Goal: Task Accomplishment & Management: Manage account settings

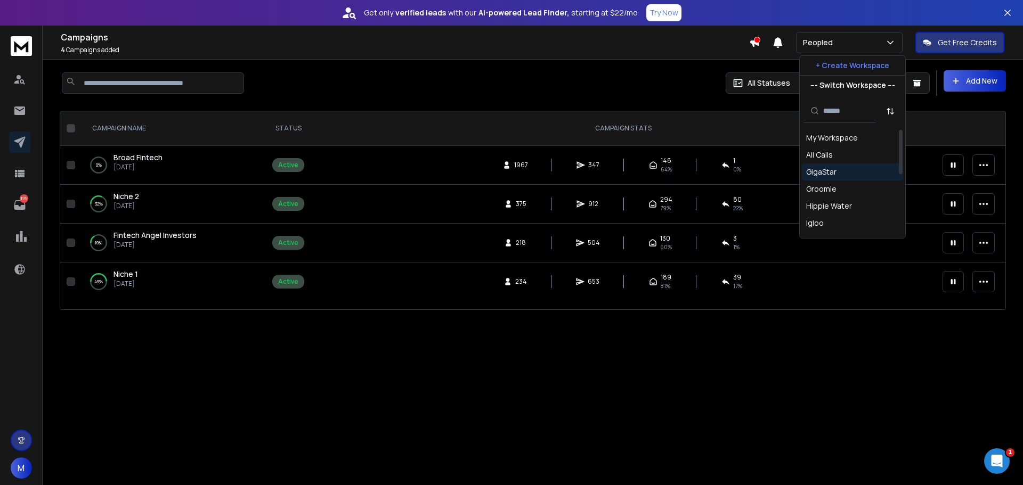
click at [847, 174] on div "GigaStar" at bounding box center [852, 172] width 101 height 17
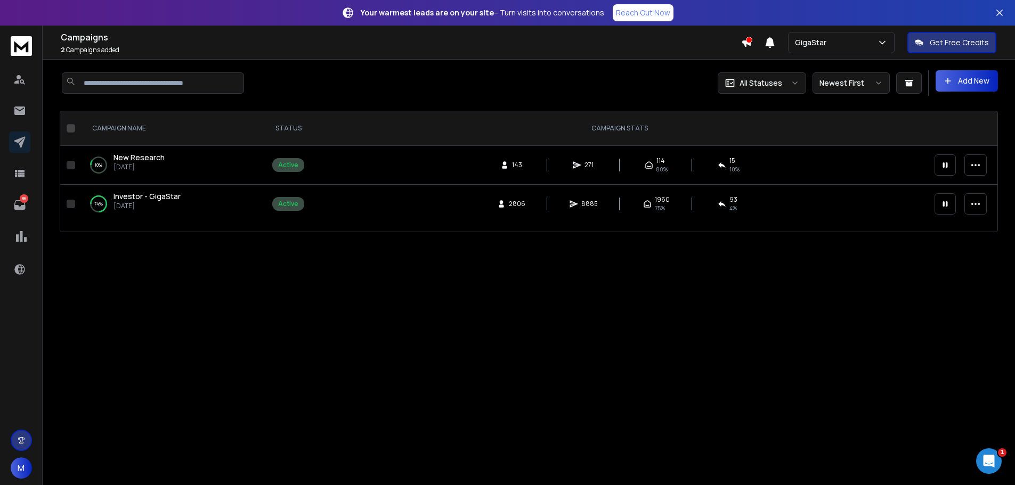
click at [429, 209] on div "2806 8885 1960 75 % 93 4 %" at bounding box center [619, 204] width 605 height 17
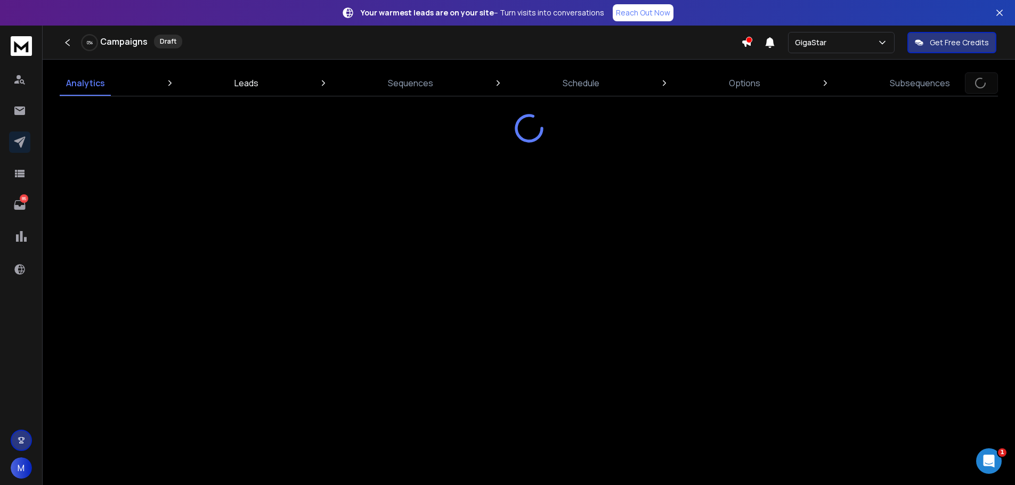
click at [239, 90] on link "Leads" at bounding box center [246, 83] width 37 height 26
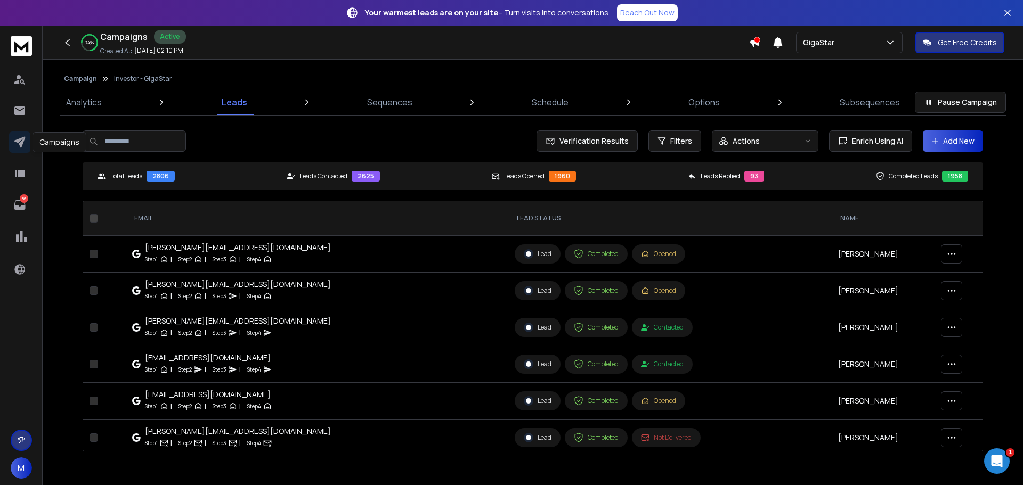
click at [14, 147] on icon at bounding box center [19, 142] width 13 height 13
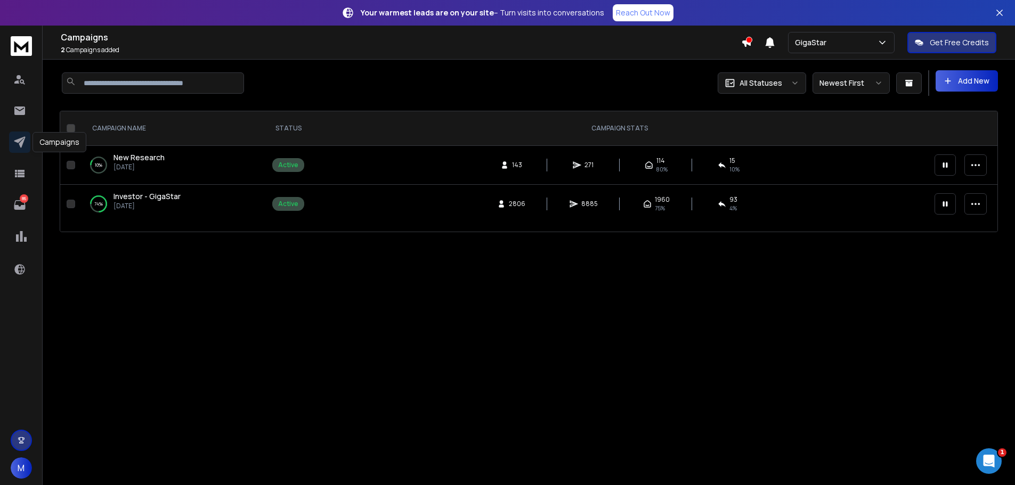
click at [385, 167] on div "143 271 114 80 % 15 10 %" at bounding box center [619, 165] width 605 height 17
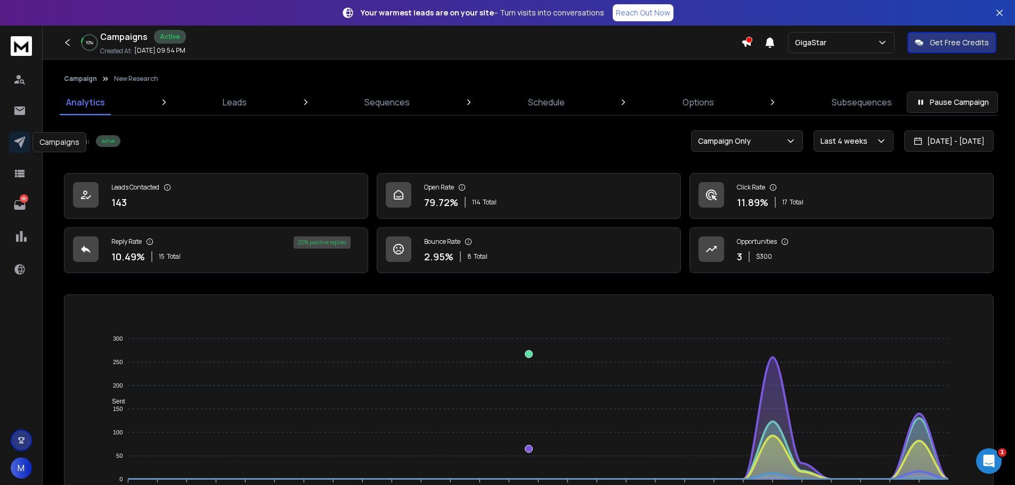
click at [22, 141] on icon at bounding box center [19, 141] width 11 height 11
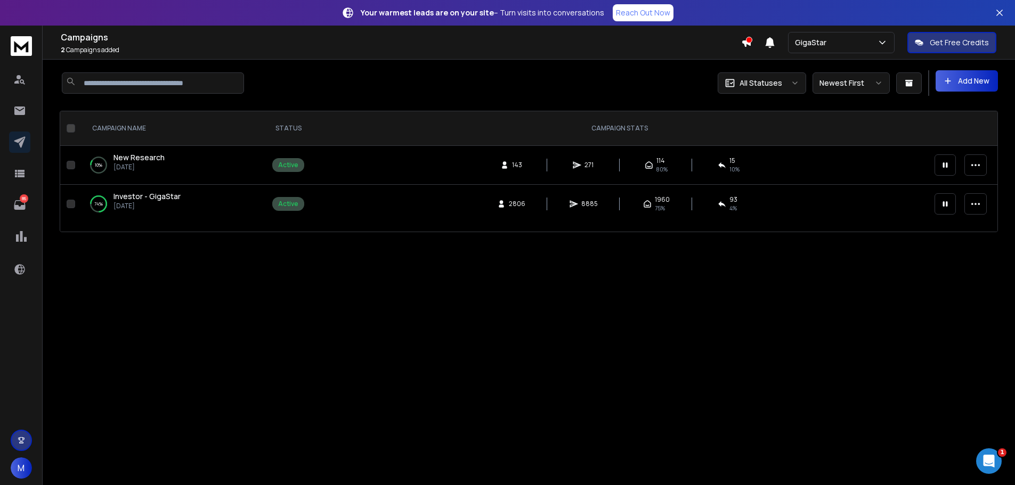
click at [419, 169] on div "143 271 114 80 % 15 10 %" at bounding box center [619, 165] width 605 height 17
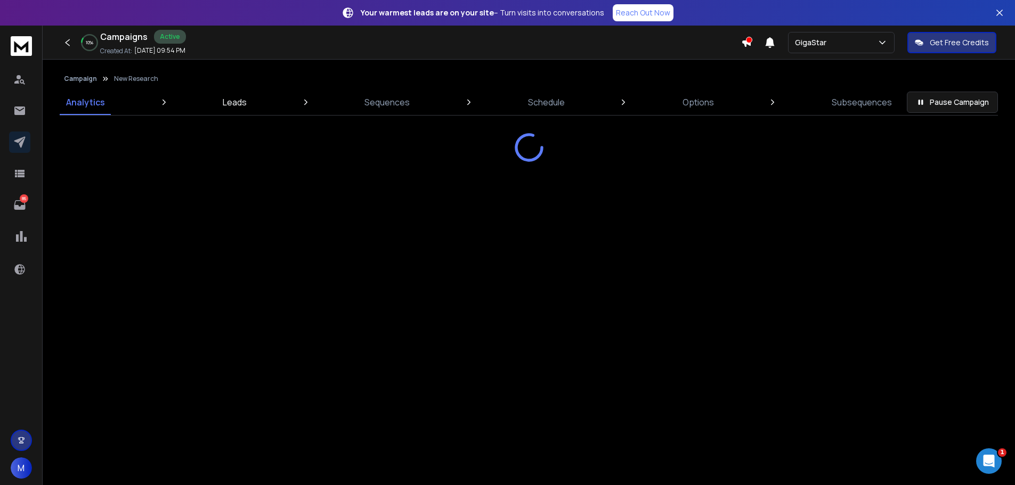
click at [232, 102] on p "Leads" at bounding box center [235, 102] width 24 height 13
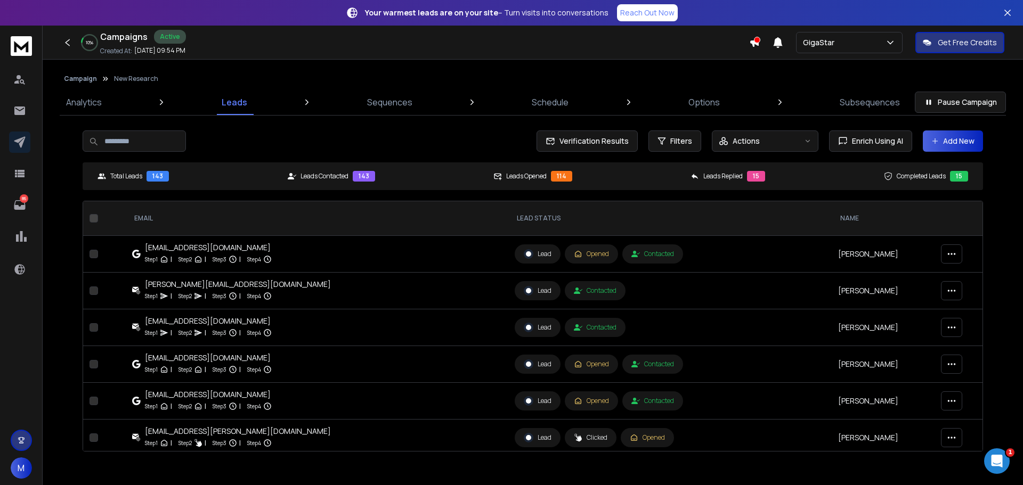
click at [959, 142] on button "Add New" at bounding box center [953, 141] width 60 height 21
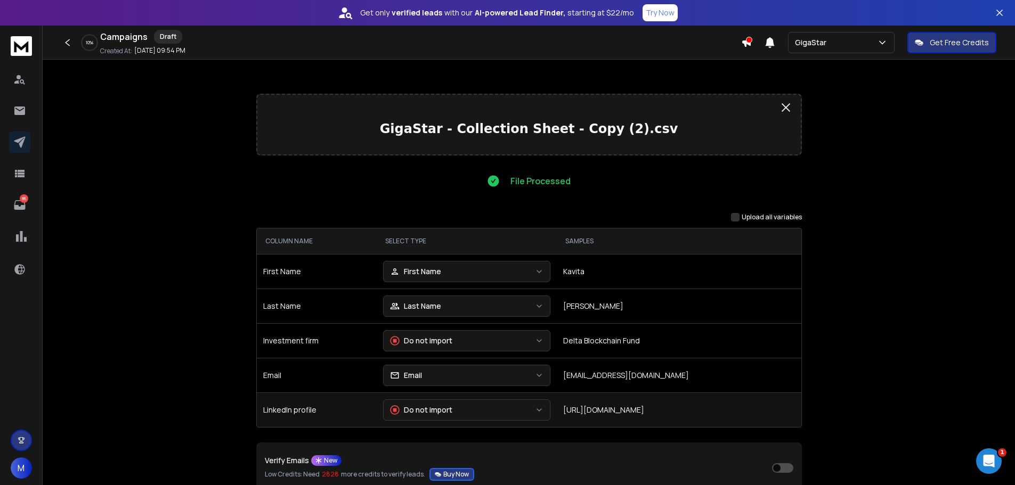
scroll to position [108, 0]
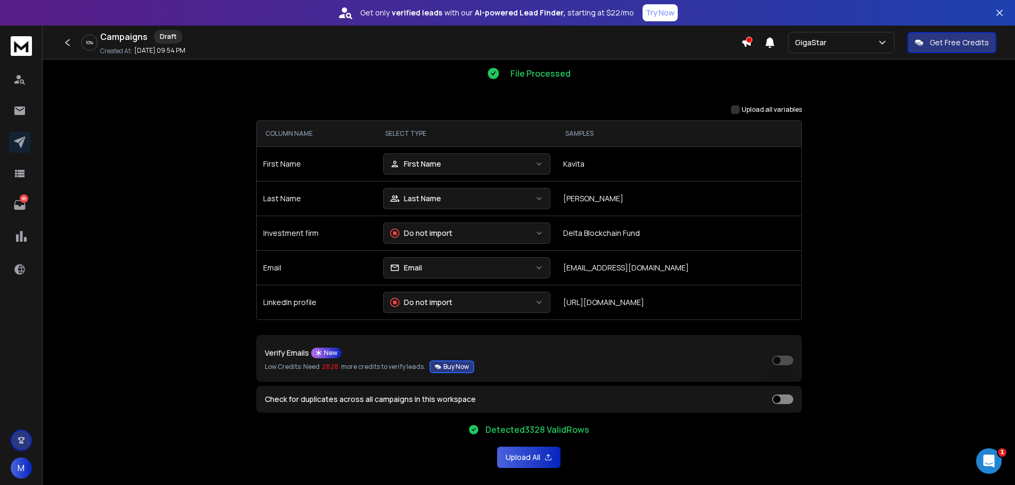
click at [536, 464] on button "Upload All" at bounding box center [528, 457] width 63 height 21
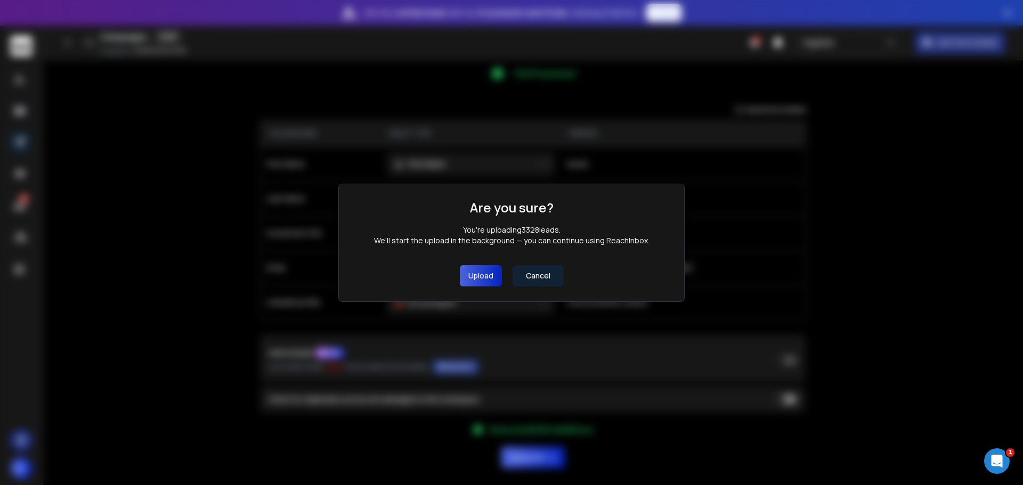
click at [480, 273] on button "Upload" at bounding box center [481, 275] width 42 height 21
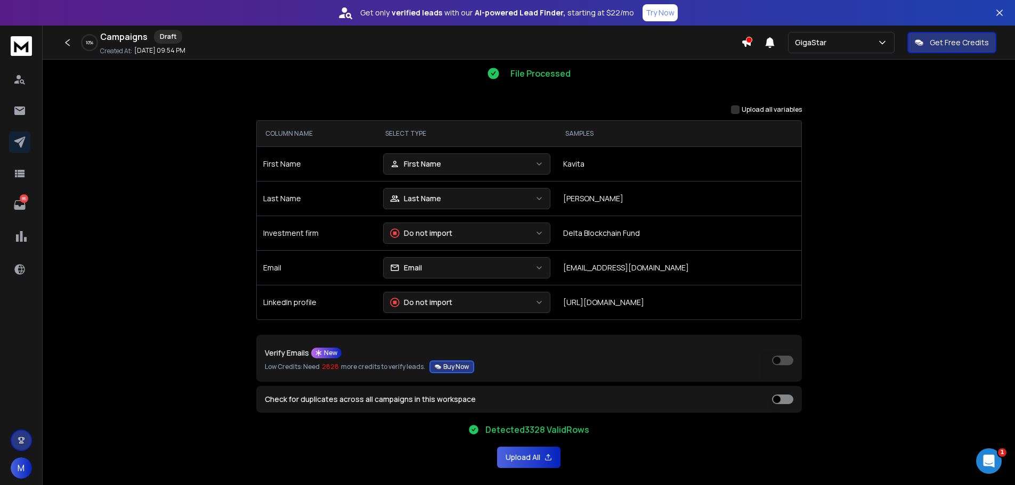
click at [137, 128] on div "GigaStar - Collection Sheet - Copy (2).csv File Processed Upload all variables …" at bounding box center [507, 201] width 1015 height 567
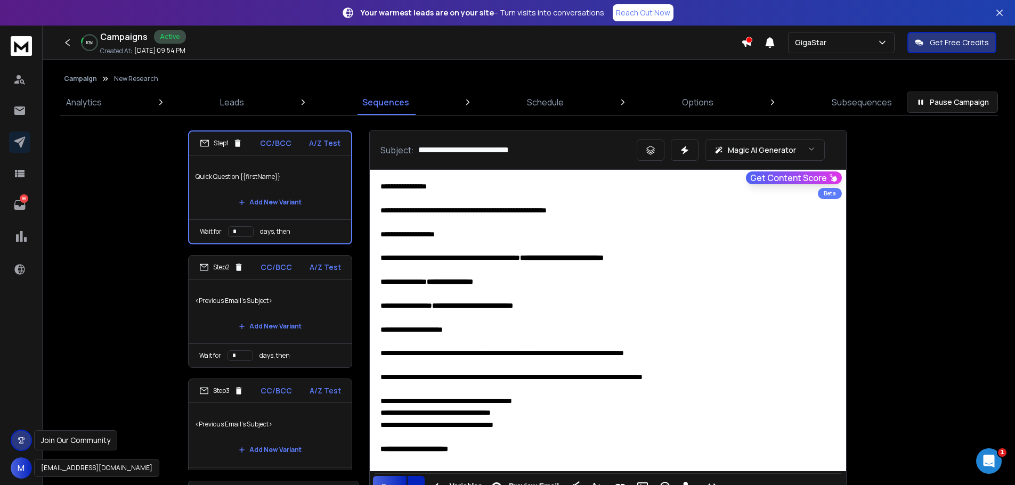
click at [20, 470] on span "M" at bounding box center [21, 468] width 21 height 21
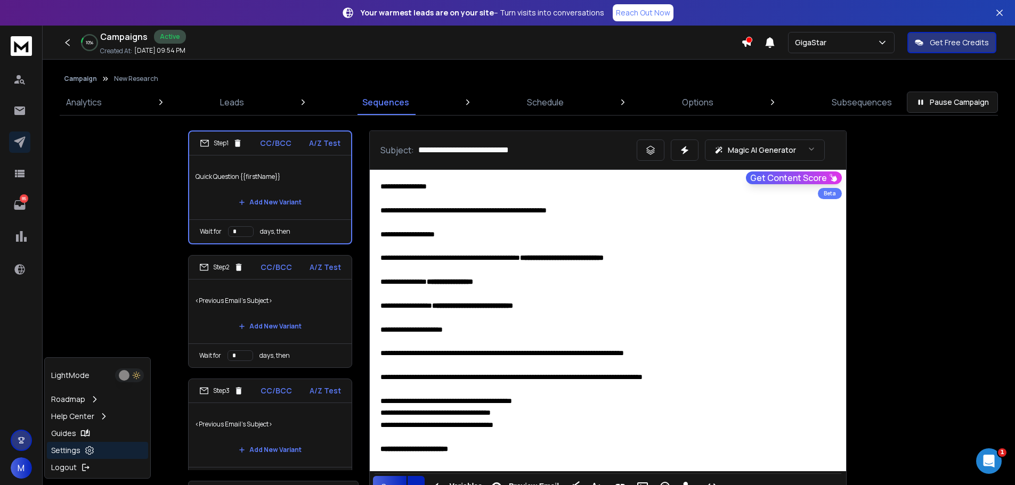
click at [75, 451] on p "Settings" at bounding box center [65, 450] width 29 height 11
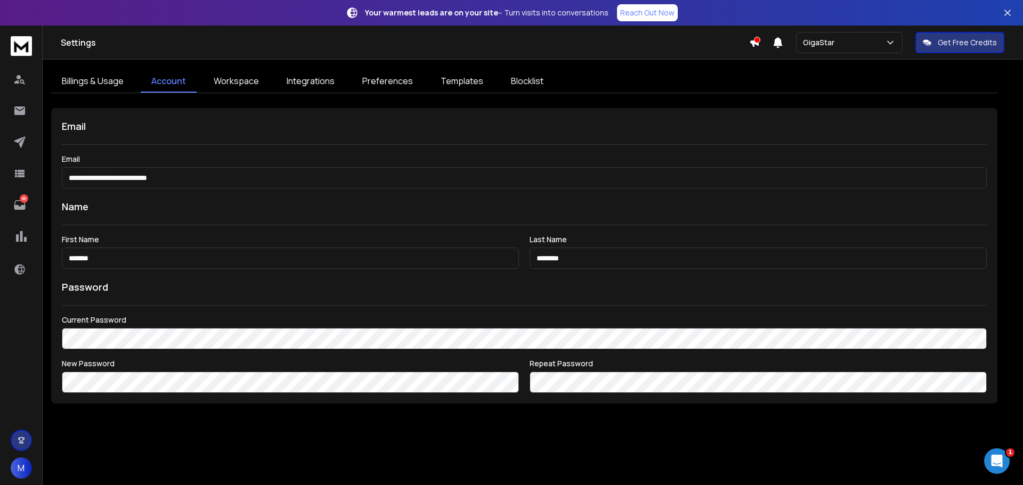
click at [527, 82] on link "Blocklist" at bounding box center [527, 81] width 54 height 22
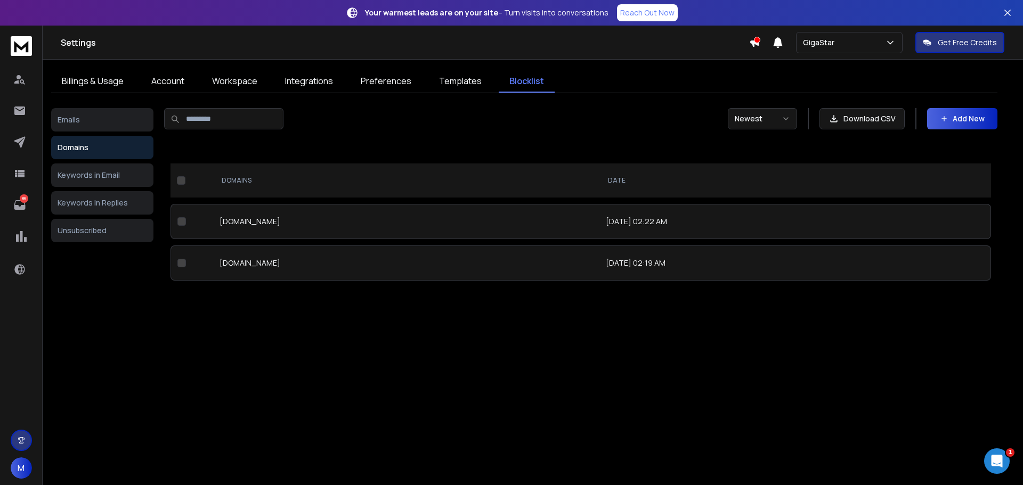
click at [111, 151] on button "Domains" at bounding box center [102, 147] width 102 height 23
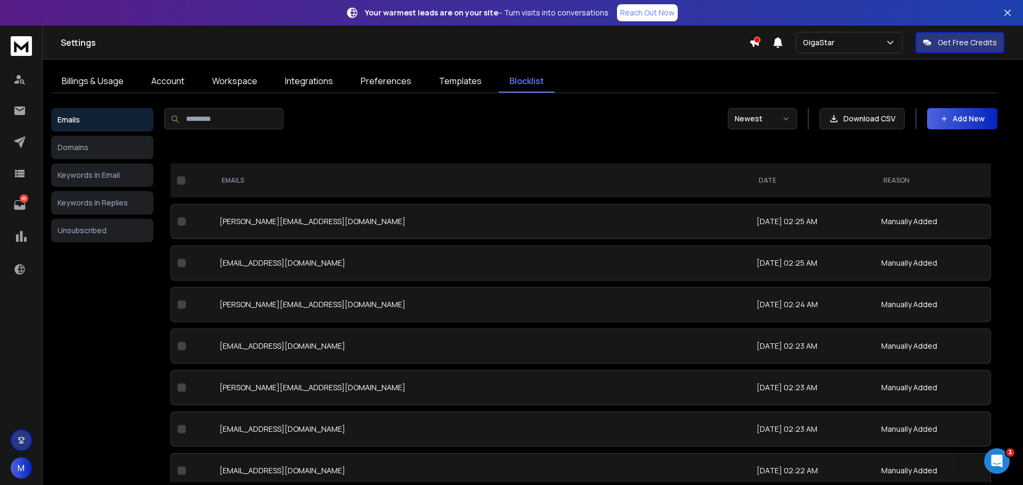
click at [100, 128] on button "Emails" at bounding box center [102, 119] width 102 height 23
click at [18, 143] on icon at bounding box center [19, 142] width 13 height 13
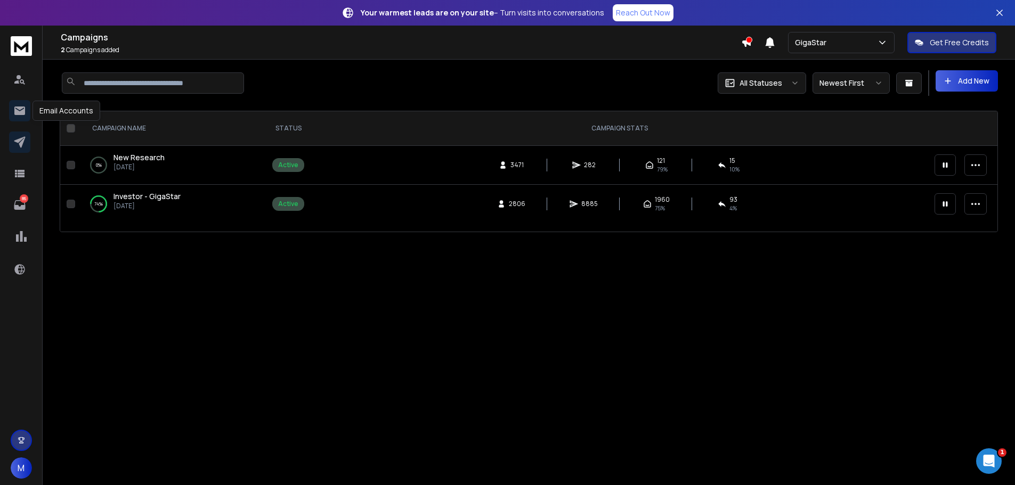
click at [19, 115] on icon at bounding box center [19, 111] width 11 height 9
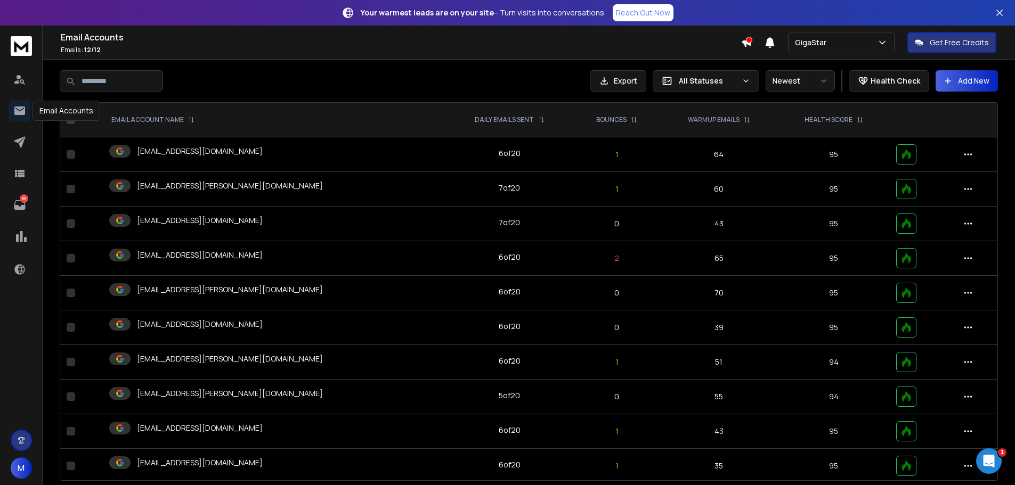
click at [16, 107] on icon at bounding box center [19, 111] width 11 height 9
click at [19, 142] on icon at bounding box center [19, 141] width 11 height 11
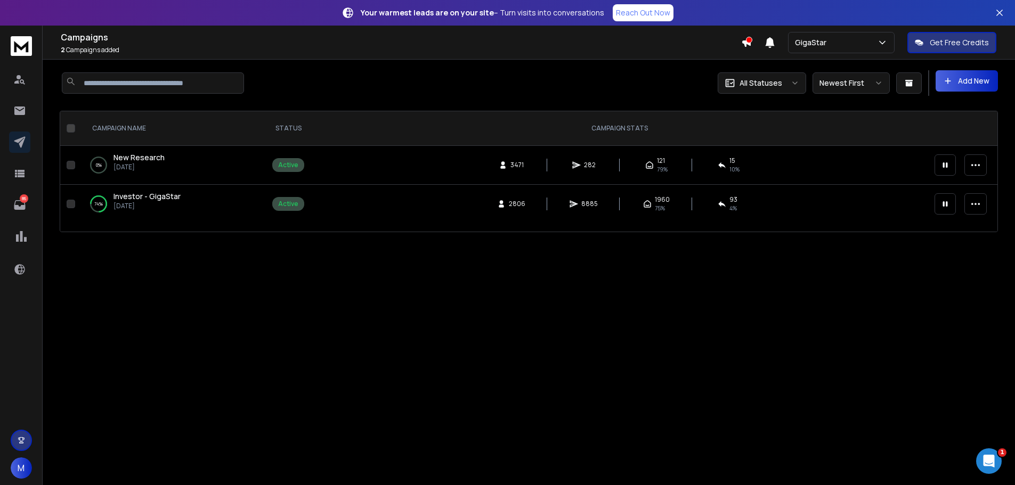
click at [431, 216] on td "2806 8885 1960 75 % 93 4 %" at bounding box center [620, 204] width 618 height 39
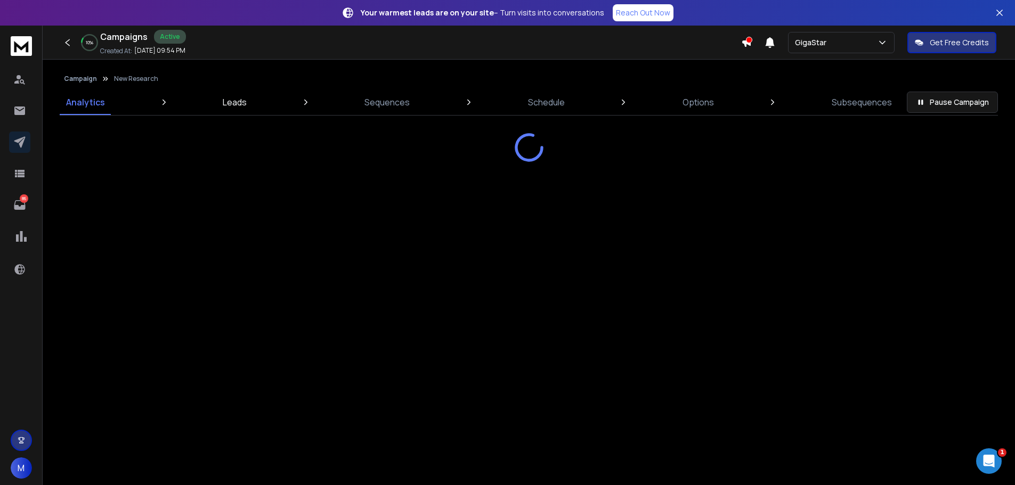
click at [223, 103] on p "Leads" at bounding box center [235, 102] width 24 height 13
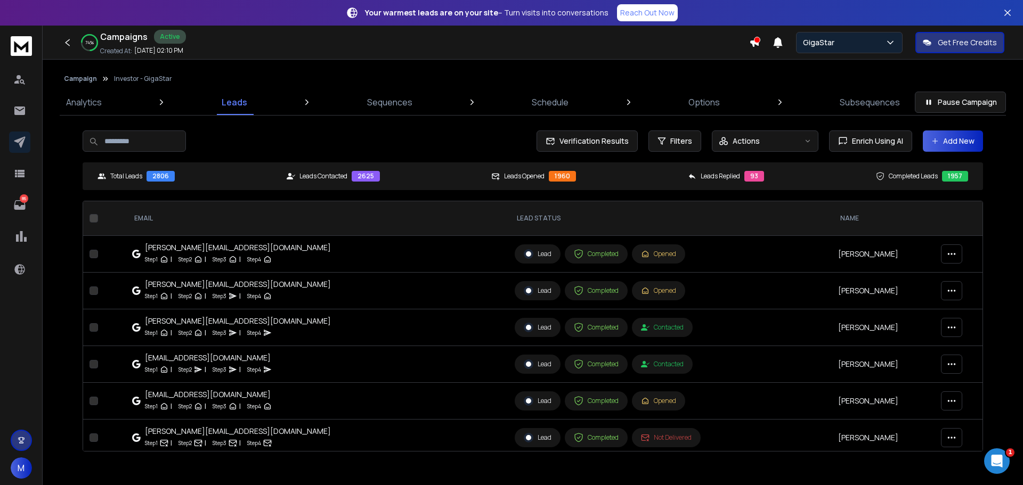
click at [851, 46] on div "GigaStar" at bounding box center [849, 42] width 93 height 11
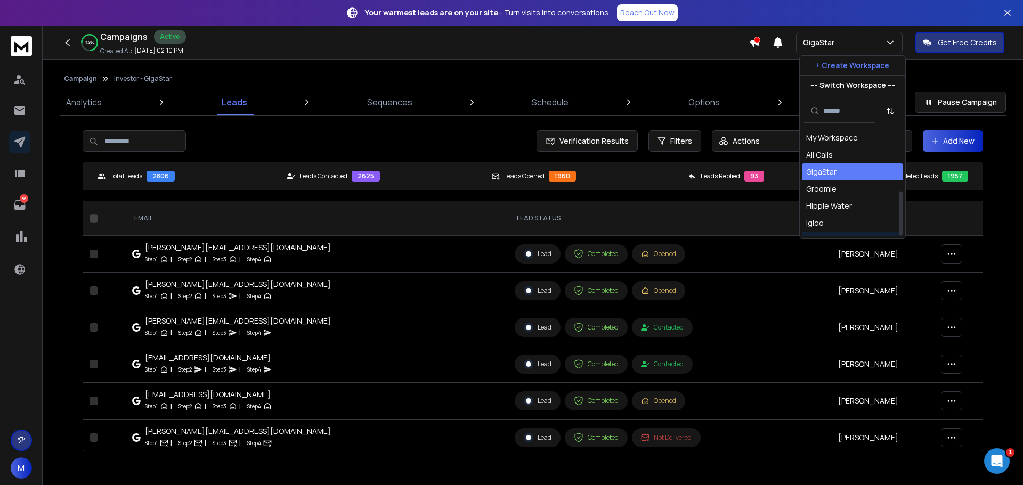
scroll to position [149, 0]
click at [843, 175] on div "Peopled" at bounding box center [852, 176] width 101 height 17
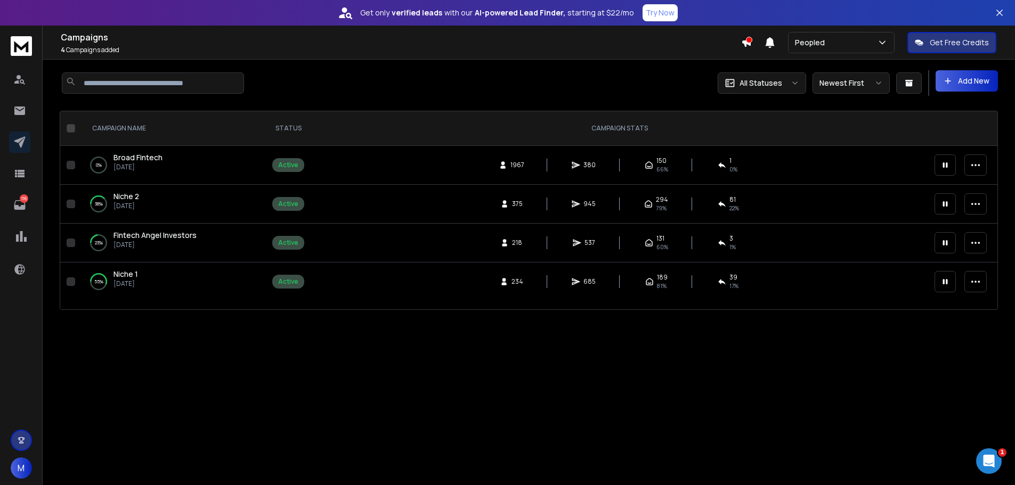
drag, startPoint x: 225, startPoint y: 0, endPoint x: 400, endPoint y: 367, distance: 406.6
click at [403, 370] on div "Campaigns 4 Campaigns Added All Statuses Newest First Add New CAMPAIGN NAME STA…" at bounding box center [529, 312] width 938 height 485
click at [979, 247] on icon "button" at bounding box center [975, 243] width 11 height 11
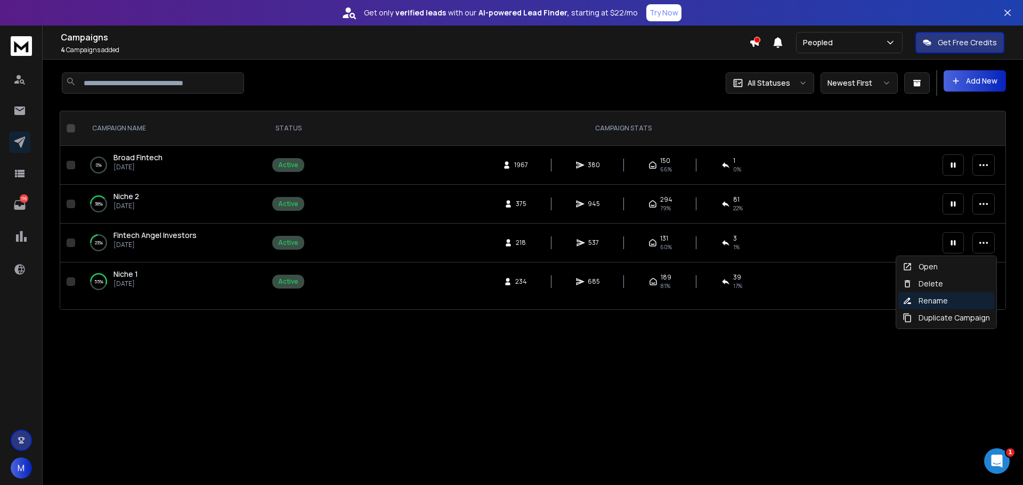
click at [951, 302] on div "Rename" at bounding box center [946, 301] width 96 height 17
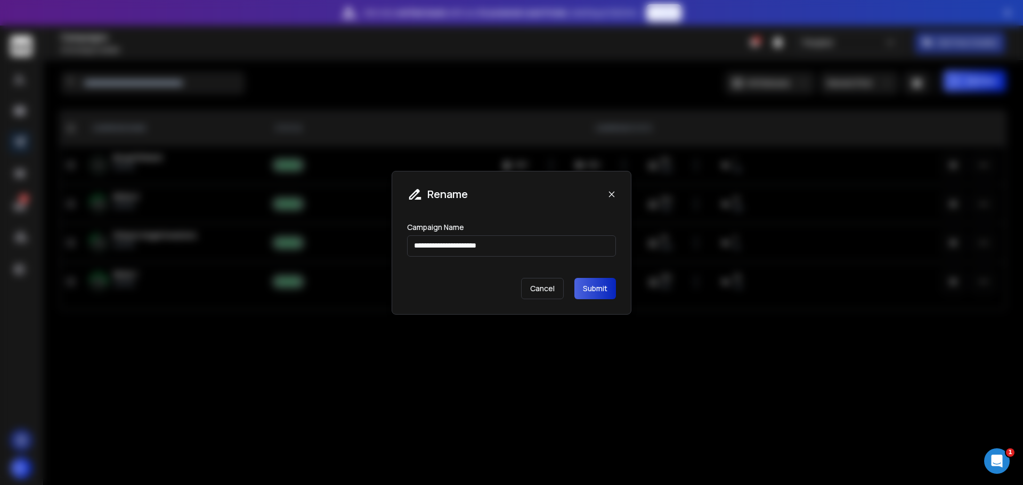
click at [500, 251] on input "**********" at bounding box center [511, 246] width 209 height 21
click at [437, 246] on input "**********" at bounding box center [511, 246] width 209 height 21
drag, startPoint x: 441, startPoint y: 247, endPoint x: 516, endPoint y: 245, distance: 74.6
click at [540, 250] on input "**********" at bounding box center [511, 246] width 209 height 21
click at [510, 244] on input "**********" at bounding box center [511, 246] width 209 height 21
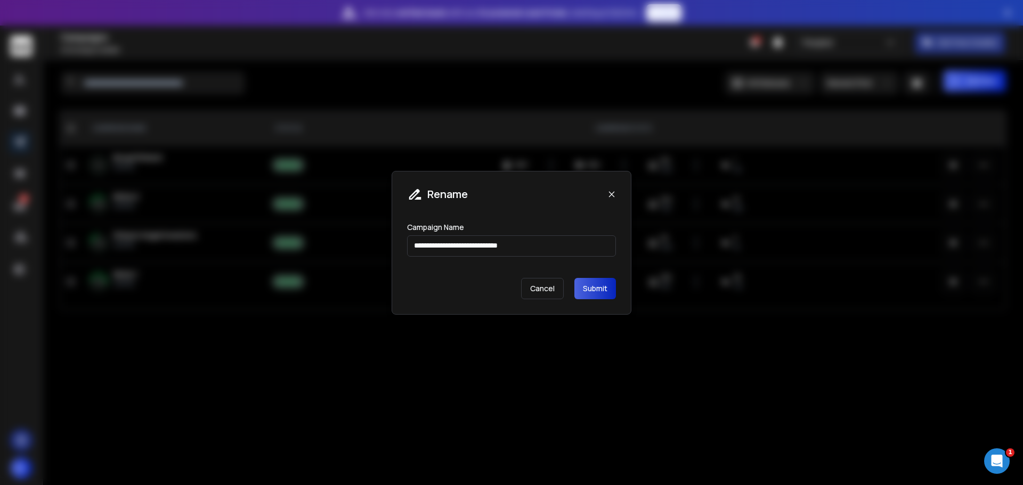
type input "**********"
click at [604, 288] on button "Submit" at bounding box center [595, 288] width 42 height 21
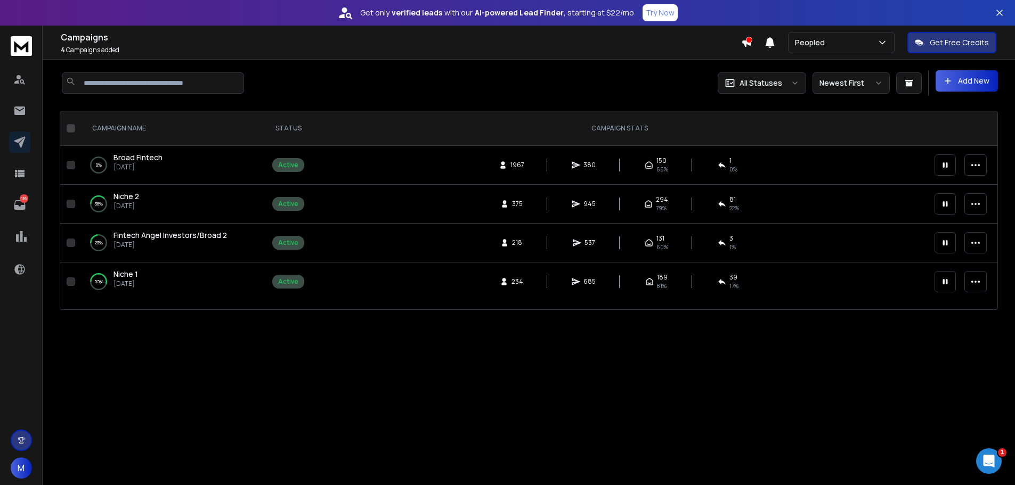
click at [446, 243] on div "218 537 131 60 % 3 1 %" at bounding box center [619, 242] width 605 height 17
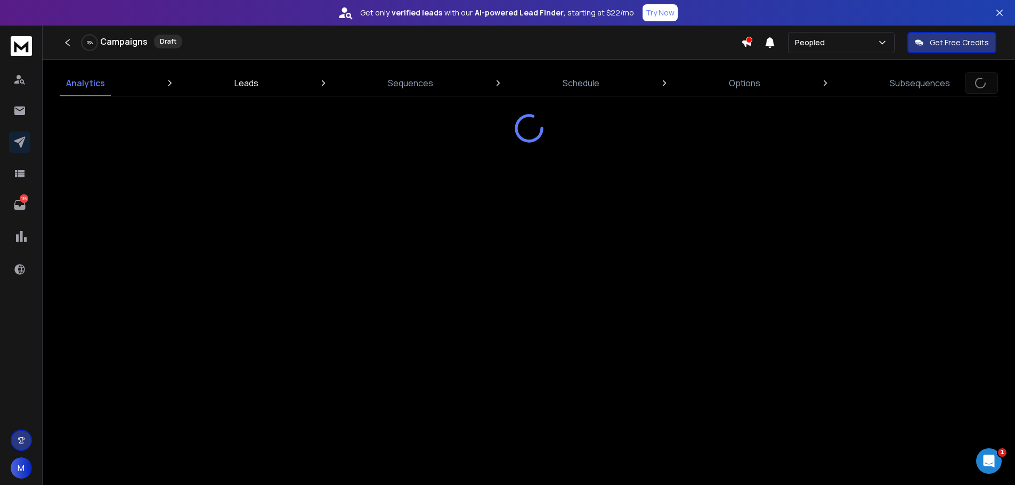
click at [245, 85] on p "Leads" at bounding box center [246, 83] width 24 height 13
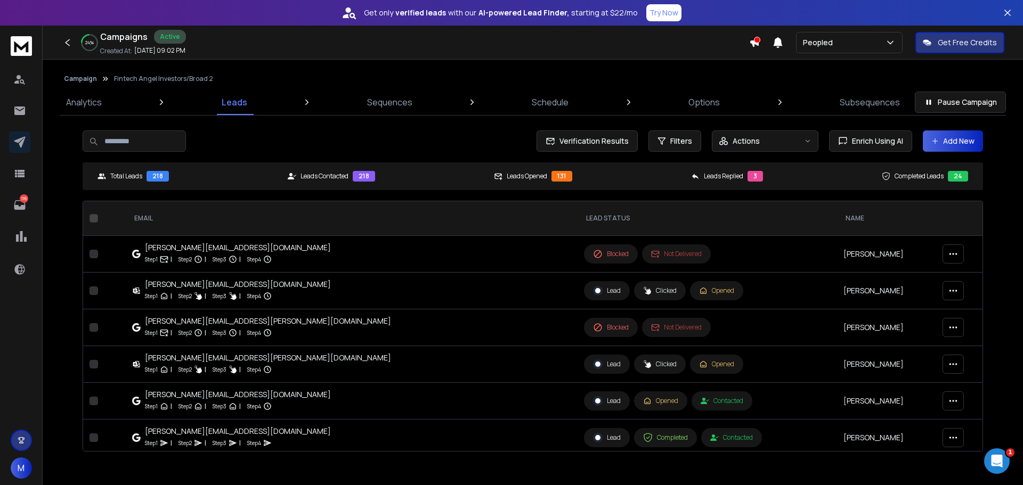
click at [954, 141] on button "Add New" at bounding box center [953, 141] width 60 height 21
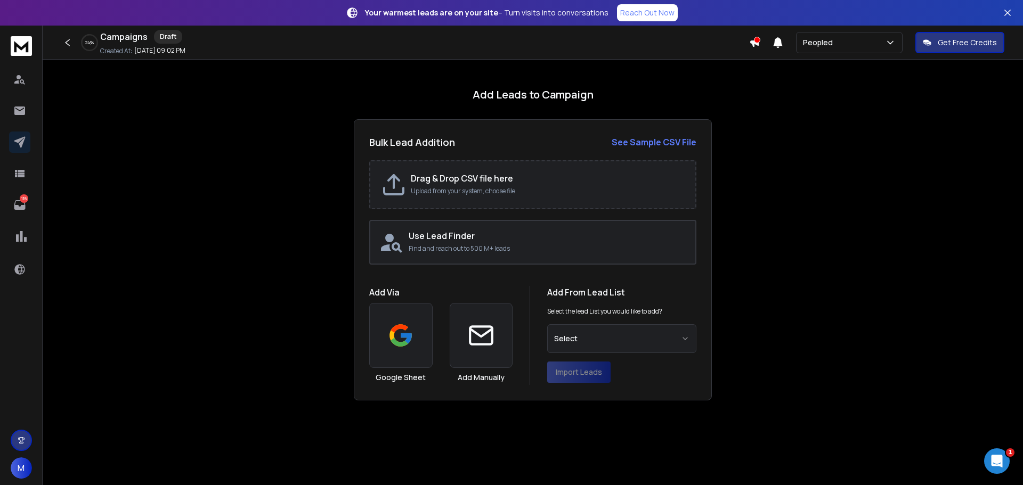
click at [607, 90] on div "Add Leads to Campaign" at bounding box center [533, 94] width 546 height 15
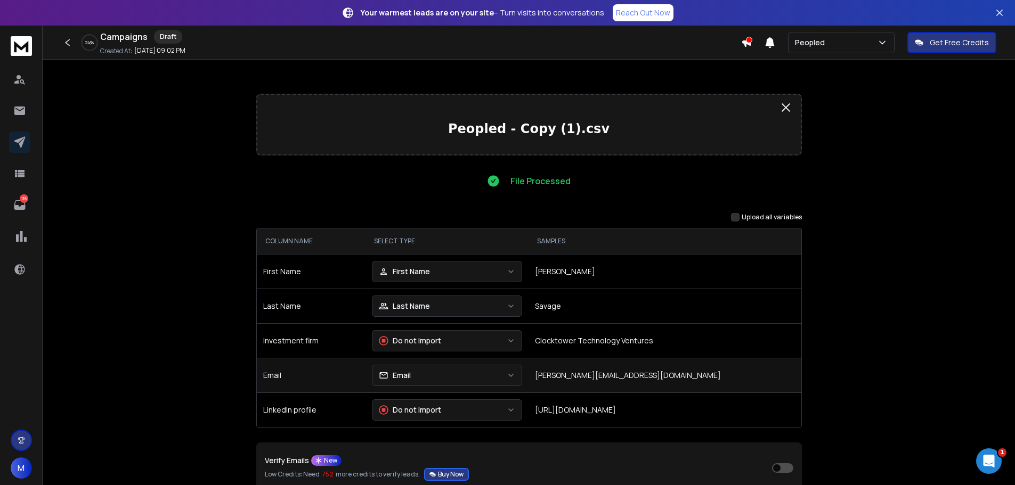
scroll to position [108, 0]
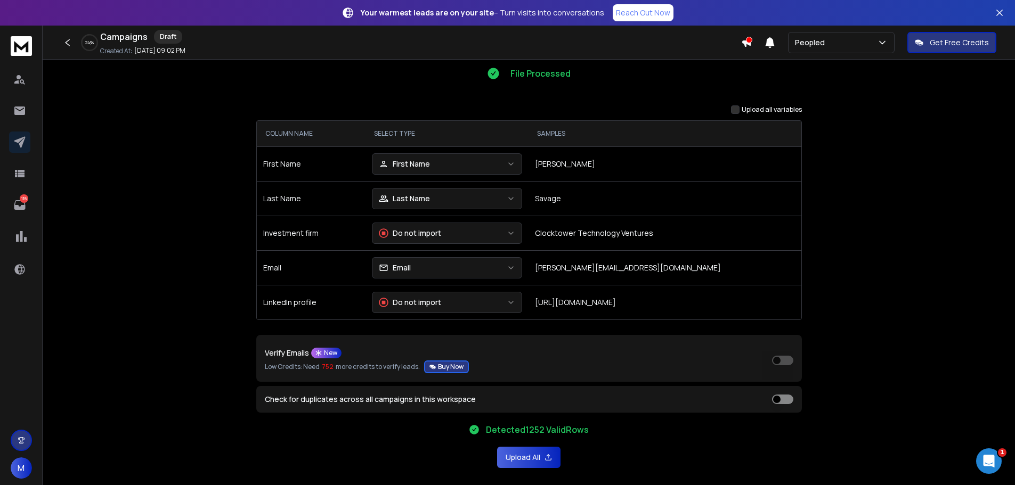
click at [522, 457] on button "Upload All" at bounding box center [528, 457] width 63 height 21
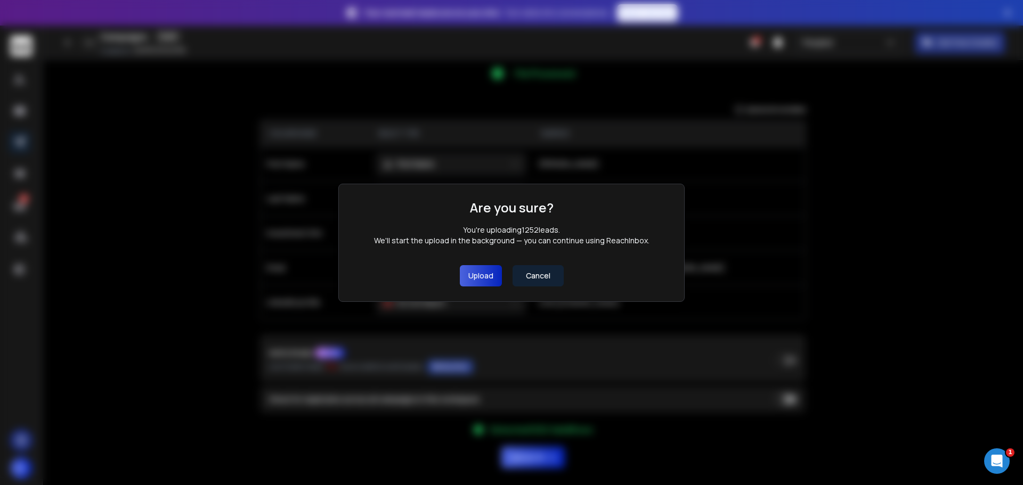
click at [483, 278] on button "Upload" at bounding box center [481, 275] width 42 height 21
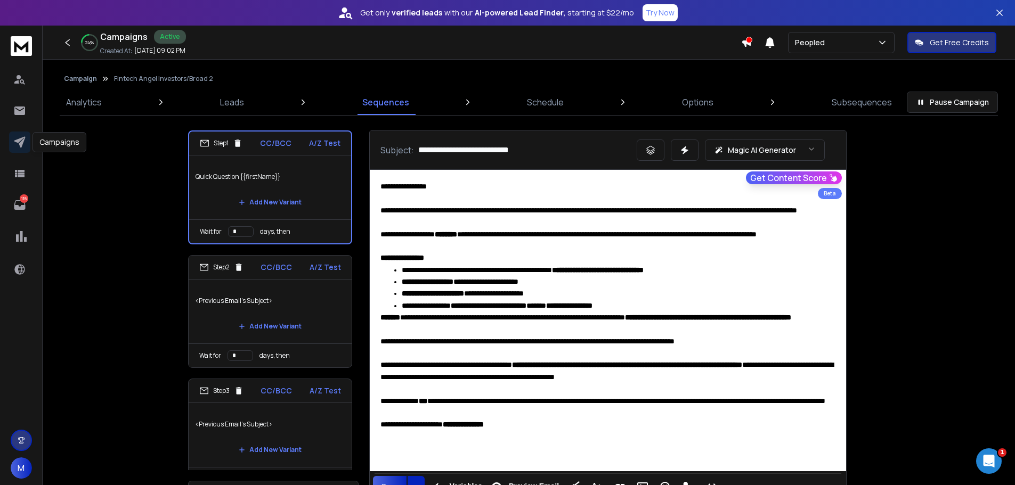
click at [18, 142] on icon at bounding box center [19, 141] width 11 height 11
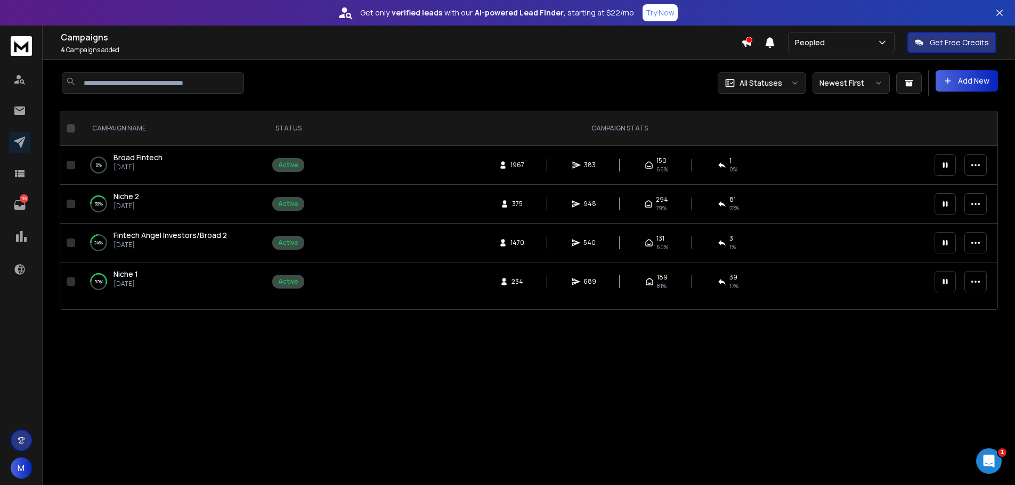
click at [496, 421] on div "Campaigns 4 Campaigns Added All Statuses Newest First Add New CAMPAIGN NAME STA…" at bounding box center [529, 312] width 938 height 485
click at [840, 52] on button "Peopled" at bounding box center [841, 42] width 107 height 21
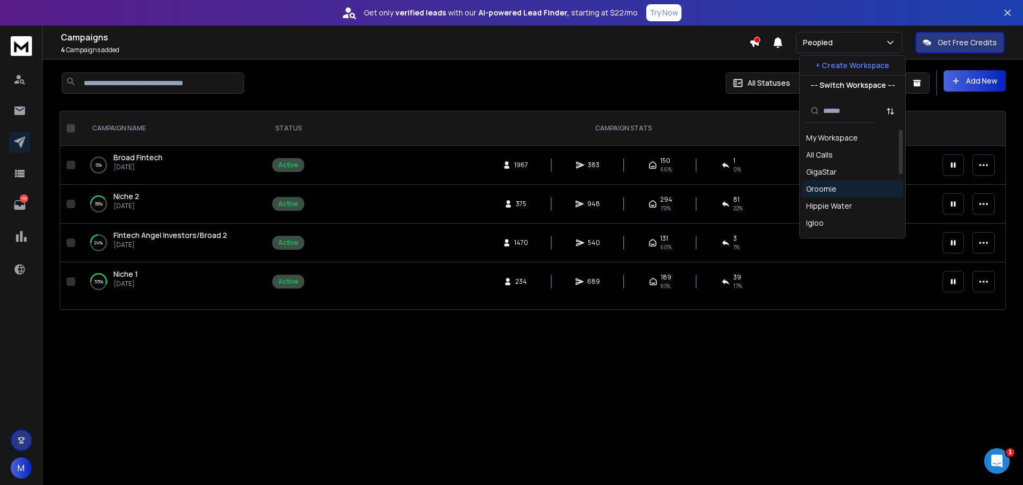
click at [861, 192] on div "Groomie" at bounding box center [852, 189] width 101 height 17
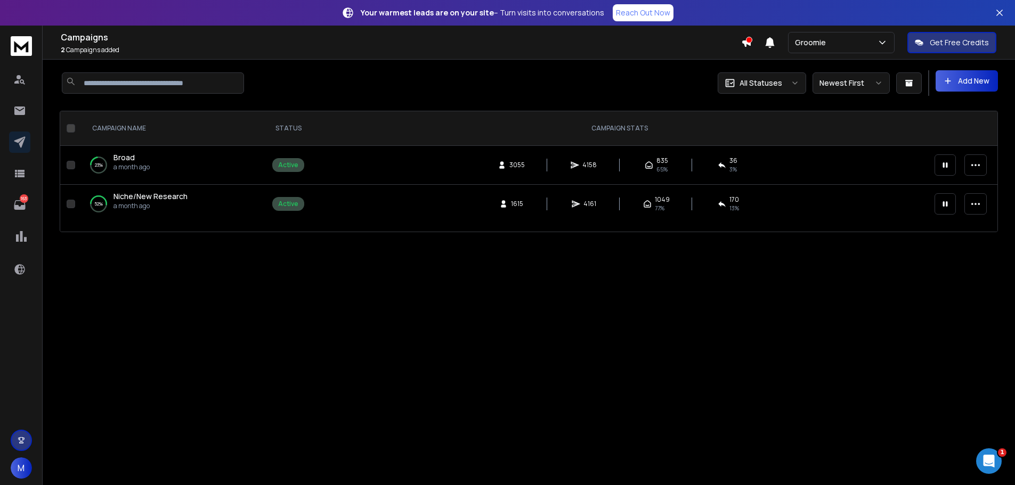
click at [436, 212] on div "1615 4161 1049 77 % 170 13 %" at bounding box center [619, 204] width 605 height 17
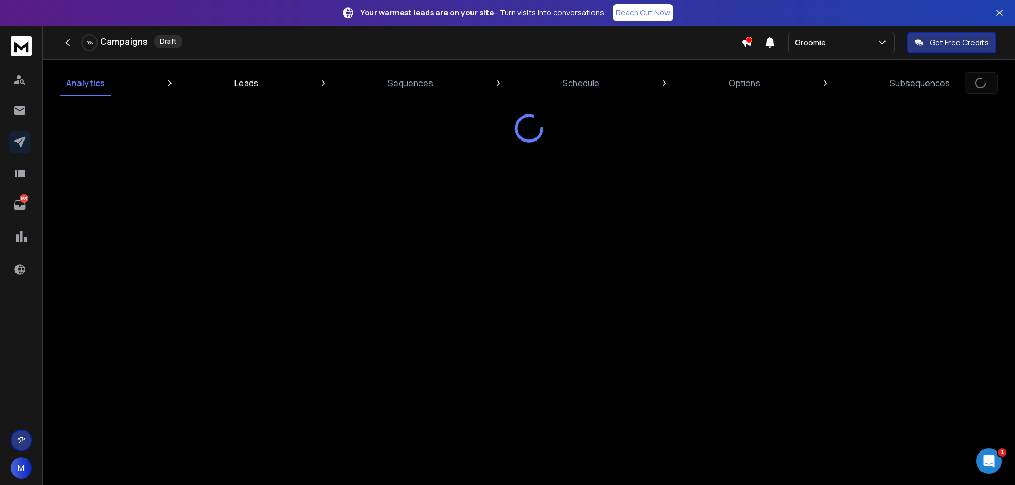
click at [252, 90] on link "Leads" at bounding box center [246, 83] width 37 height 26
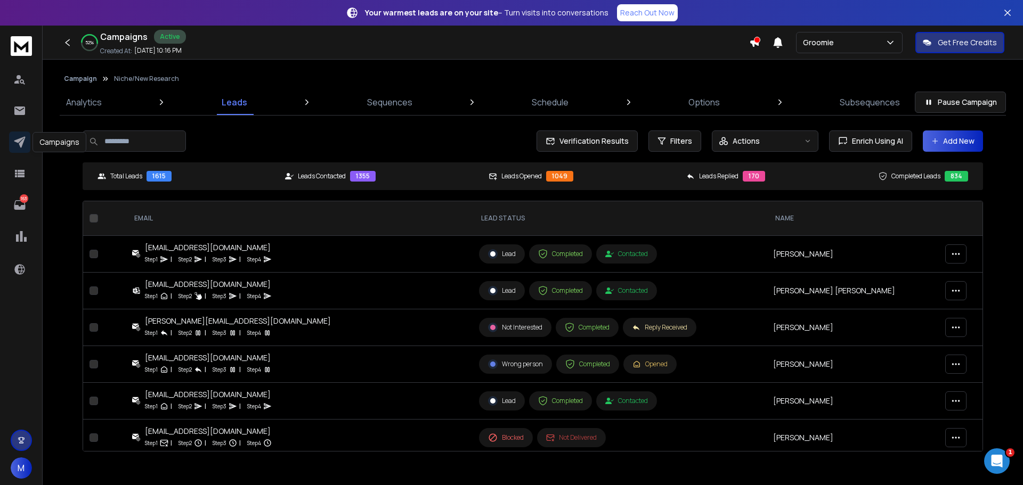
click at [25, 142] on icon at bounding box center [19, 142] width 13 height 13
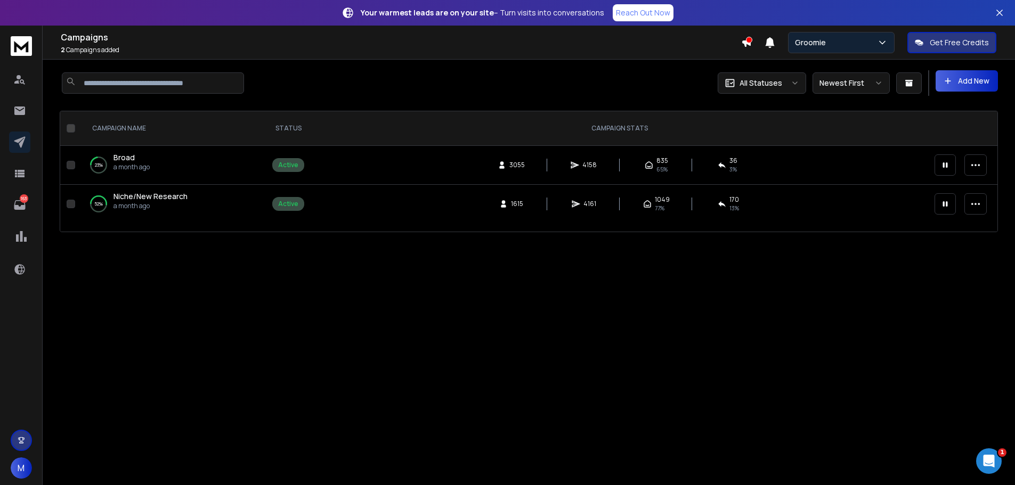
click at [862, 40] on div "Groomie" at bounding box center [841, 42] width 93 height 11
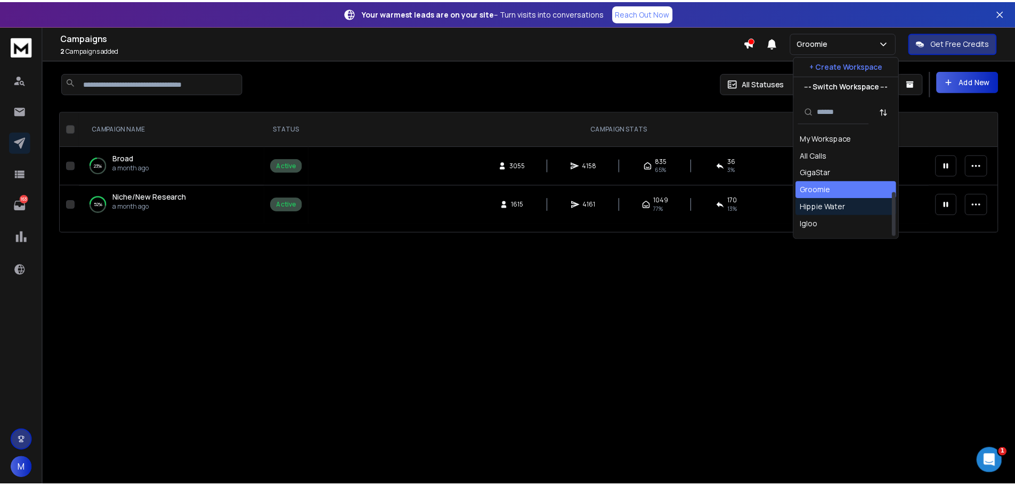
scroll to position [149, 0]
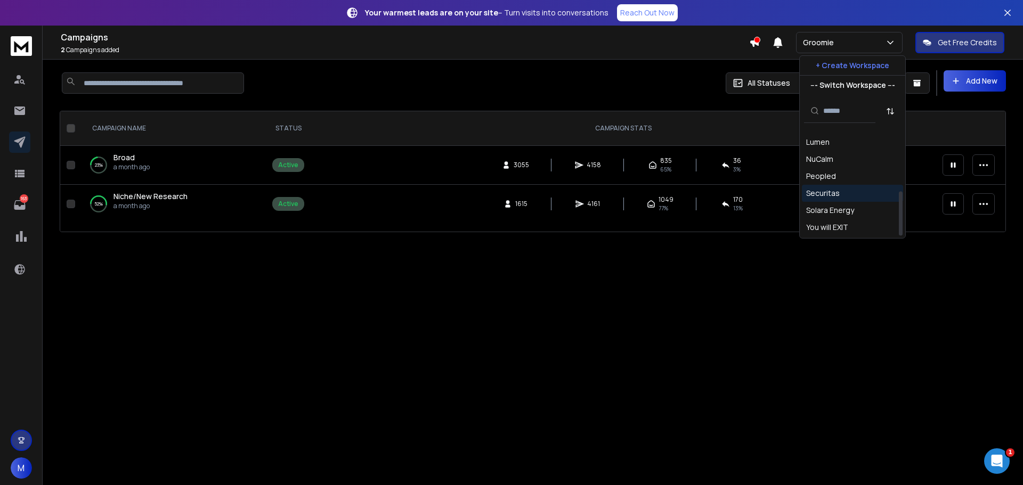
click at [845, 199] on div "Securitas" at bounding box center [852, 193] width 101 height 17
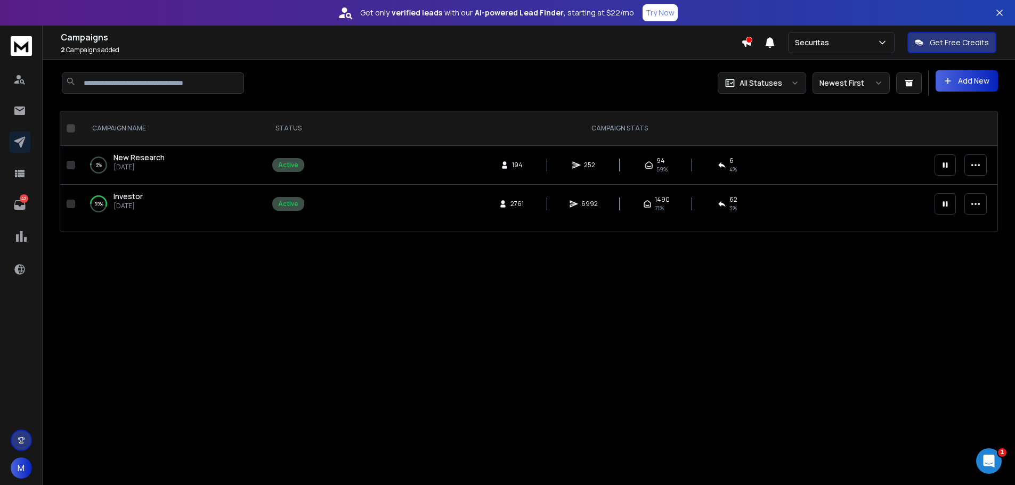
click at [377, 210] on div "2761 6992 1490 71 % 62 3 %" at bounding box center [619, 204] width 605 height 17
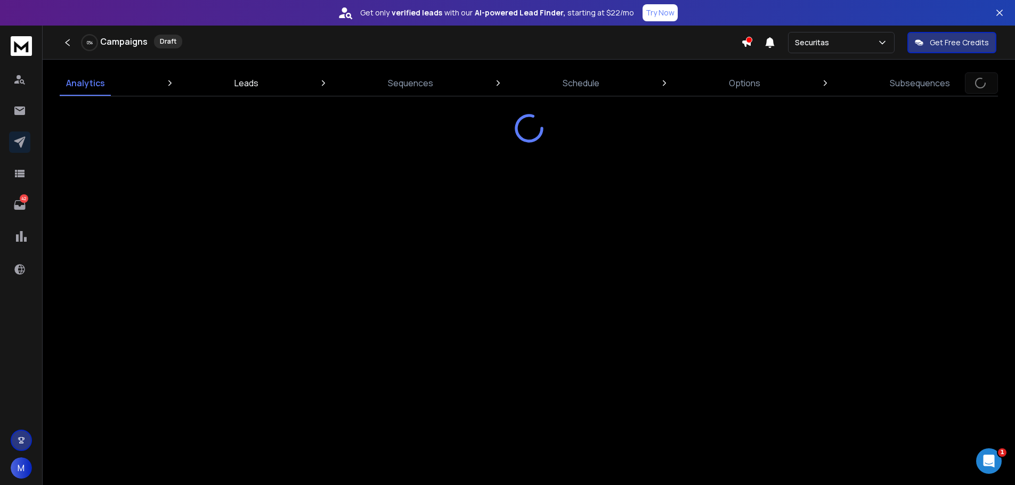
click at [242, 84] on p "Leads" at bounding box center [246, 83] width 24 height 13
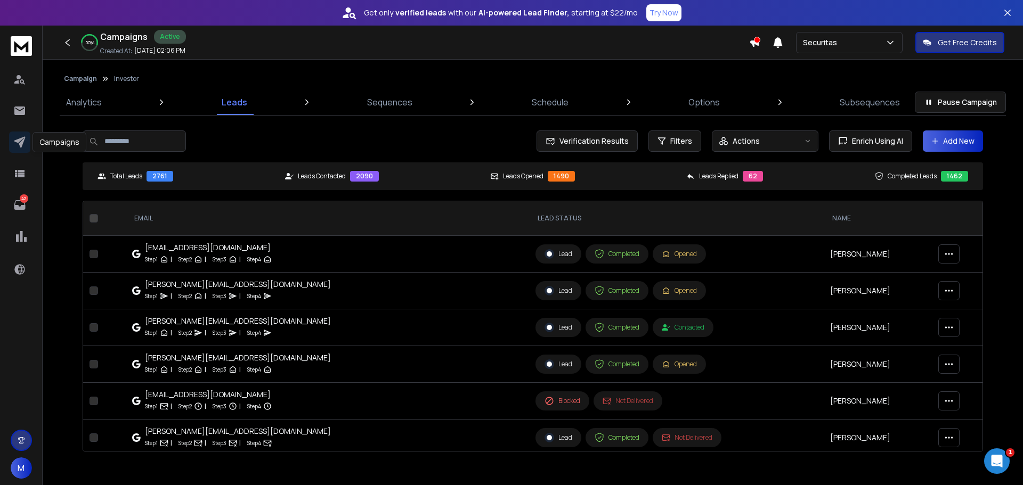
click at [22, 148] on icon at bounding box center [19, 142] width 13 height 13
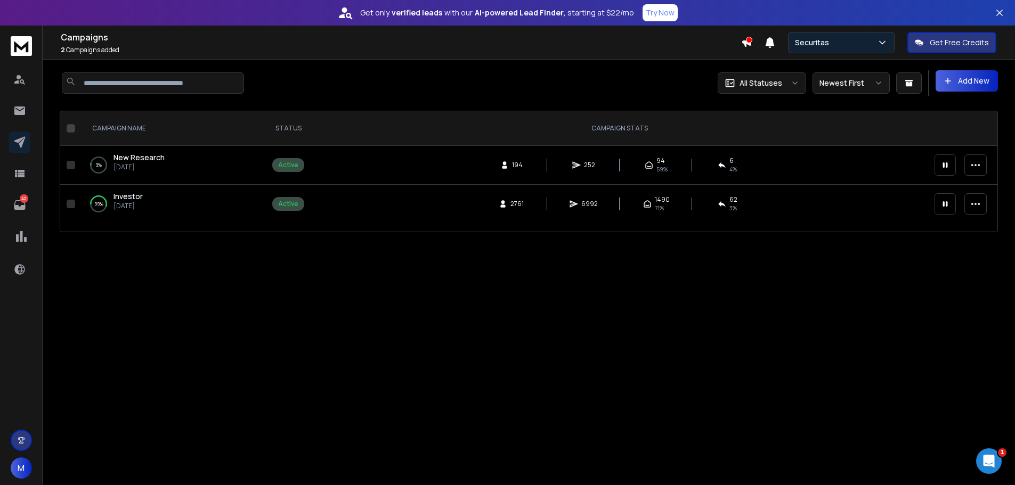
click at [852, 40] on div "Securitas" at bounding box center [841, 42] width 93 height 11
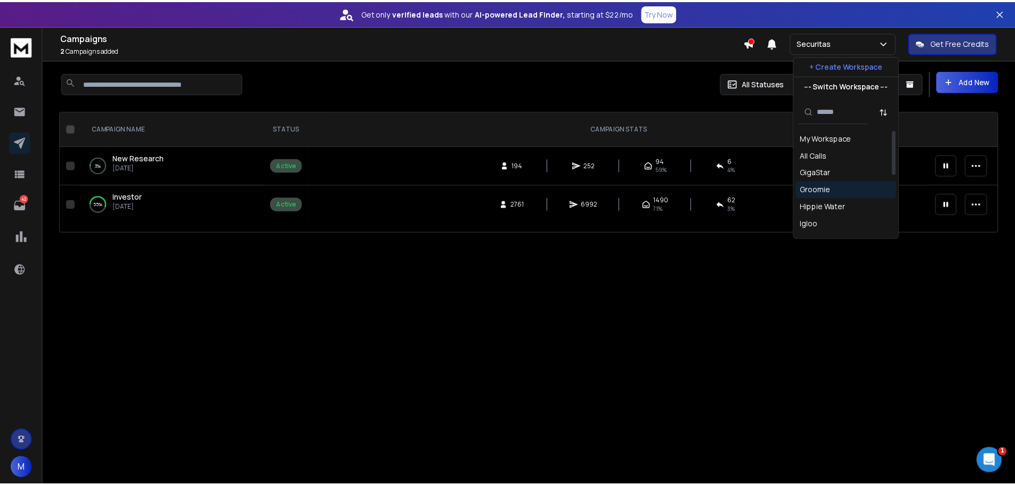
scroll to position [149, 0]
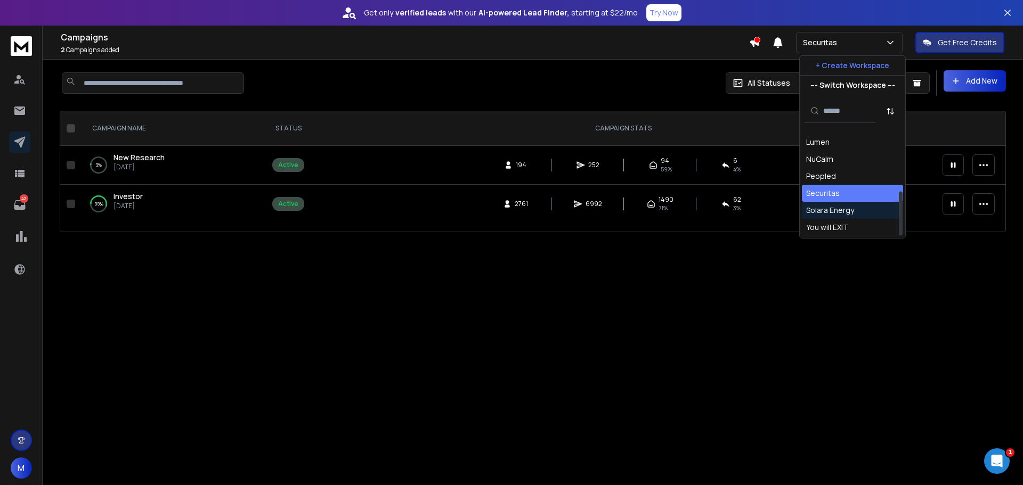
click at [859, 213] on div "Solara Energy" at bounding box center [852, 210] width 101 height 17
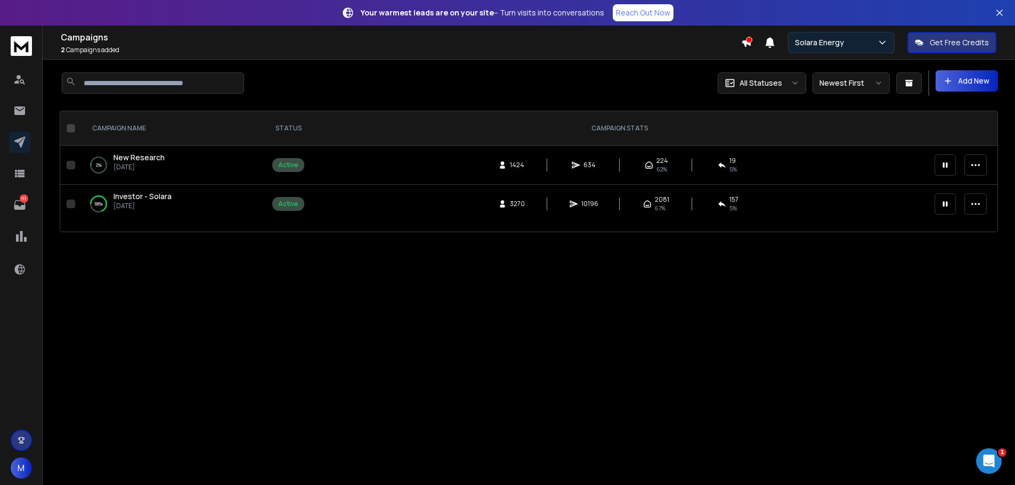
click at [831, 45] on p "Solara Energy" at bounding box center [821, 42] width 53 height 11
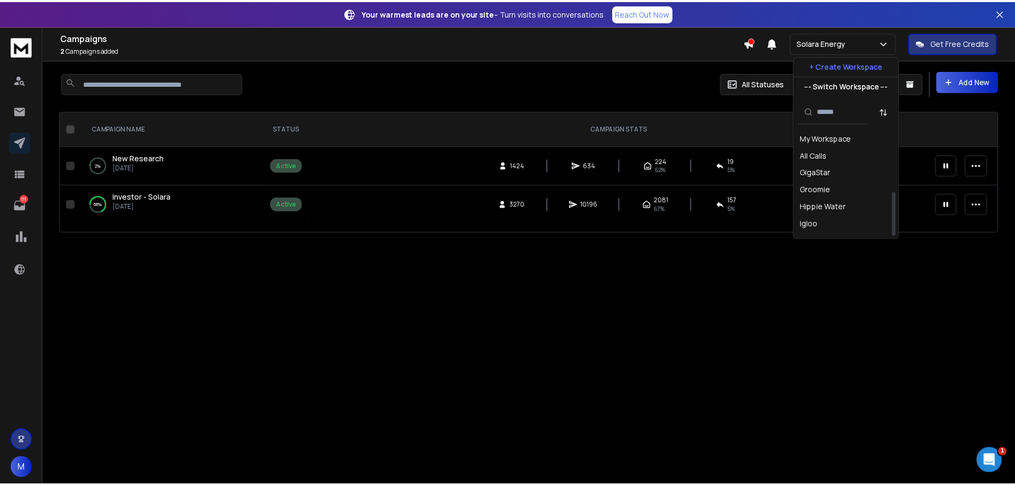
scroll to position [149, 0]
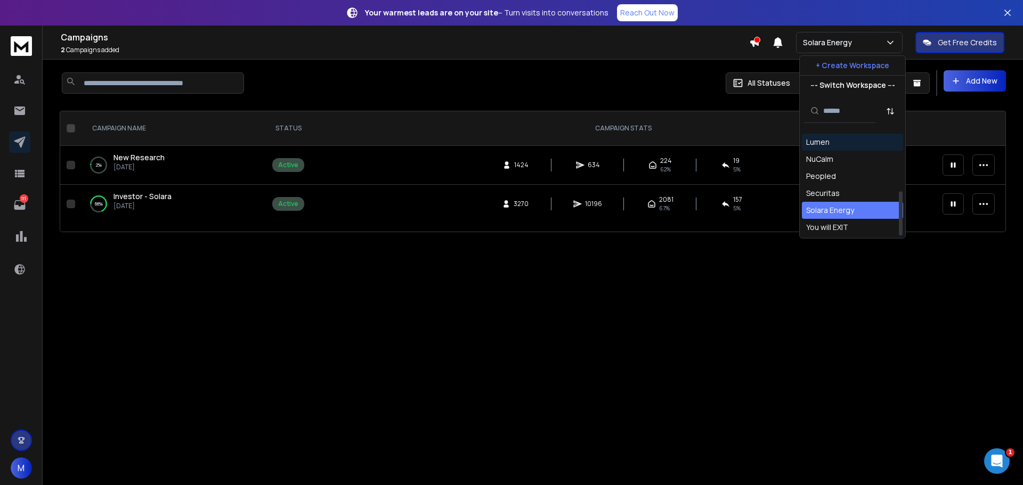
click at [841, 147] on div "Lumen" at bounding box center [852, 142] width 101 height 17
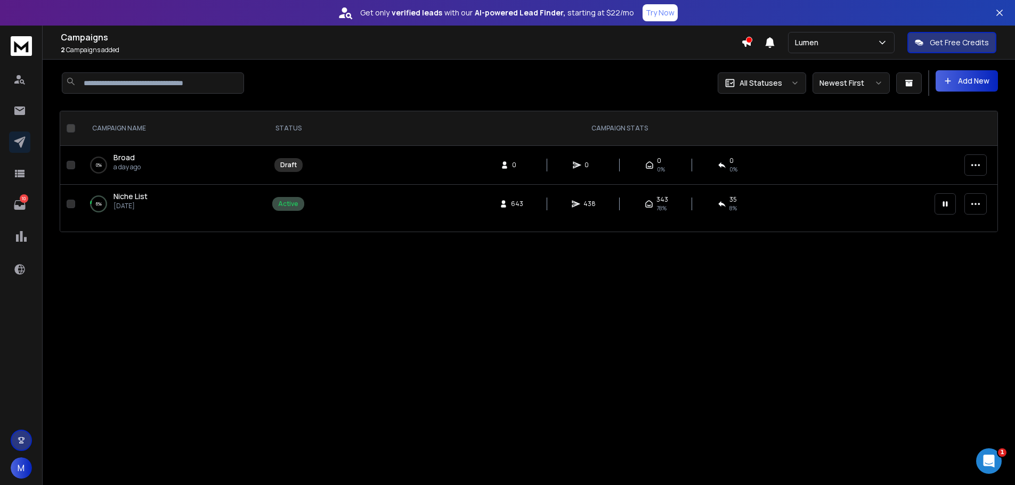
click at [415, 214] on td "643 438 343 78 % 35 8 %" at bounding box center [620, 204] width 618 height 39
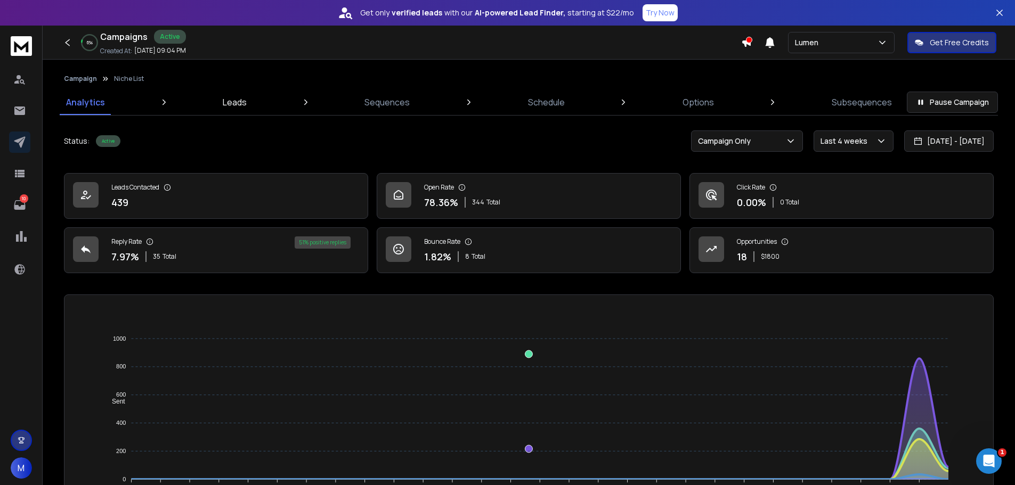
click at [239, 103] on p "Leads" at bounding box center [235, 102] width 24 height 13
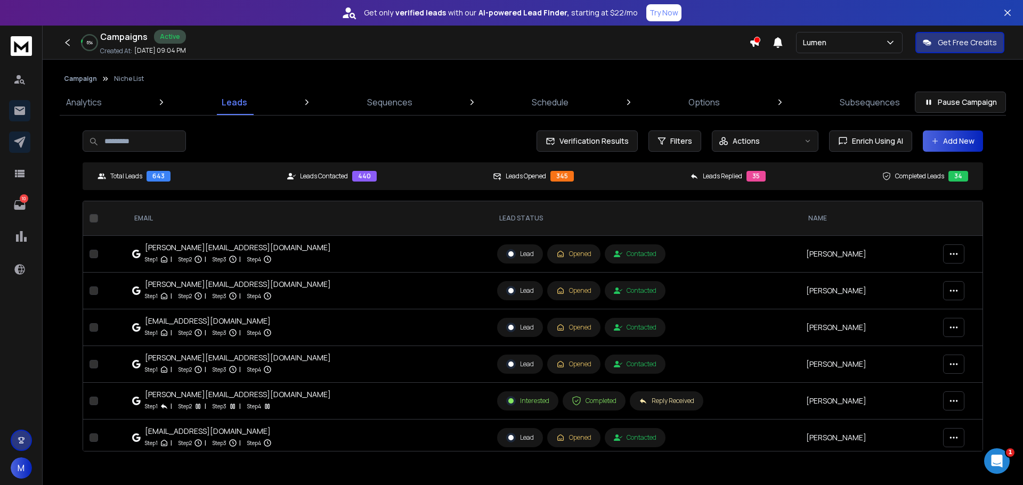
click at [22, 111] on icon at bounding box center [19, 111] width 11 height 9
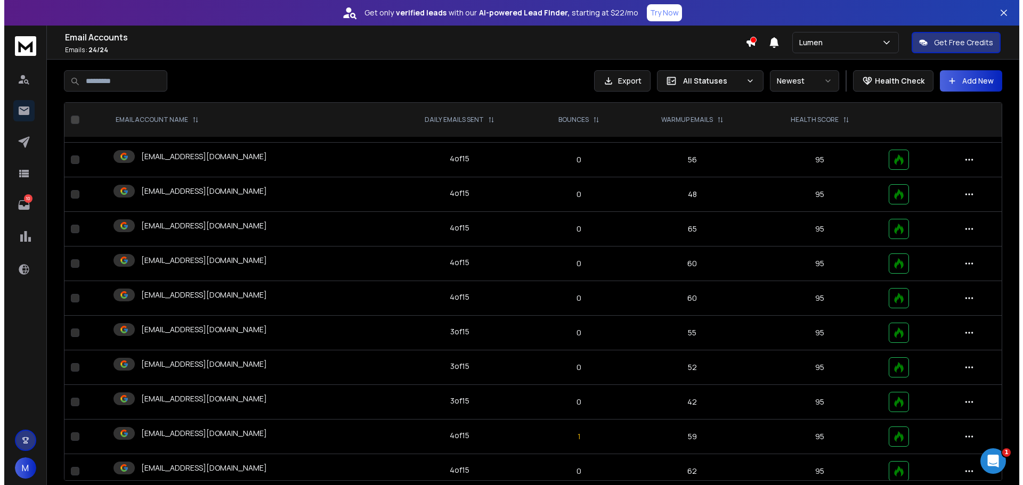
scroll to position [496, 0]
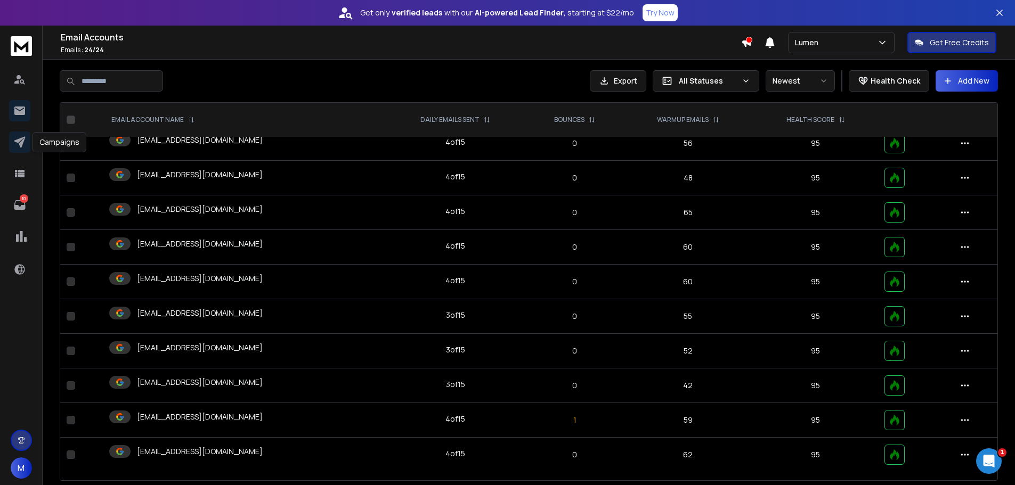
click at [21, 141] on icon at bounding box center [19, 142] width 13 height 13
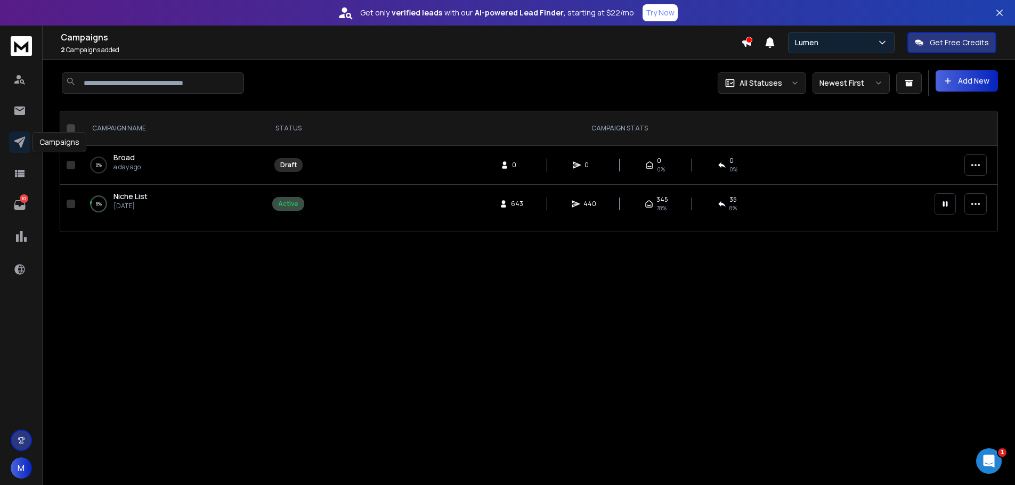
click at [834, 35] on button "Lumen" at bounding box center [841, 42] width 107 height 21
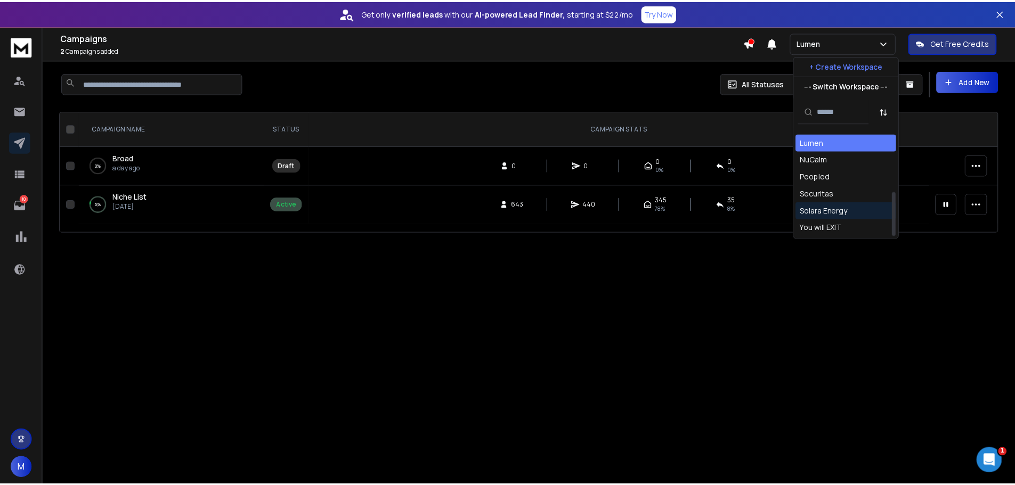
scroll to position [96, 0]
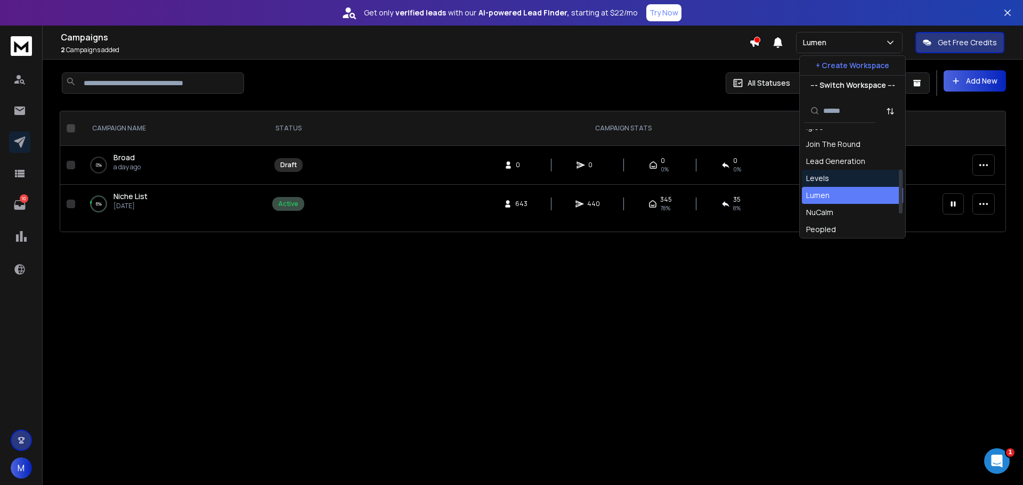
click at [842, 177] on div "Levels" at bounding box center [852, 178] width 101 height 17
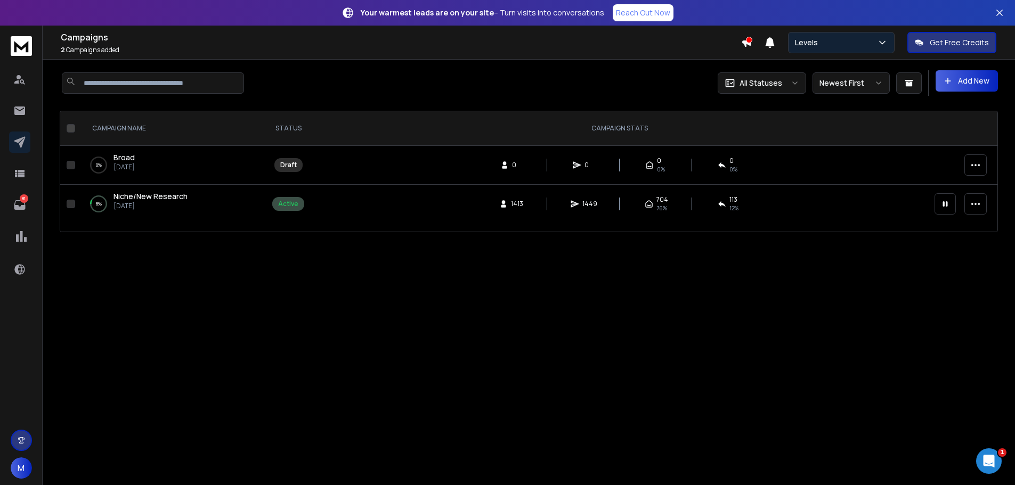
click at [845, 44] on div "Levels" at bounding box center [841, 42] width 93 height 11
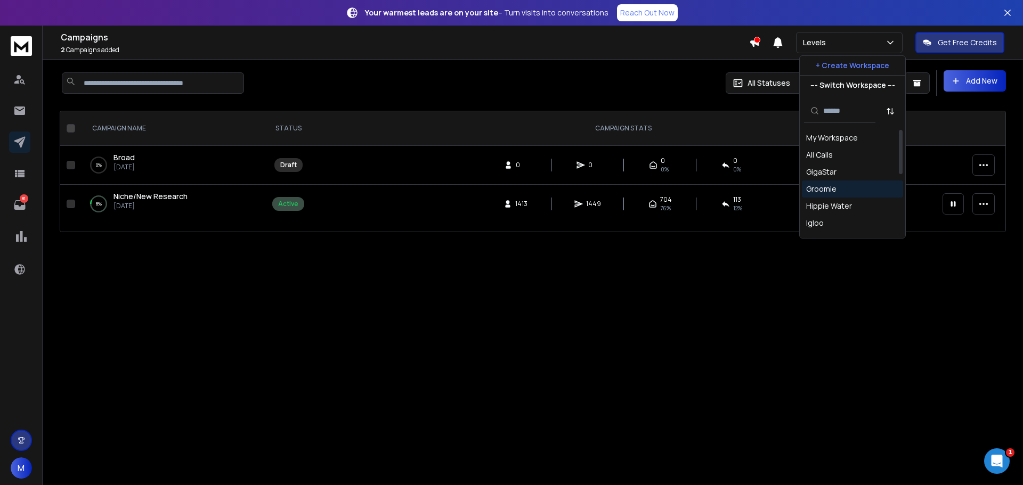
click at [851, 189] on div "Groomie" at bounding box center [852, 189] width 101 height 17
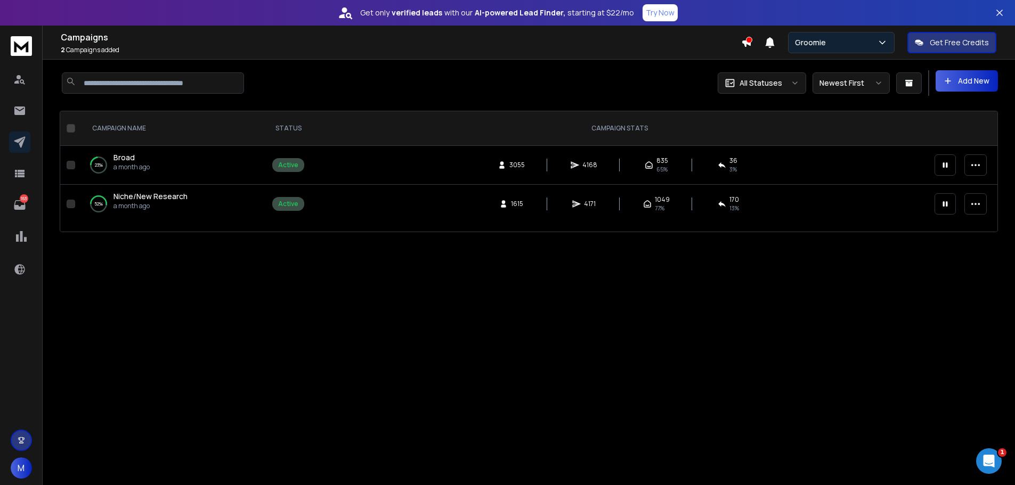
click at [824, 43] on p "Groomie" at bounding box center [812, 42] width 35 height 11
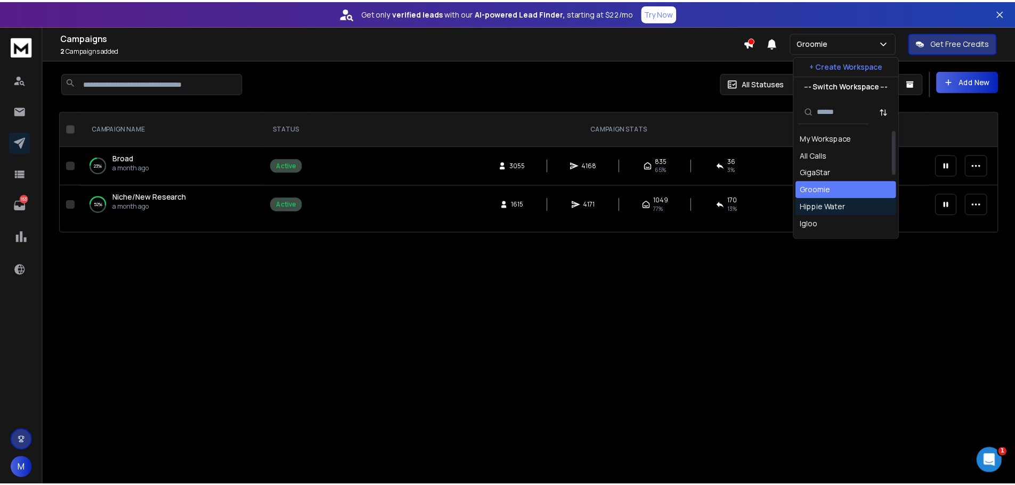
scroll to position [107, 0]
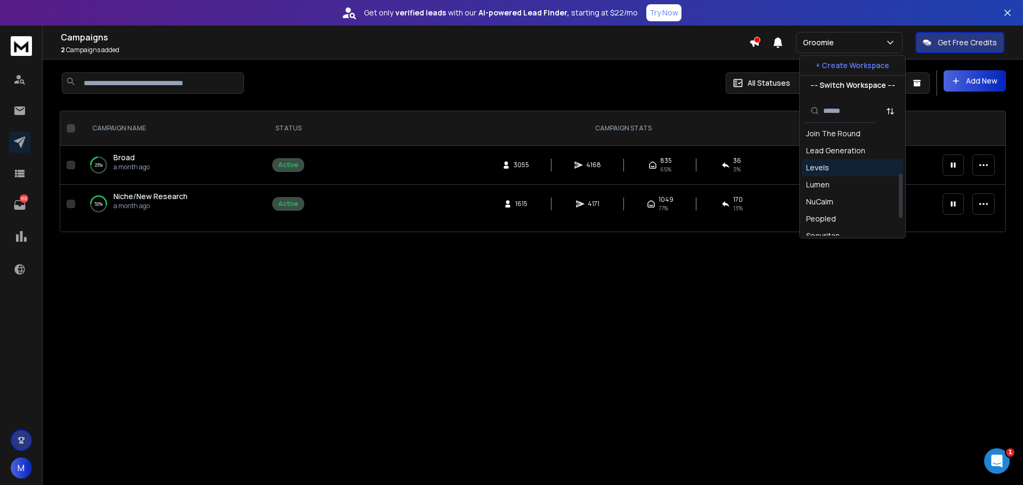
click at [841, 171] on div "Levels" at bounding box center [852, 167] width 101 height 17
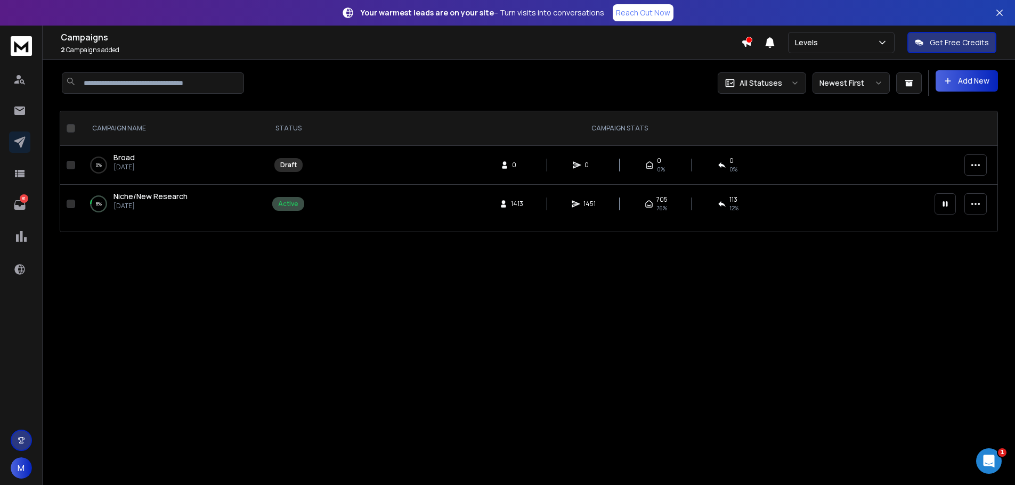
click at [374, 207] on div "1413 1451 705 76 % 113 12 %" at bounding box center [619, 204] width 605 height 17
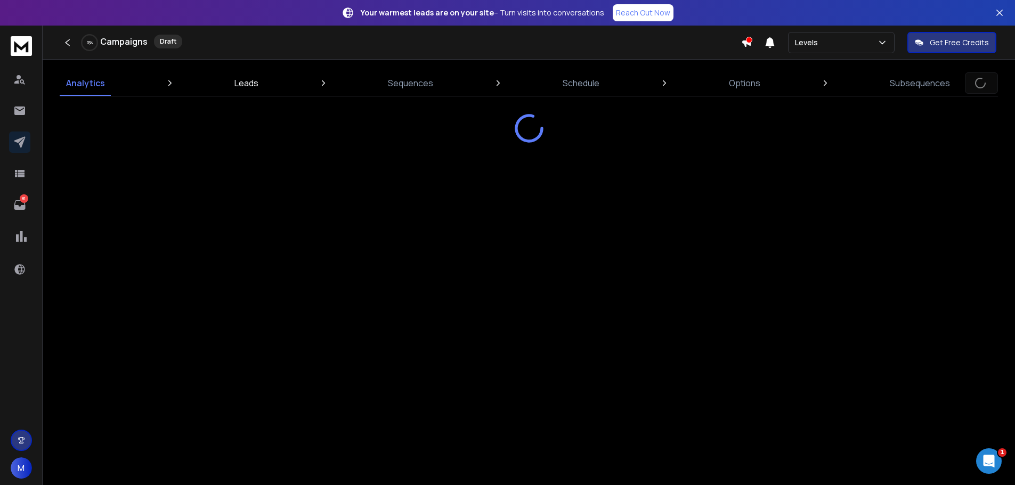
click at [243, 86] on p "Leads" at bounding box center [246, 83] width 24 height 13
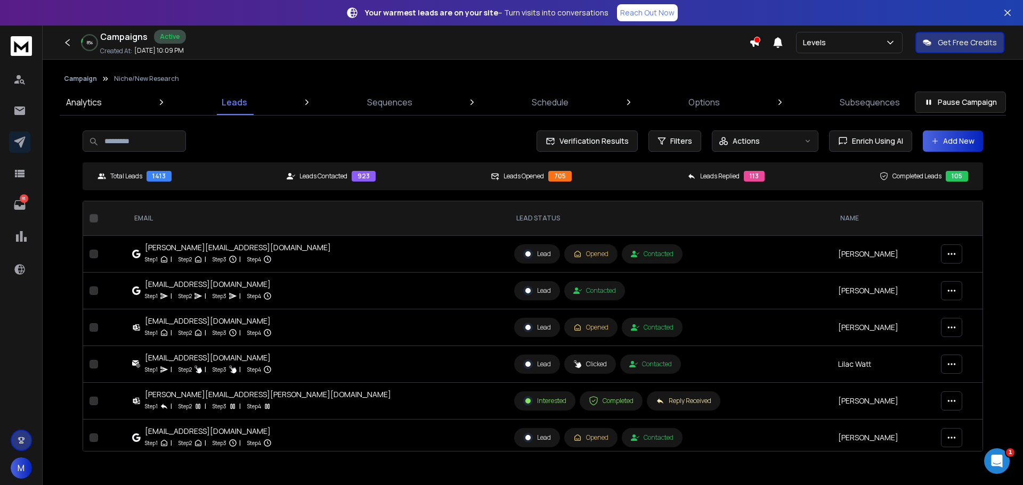
click at [90, 100] on p "Analytics" at bounding box center [84, 102] width 36 height 13
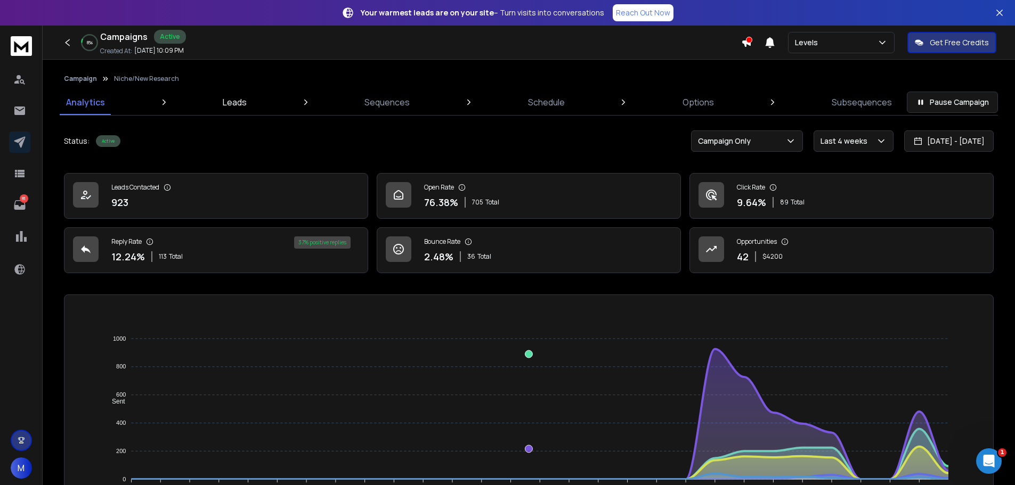
click at [231, 95] on link "Leads" at bounding box center [234, 103] width 37 height 26
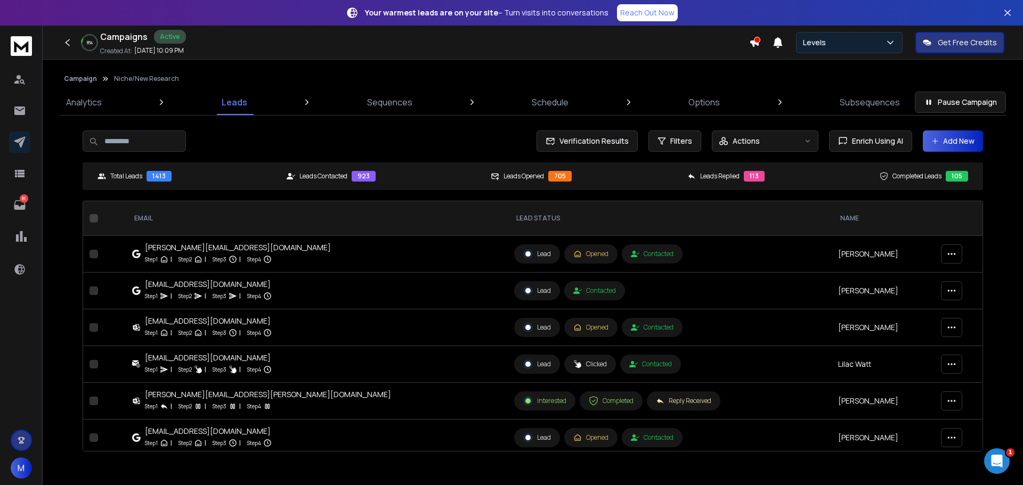
click at [832, 48] on button "Levels" at bounding box center [849, 42] width 107 height 21
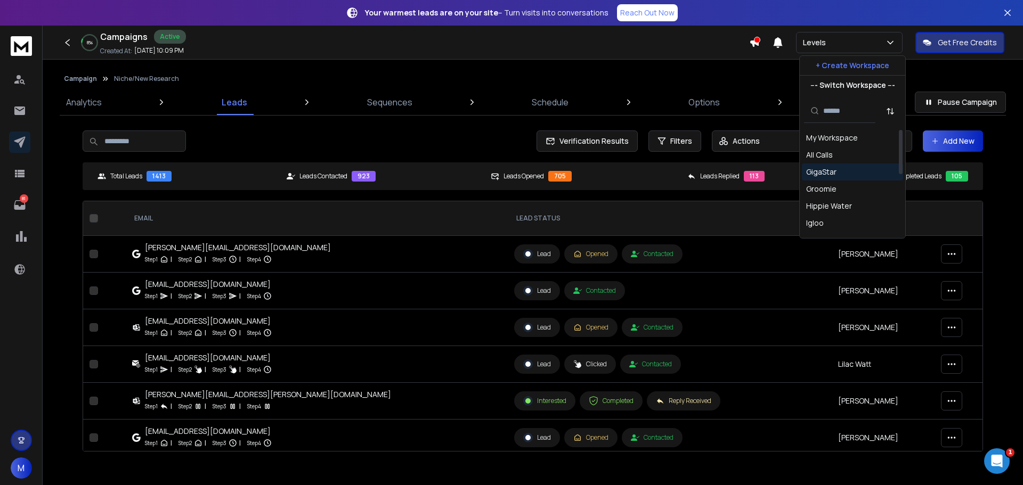
scroll to position [53, 0]
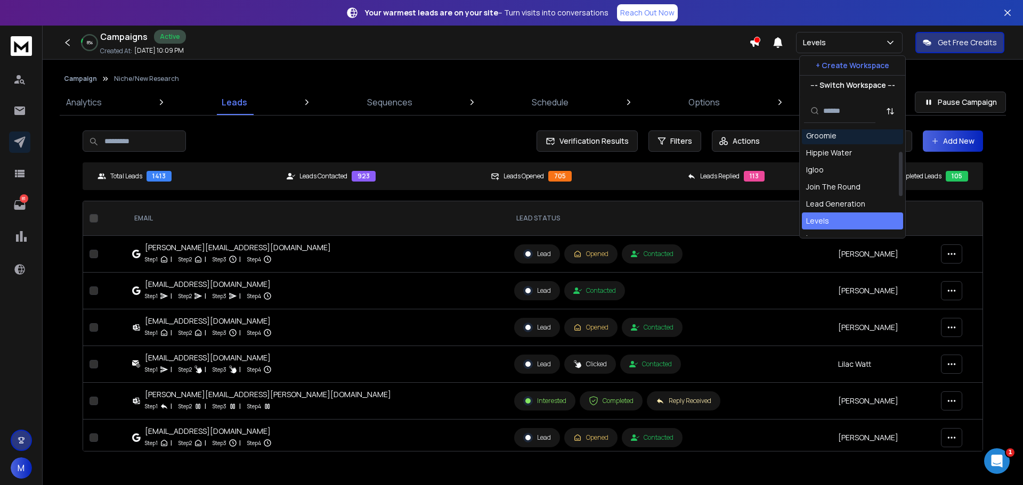
click at [846, 141] on div "Groomie" at bounding box center [852, 135] width 101 height 17
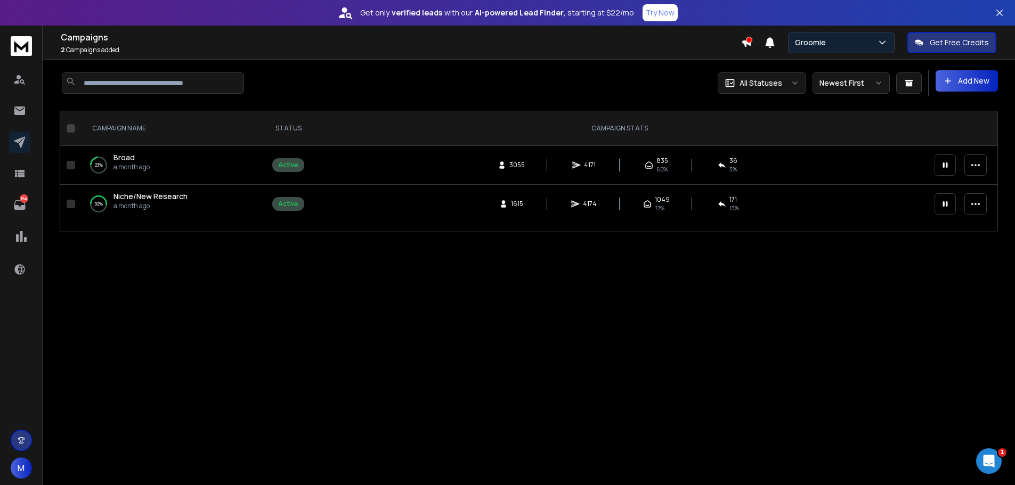
click at [856, 40] on div "Groomie" at bounding box center [841, 42] width 93 height 11
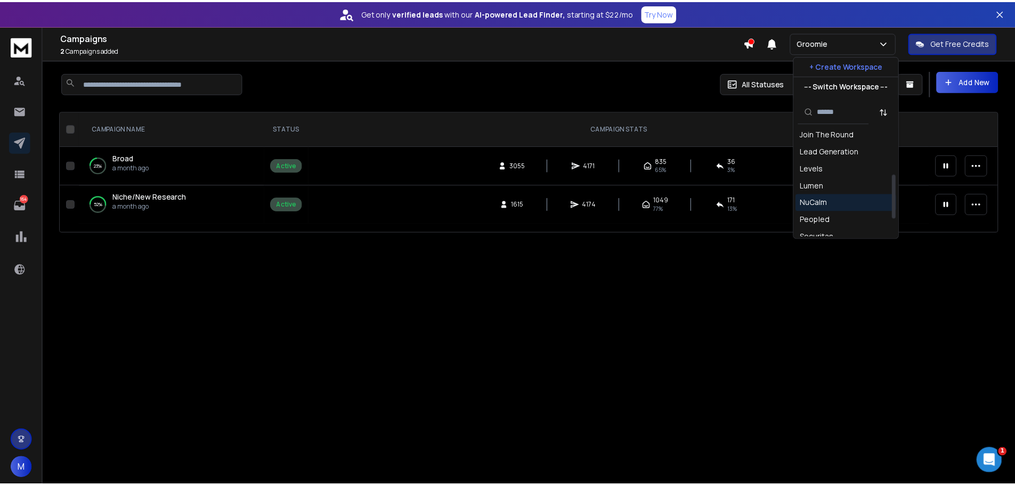
scroll to position [149, 0]
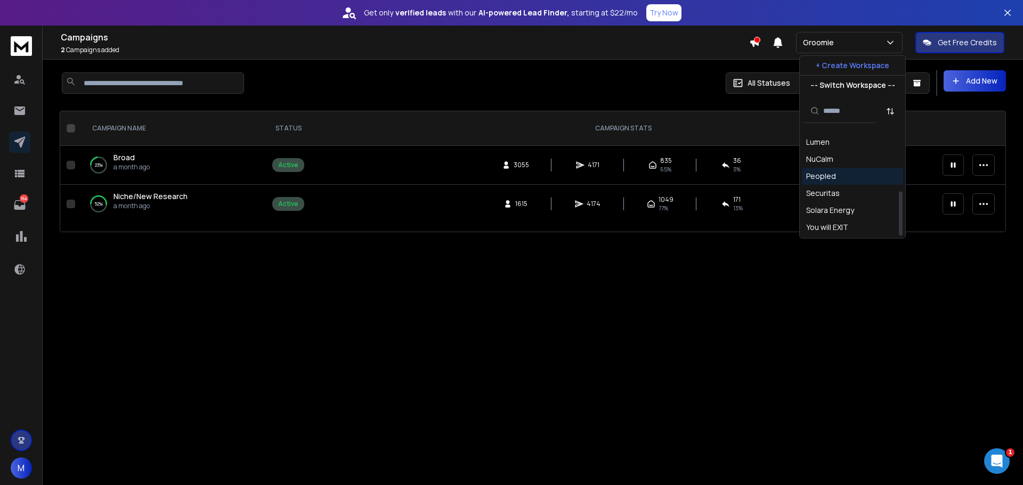
click at [837, 172] on div "Peopled" at bounding box center [852, 176] width 101 height 17
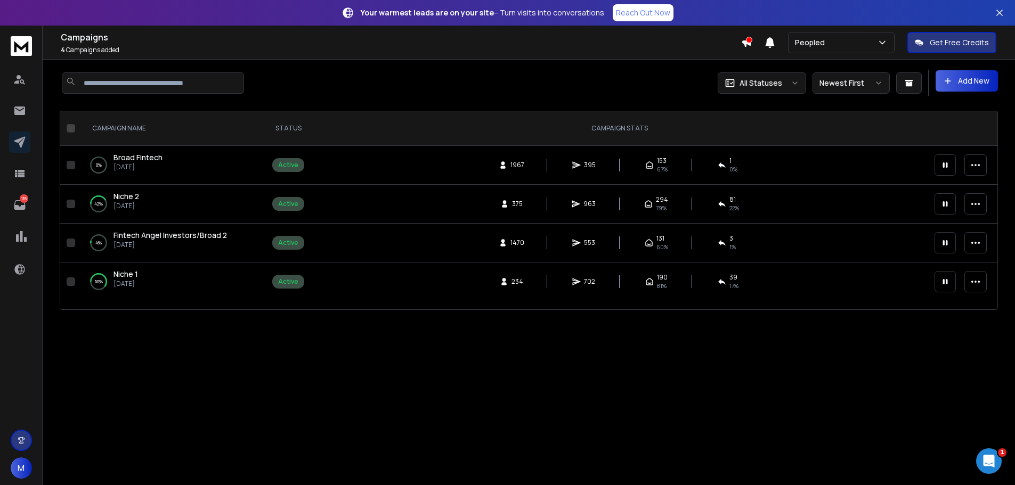
click at [516, 286] on div "234 702 190 81 % 39 17 %" at bounding box center [619, 281] width 266 height 17
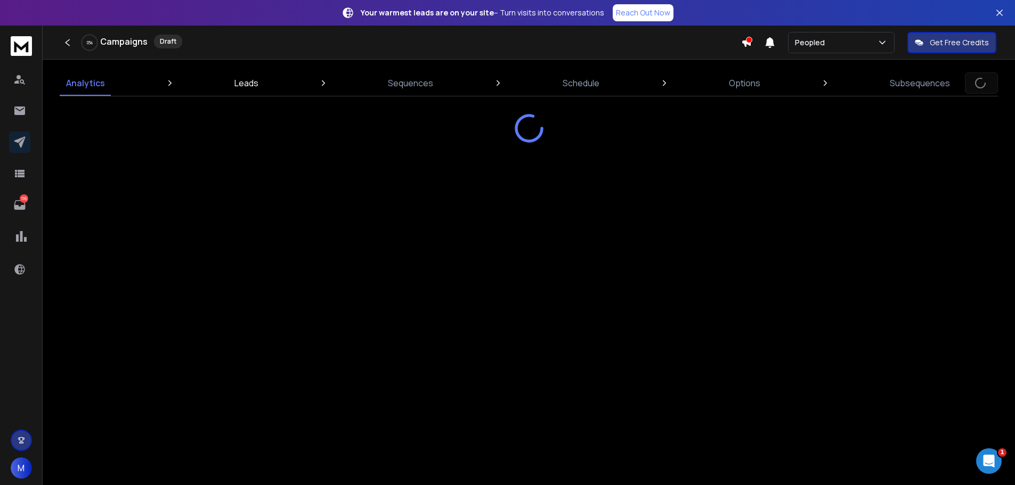
click at [254, 88] on p "Leads" at bounding box center [246, 83] width 24 height 13
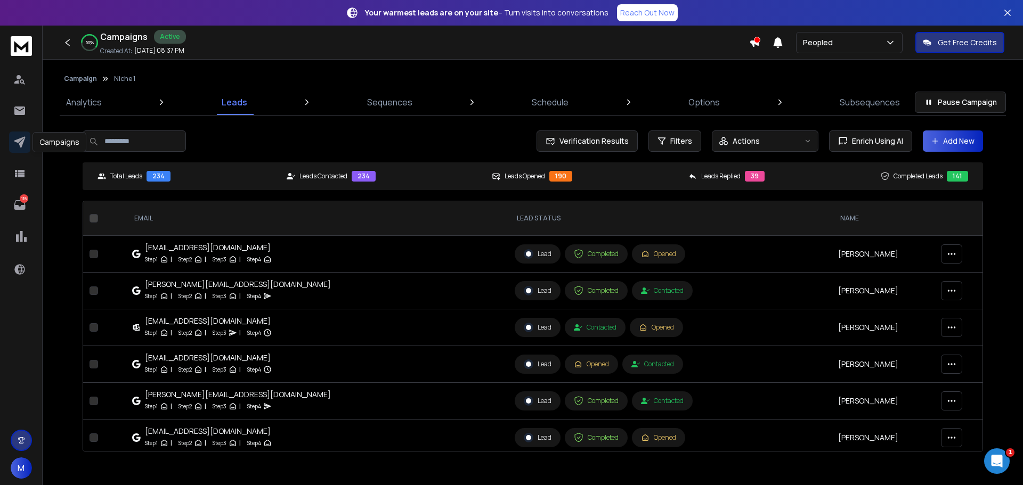
click at [23, 148] on icon at bounding box center [19, 142] width 13 height 13
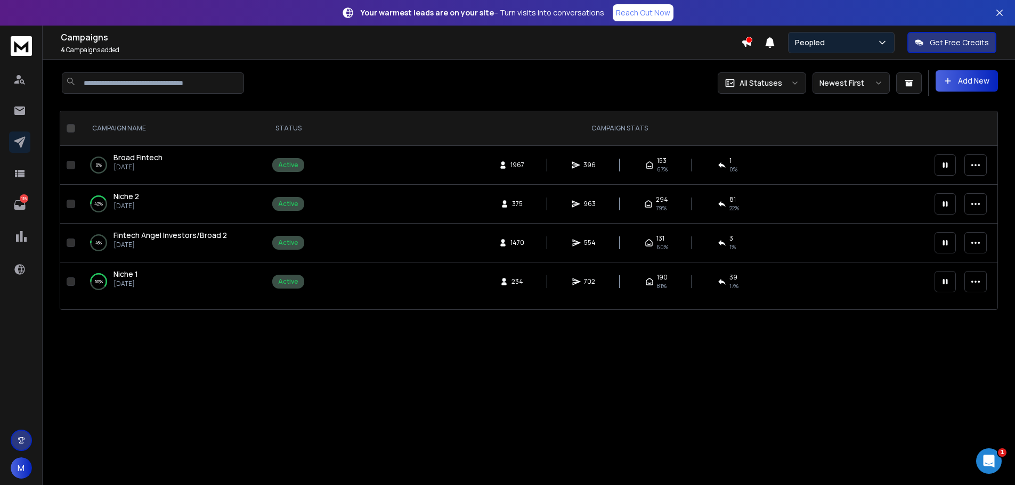
click at [837, 47] on div "Peopled" at bounding box center [841, 42] width 93 height 11
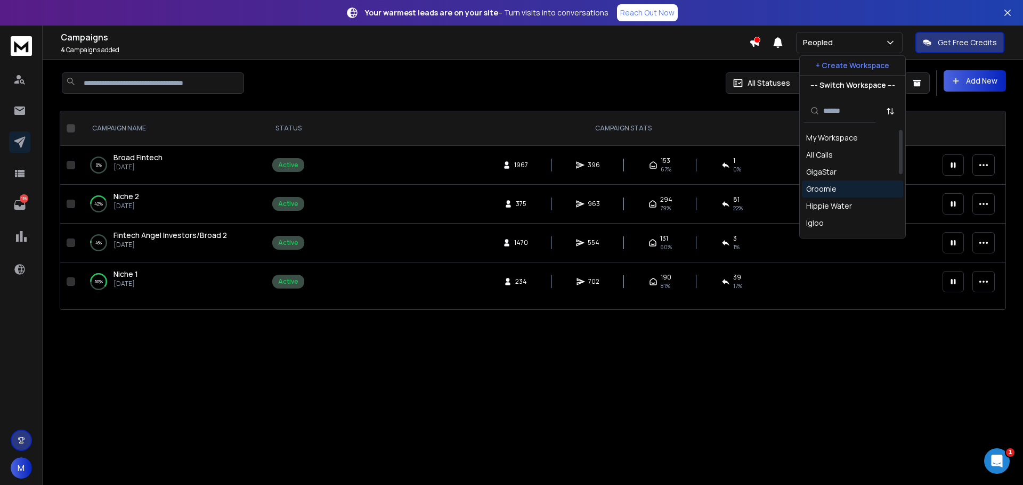
click at [840, 191] on div "Groomie" at bounding box center [852, 189] width 101 height 17
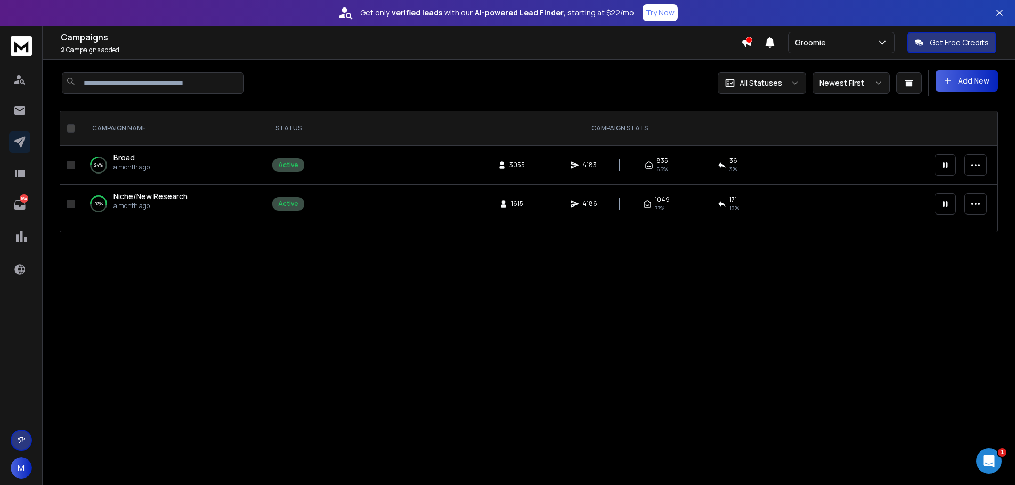
click at [465, 209] on div "1615 4186 1049 77 % 171 13 %" at bounding box center [619, 204] width 605 height 17
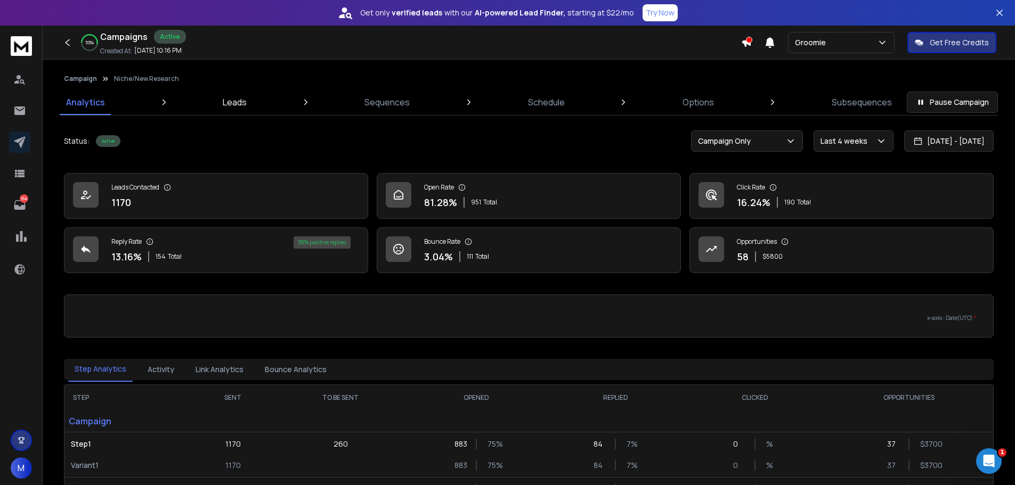
click at [239, 107] on p "Leads" at bounding box center [235, 102] width 24 height 13
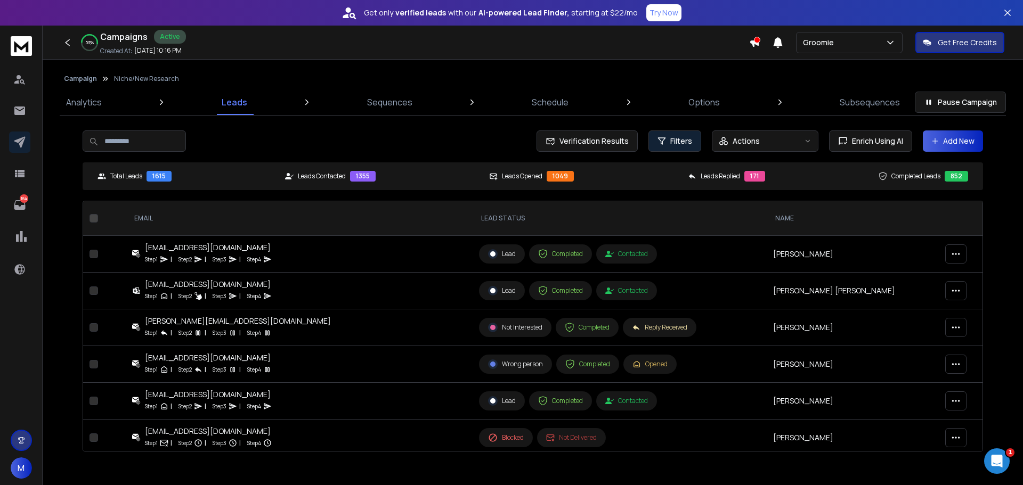
click at [673, 142] on span "Filters" at bounding box center [681, 141] width 22 height 11
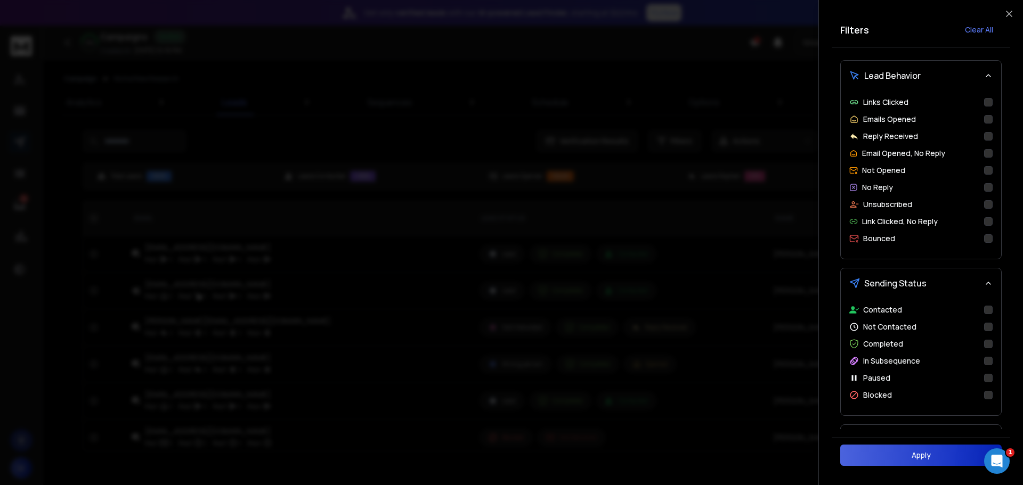
click at [984, 326] on button "Not Contacted" at bounding box center [988, 327] width 9 height 9
click at [935, 465] on button "Apply" at bounding box center [920, 455] width 161 height 21
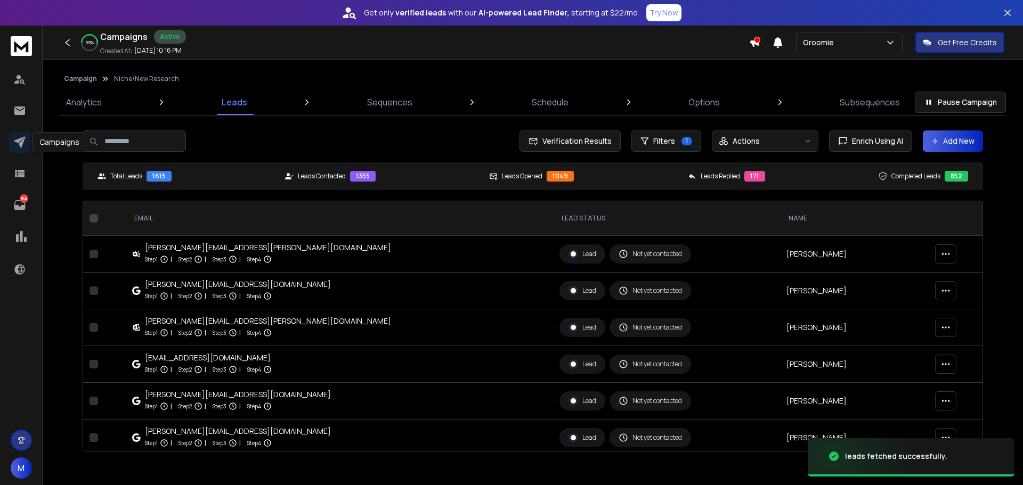
click at [22, 140] on icon at bounding box center [19, 142] width 13 height 13
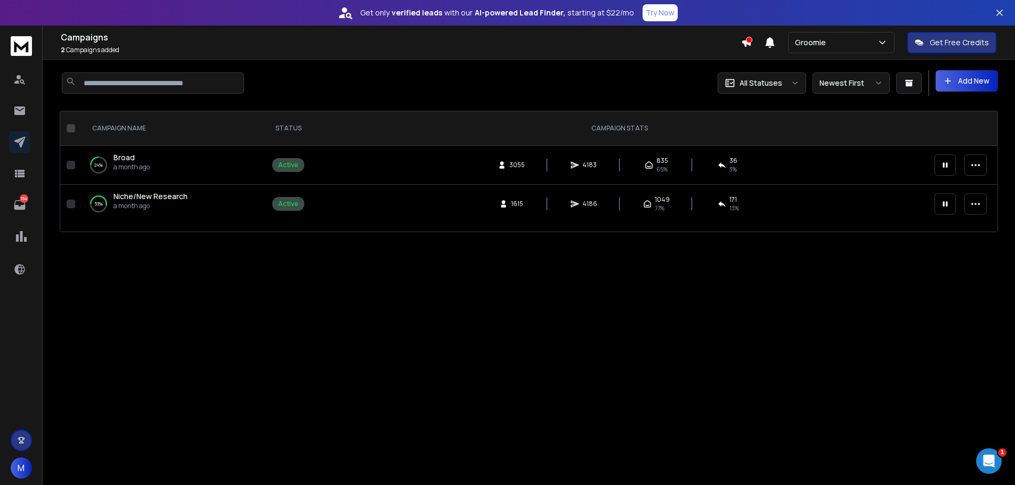
click at [401, 167] on div "3055 4183 835 65 % 36 3 %" at bounding box center [619, 165] width 605 height 17
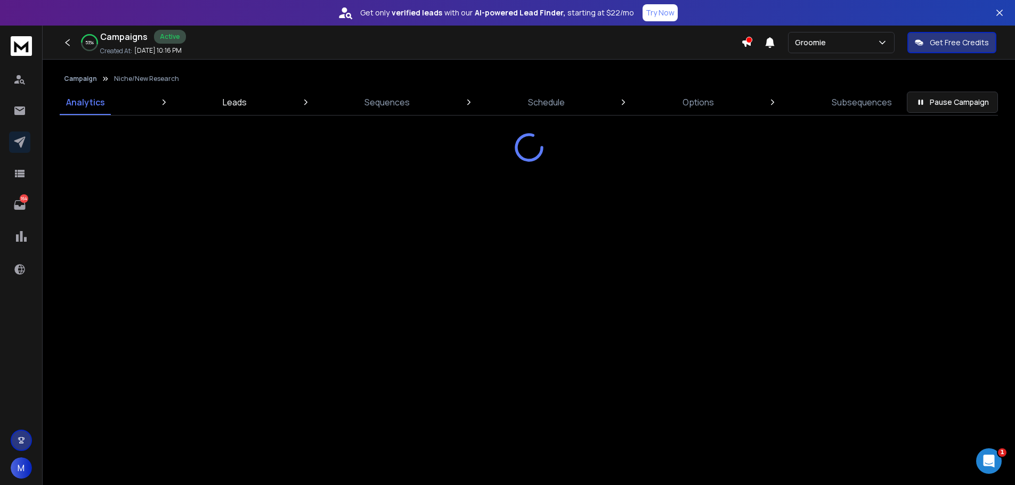
click at [228, 104] on p "Leads" at bounding box center [235, 102] width 24 height 13
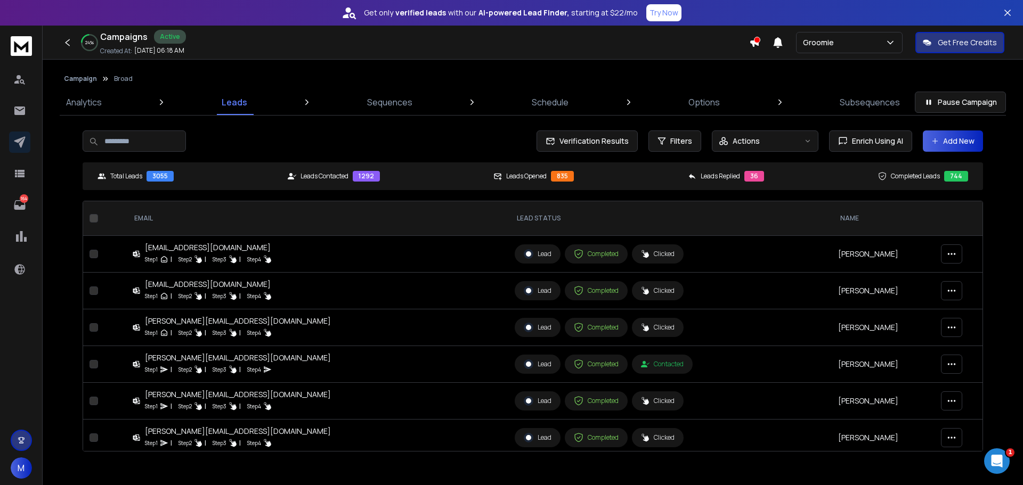
click at [163, 174] on div "3055" at bounding box center [160, 176] width 27 height 11
copy div "3055"
click at [365, 173] on div "1292" at bounding box center [366, 176] width 27 height 11
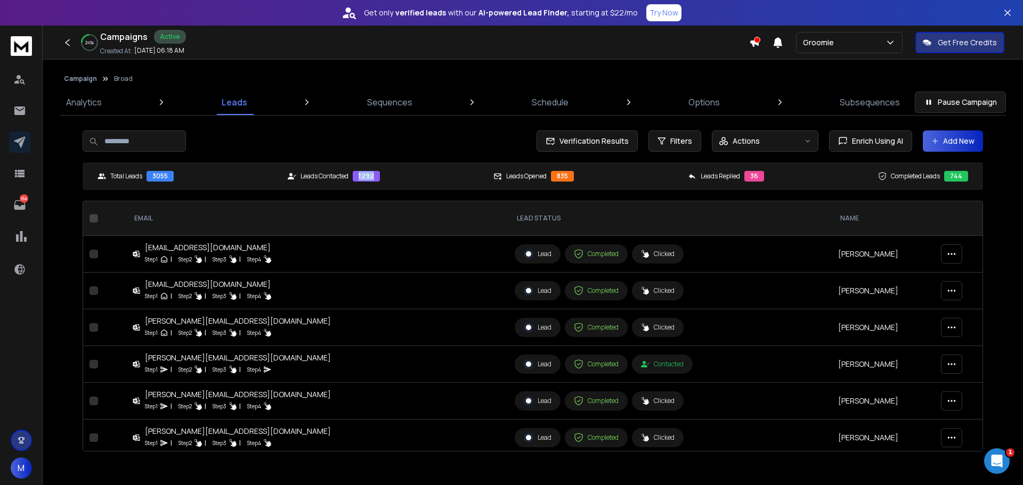
copy div "1292"
click at [863, 45] on div "Groomie" at bounding box center [849, 42] width 93 height 11
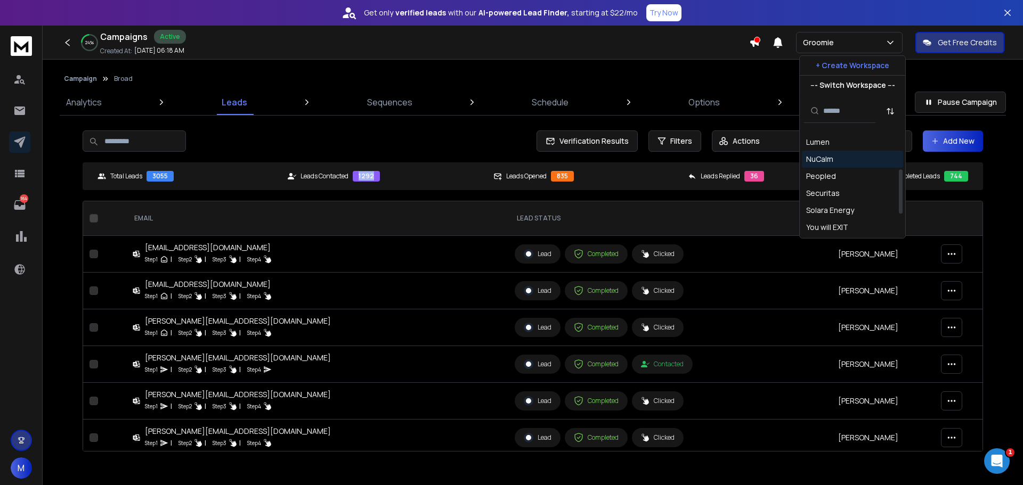
scroll to position [96, 0]
click at [836, 178] on div "Levels" at bounding box center [852, 178] width 101 height 17
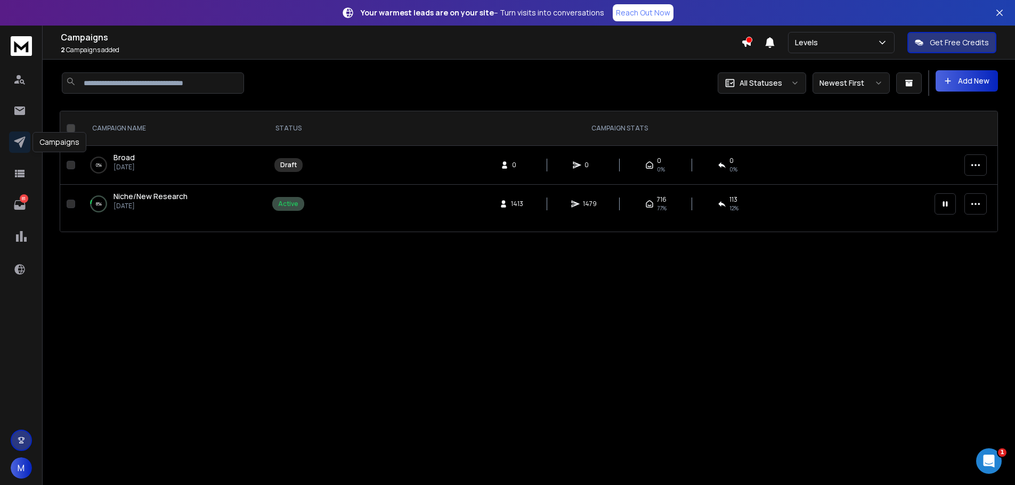
click at [25, 144] on icon at bounding box center [19, 142] width 13 height 13
click at [15, 115] on icon at bounding box center [19, 110] width 13 height 13
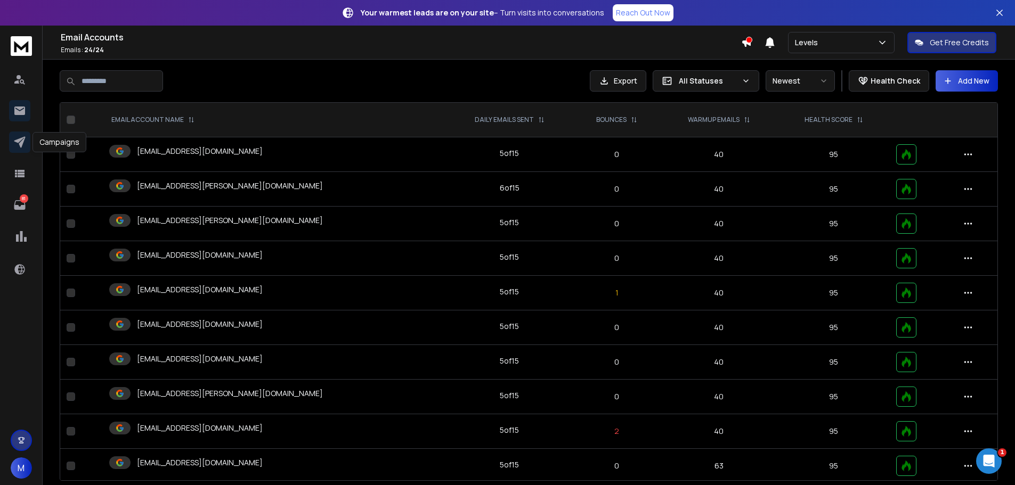
click at [19, 137] on icon at bounding box center [19, 142] width 13 height 13
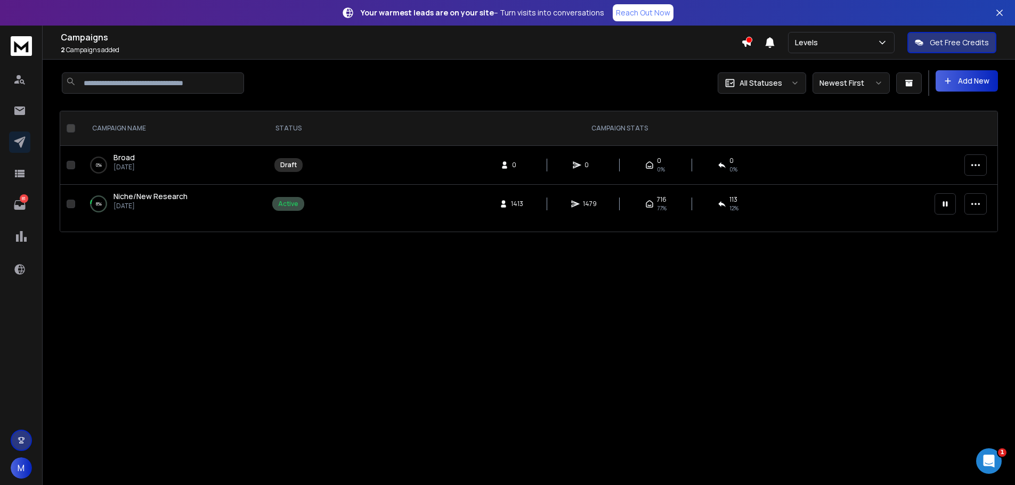
click at [438, 208] on div "1413 1479 716 77 % 113 12 %" at bounding box center [619, 204] width 605 height 17
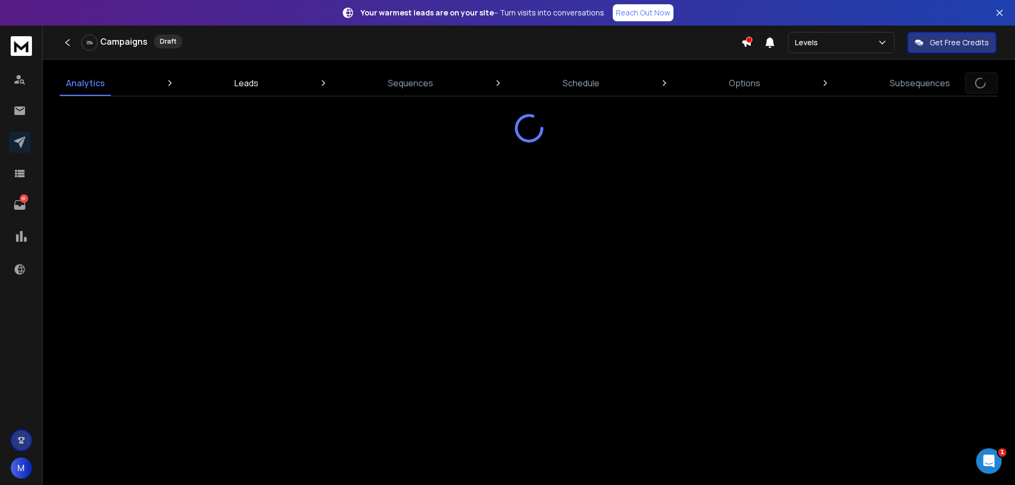
click at [247, 86] on p "Leads" at bounding box center [246, 83] width 24 height 13
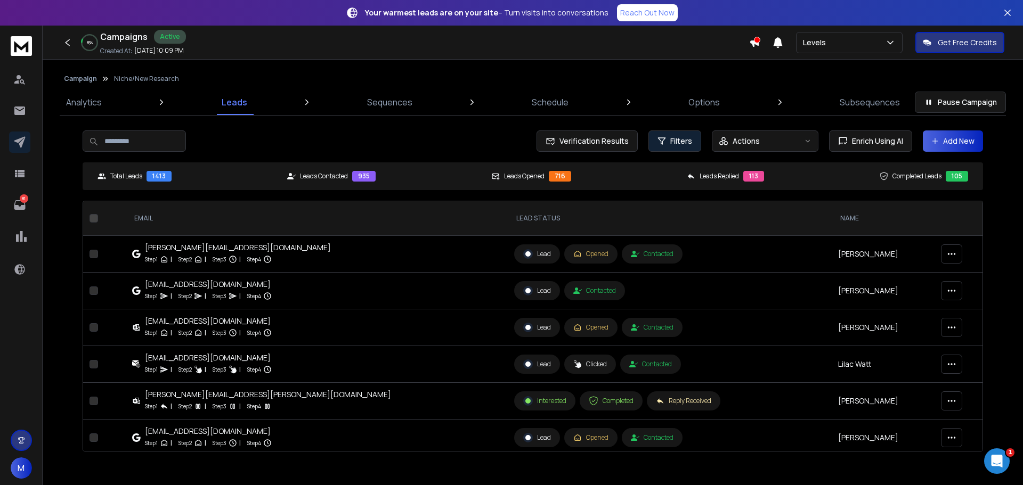
click at [691, 141] on span "Filters" at bounding box center [681, 141] width 22 height 11
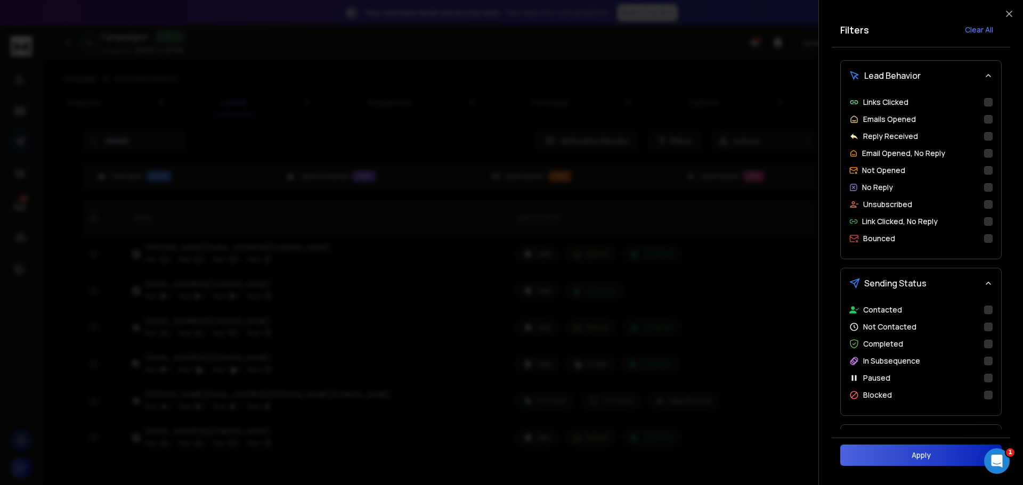
click at [984, 329] on button "Not Contacted" at bounding box center [988, 327] width 9 height 9
click at [940, 461] on button "Apply" at bounding box center [920, 455] width 161 height 21
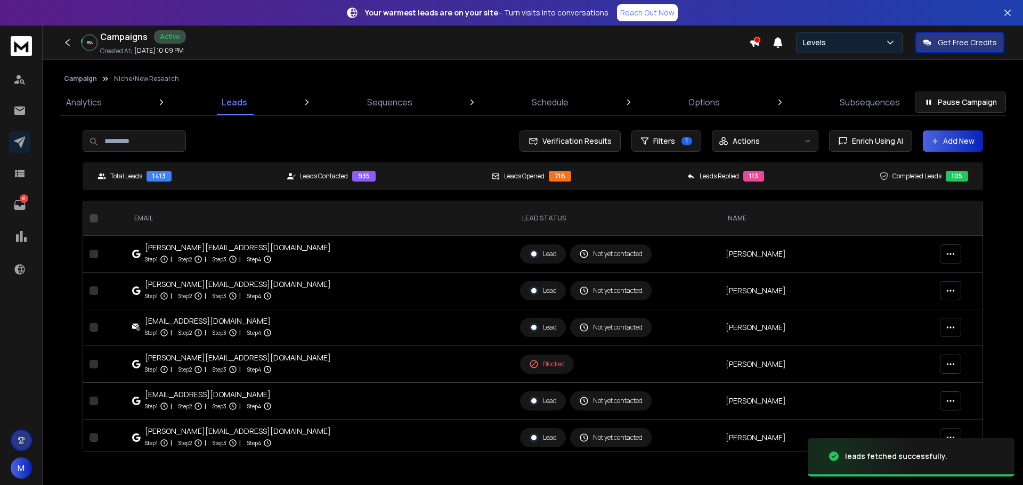
click at [852, 45] on div "Levels" at bounding box center [849, 42] width 93 height 11
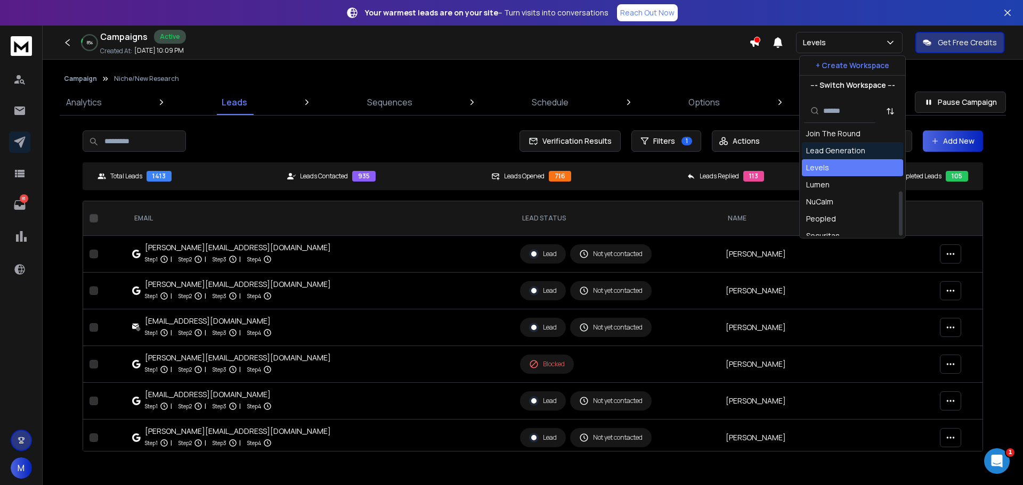
scroll to position [149, 0]
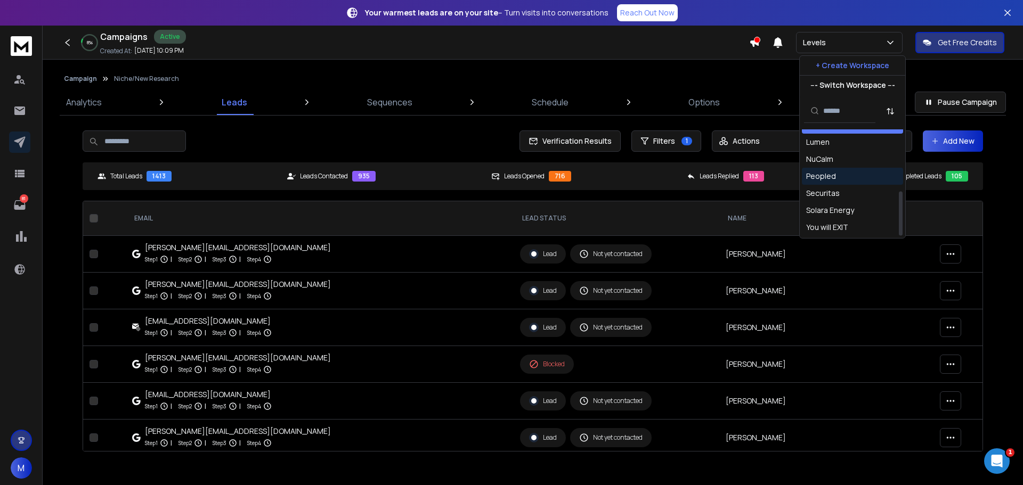
click at [839, 178] on div "Peopled" at bounding box center [852, 176] width 101 height 17
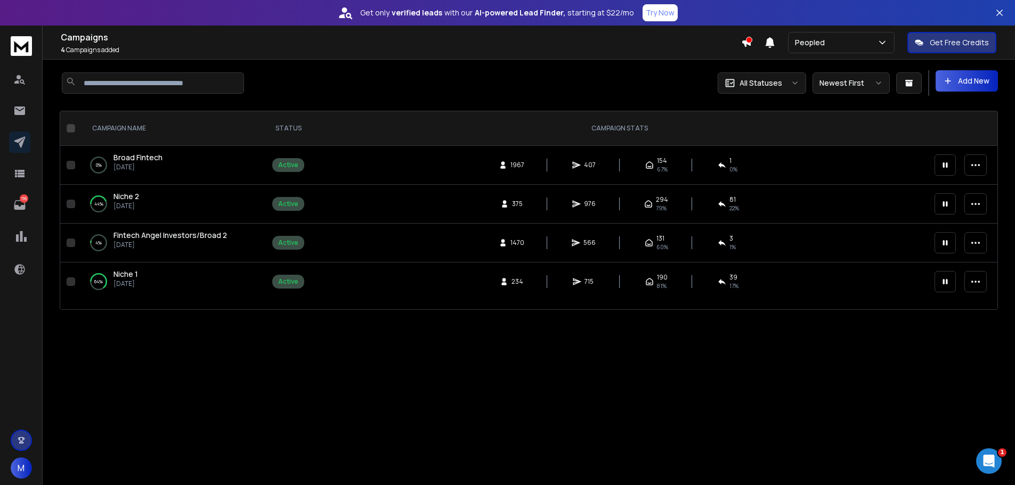
click at [460, 283] on div "234 715 190 81 % 39 17 %" at bounding box center [619, 281] width 605 height 17
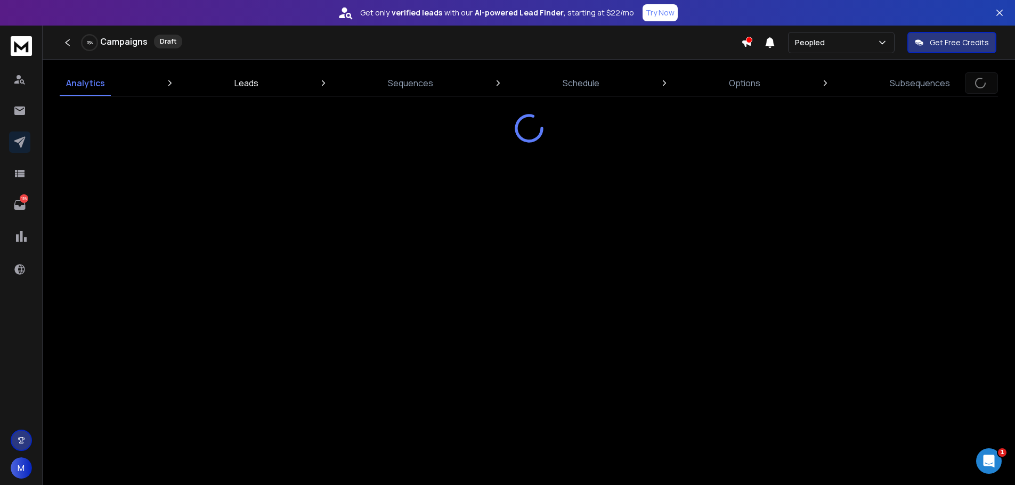
click at [264, 82] on link "Leads" at bounding box center [246, 83] width 37 height 26
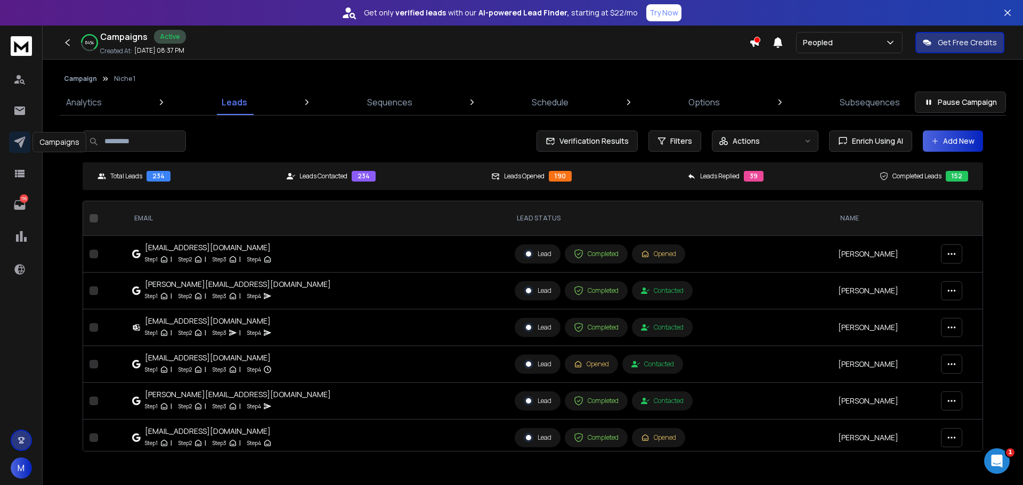
click at [28, 142] on link at bounding box center [19, 142] width 21 height 21
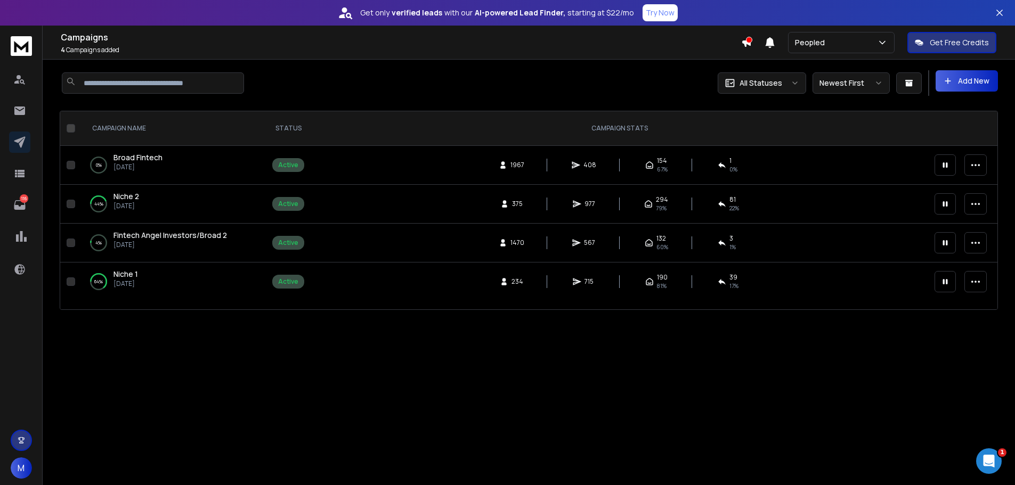
click at [462, 202] on div "375 977 294 79 % 81 22 %" at bounding box center [619, 204] width 605 height 17
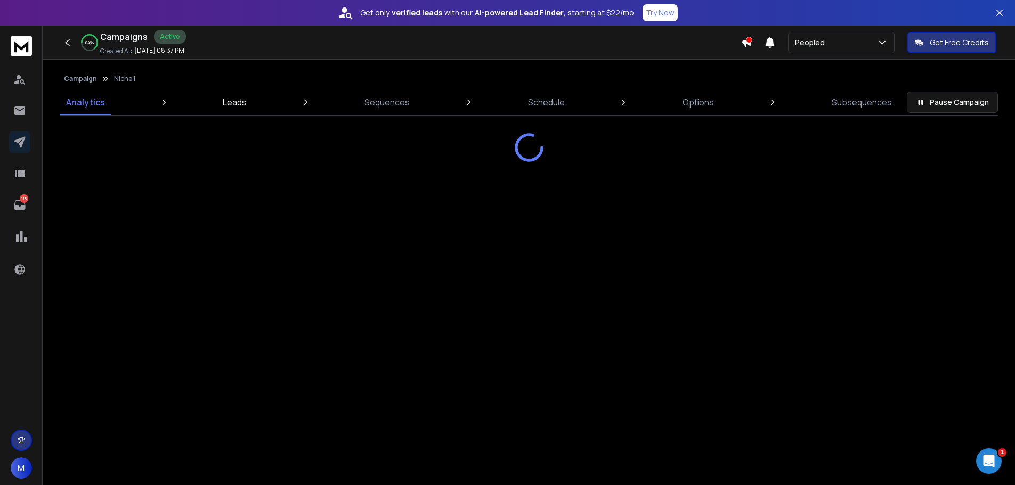
click at [230, 107] on p "Leads" at bounding box center [235, 102] width 24 height 13
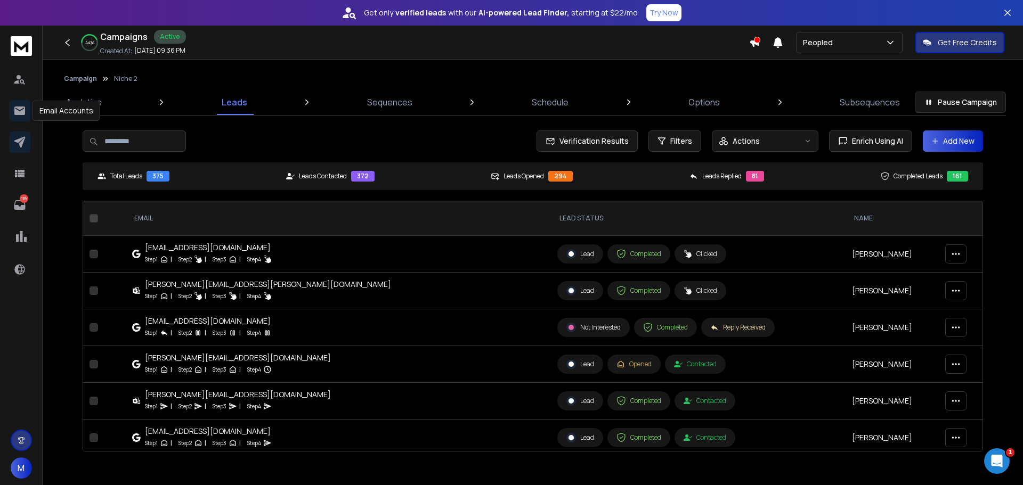
click at [24, 116] on icon at bounding box center [19, 110] width 13 height 13
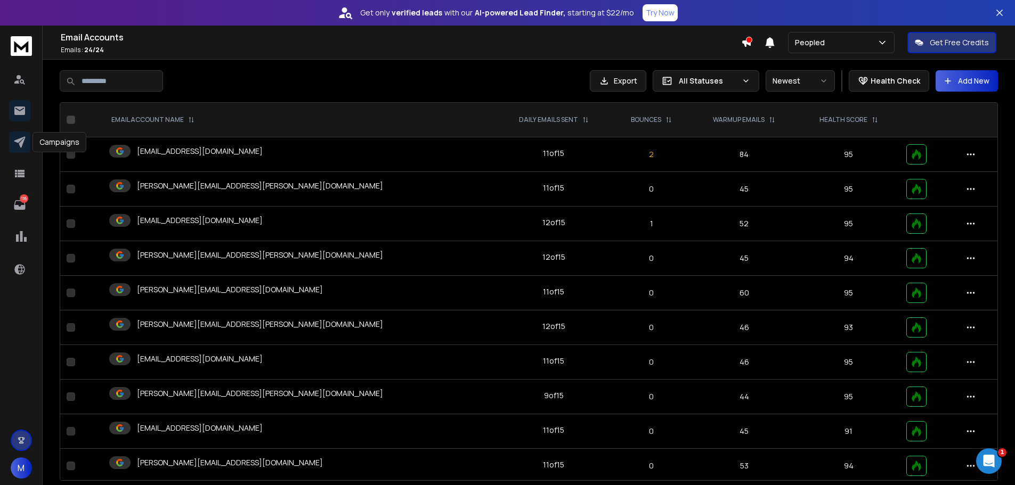
click at [21, 141] on icon at bounding box center [19, 141] width 11 height 11
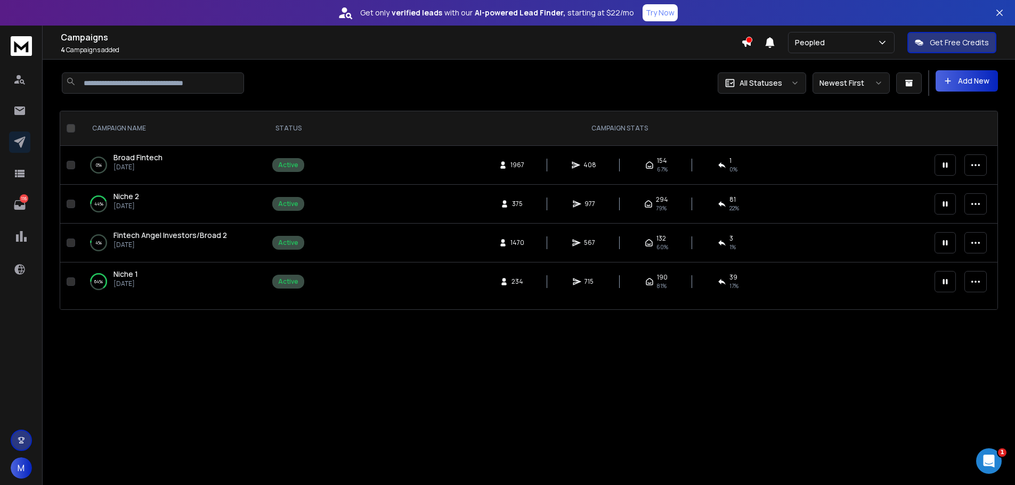
click at [587, 374] on div "Campaigns 4 Campaigns Added All Statuses Newest First Add New CAMPAIGN NAME STA…" at bounding box center [529, 312] width 938 height 485
click at [974, 244] on icon "button" at bounding box center [975, 243] width 11 height 11
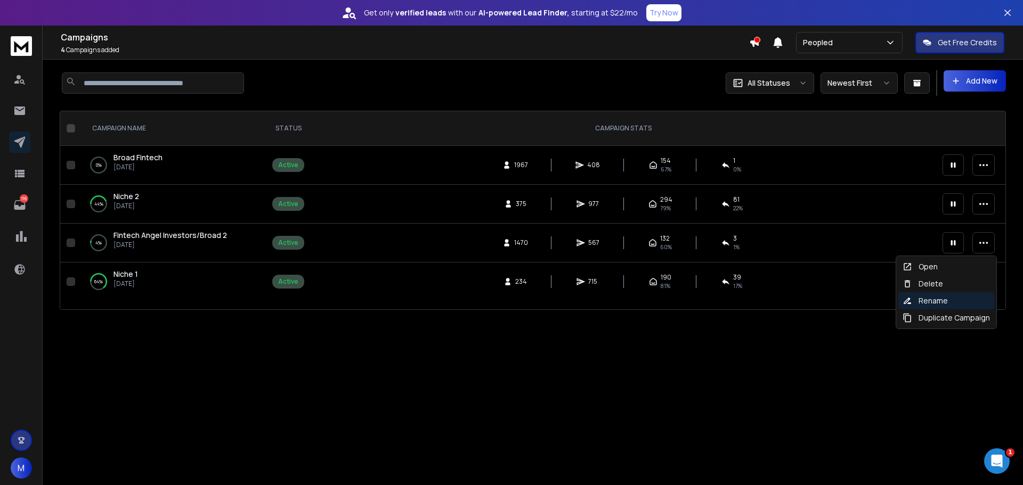
click at [945, 302] on div "Rename" at bounding box center [925, 301] width 45 height 11
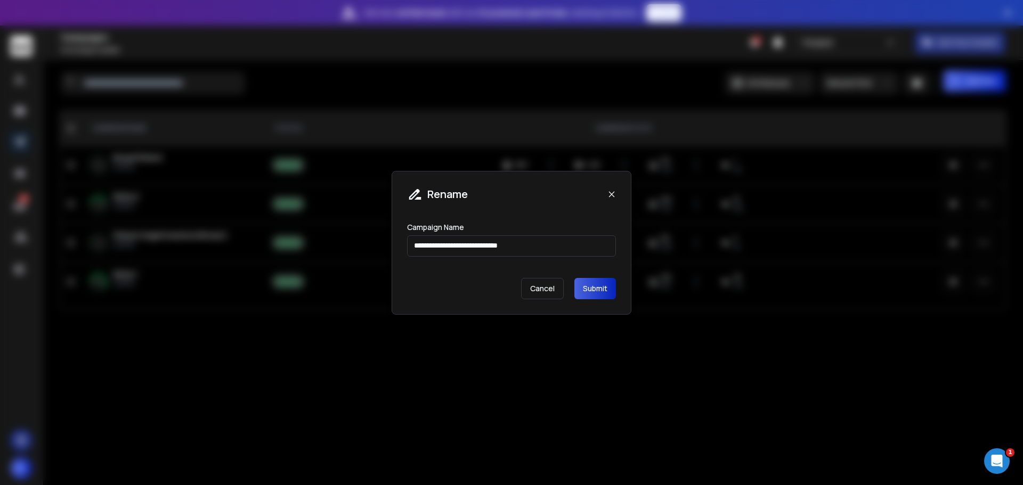
drag, startPoint x: 546, startPoint y: 247, endPoint x: 519, endPoint y: 247, distance: 27.2
click at [519, 247] on input "**********" at bounding box center [511, 246] width 209 height 21
type input "**********"
click at [592, 289] on button "Submit" at bounding box center [595, 288] width 42 height 21
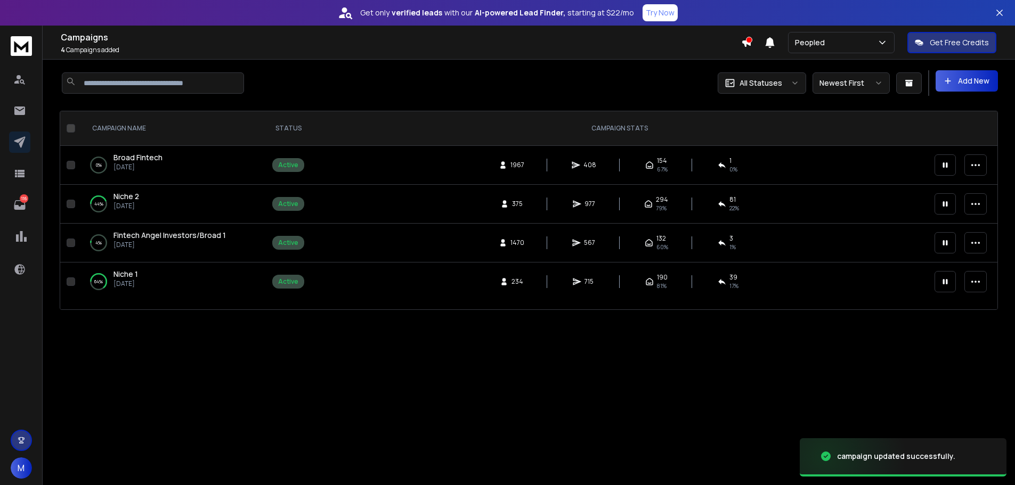
click at [977, 167] on icon "button" at bounding box center [975, 165] width 11 height 11
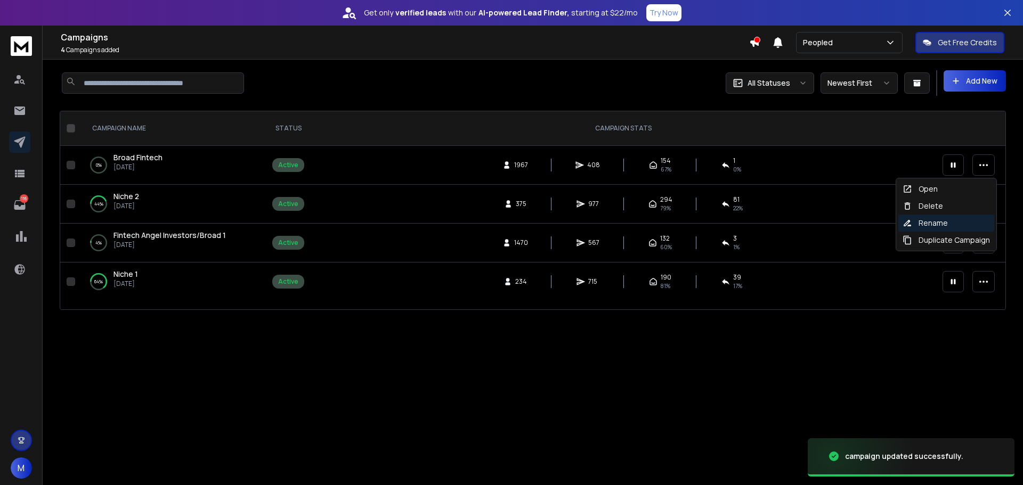
click at [957, 221] on div "Rename" at bounding box center [946, 223] width 96 height 17
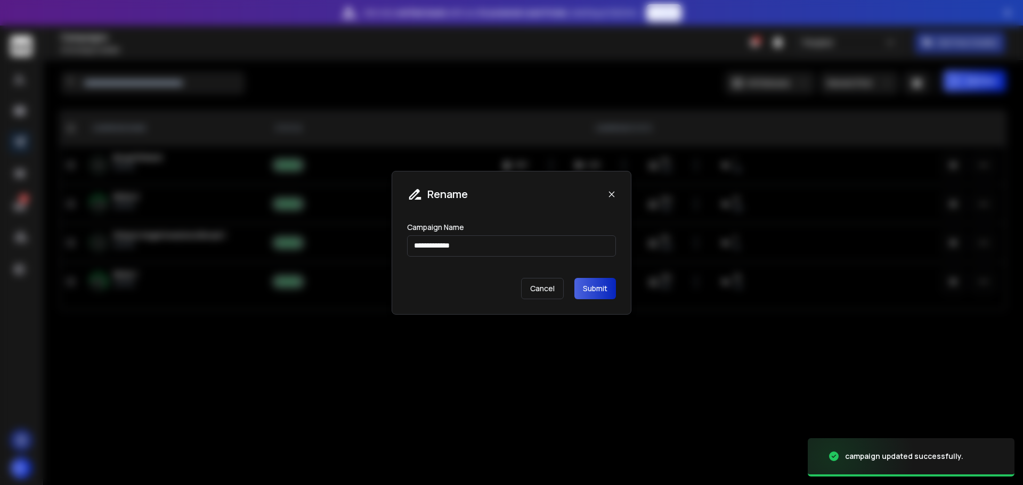
click at [493, 245] on input "**********" at bounding box center [511, 246] width 209 height 21
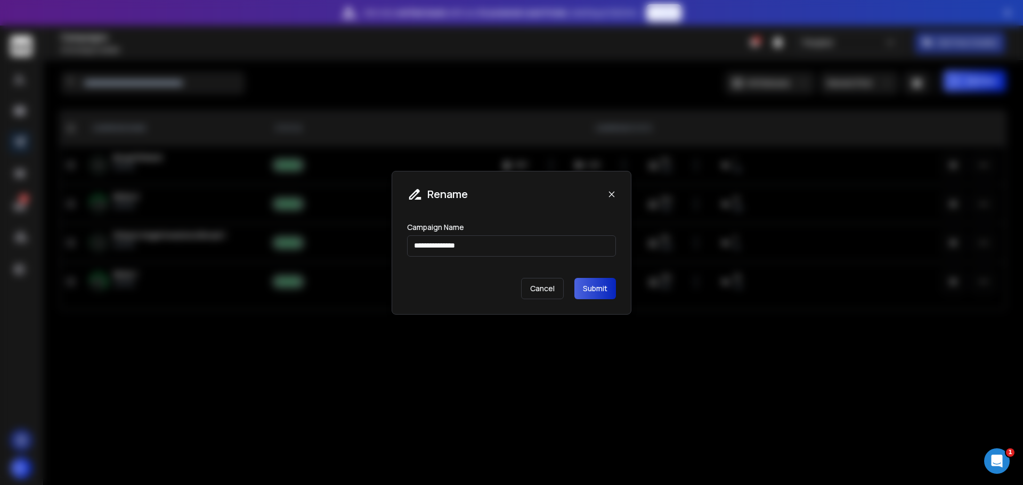
type input "**********"
click at [590, 290] on button "Submit" at bounding box center [595, 288] width 42 height 21
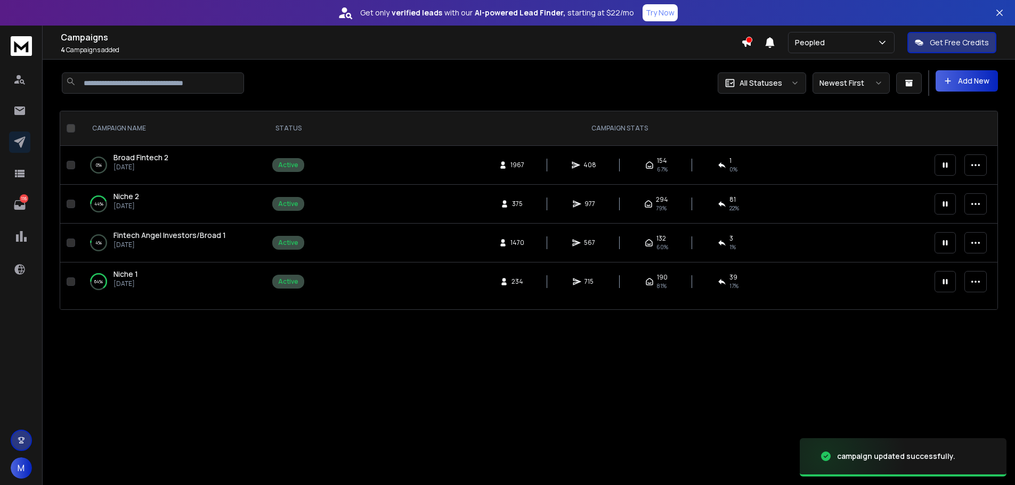
click at [540, 362] on div "Campaigns 4 Campaigns Added All Statuses Newest First Add New CAMPAIGN NAME STA…" at bounding box center [529, 312] width 938 height 485
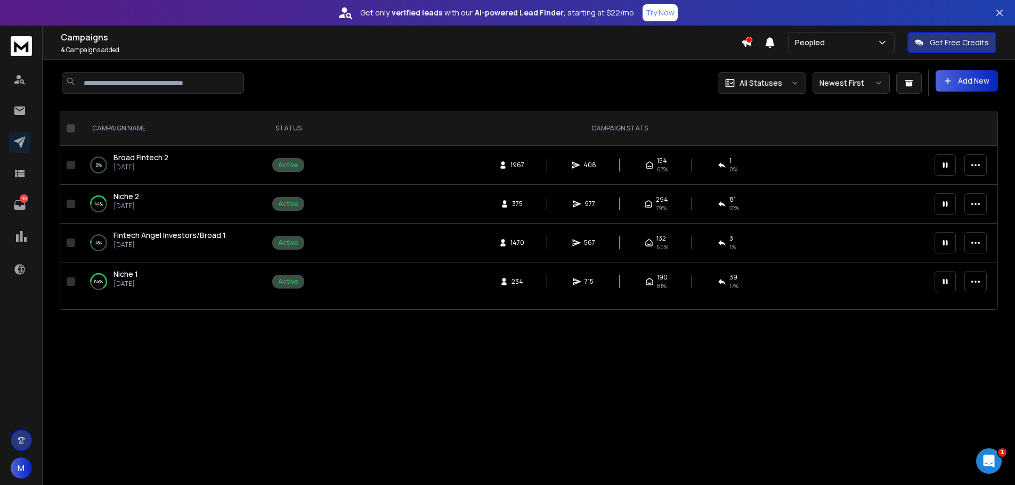
click at [451, 248] on div "1470 567 132 60 % 3 1 %" at bounding box center [619, 242] width 605 height 17
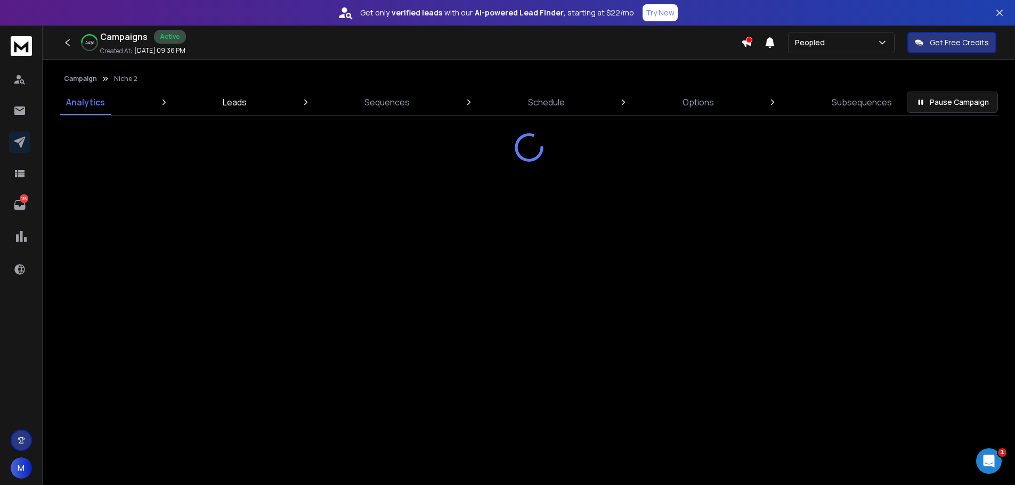
click at [235, 103] on p "Leads" at bounding box center [235, 102] width 24 height 13
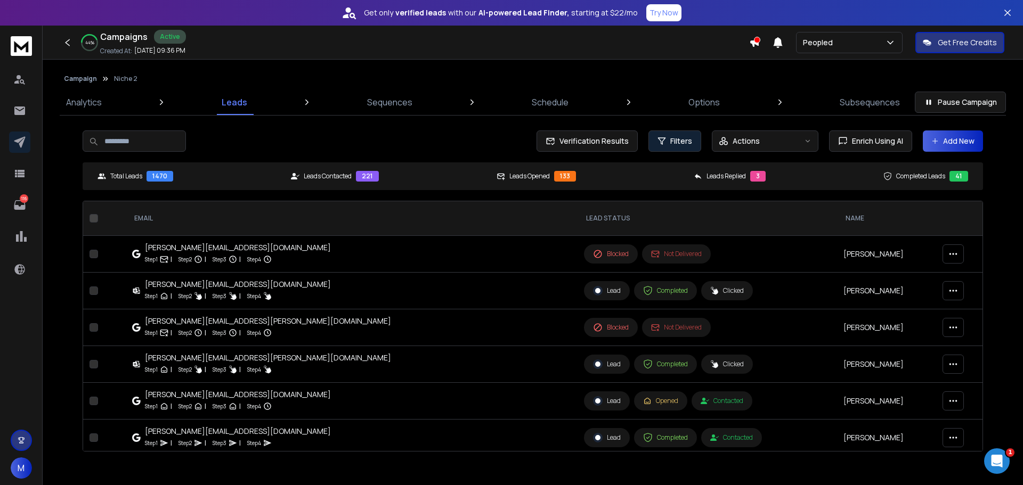
click at [675, 143] on span "Filters" at bounding box center [681, 141] width 22 height 11
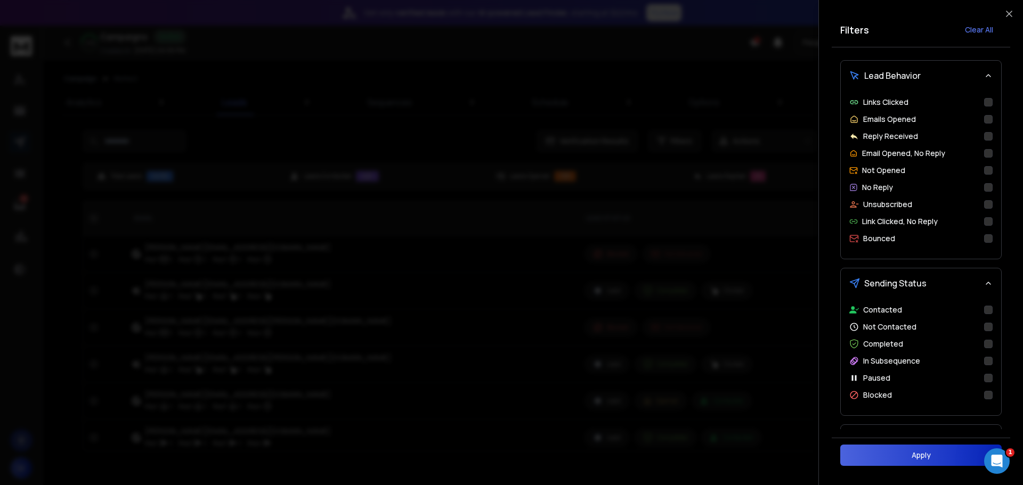
click at [984, 326] on button "Not Contacted" at bounding box center [988, 327] width 9 height 9
click at [938, 453] on button "Apply" at bounding box center [920, 455] width 161 height 21
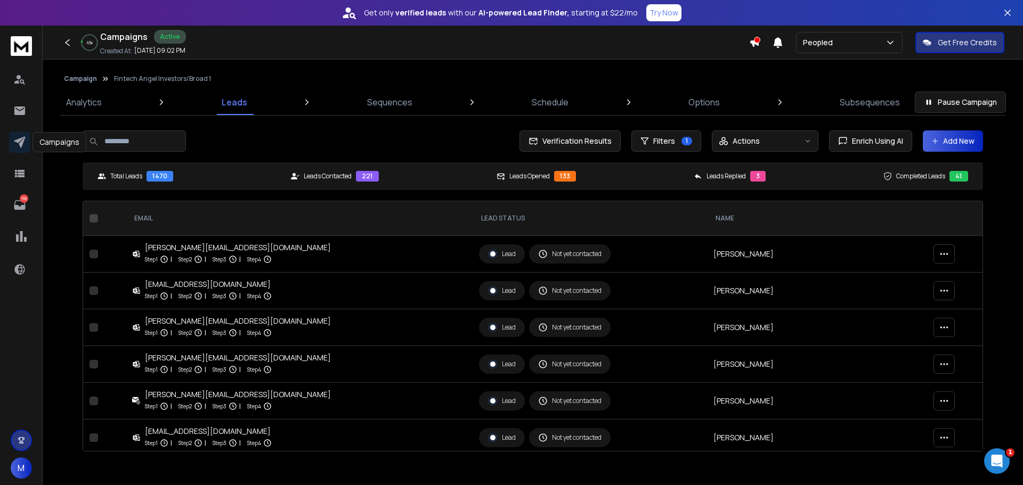
click at [22, 148] on icon at bounding box center [19, 142] width 13 height 13
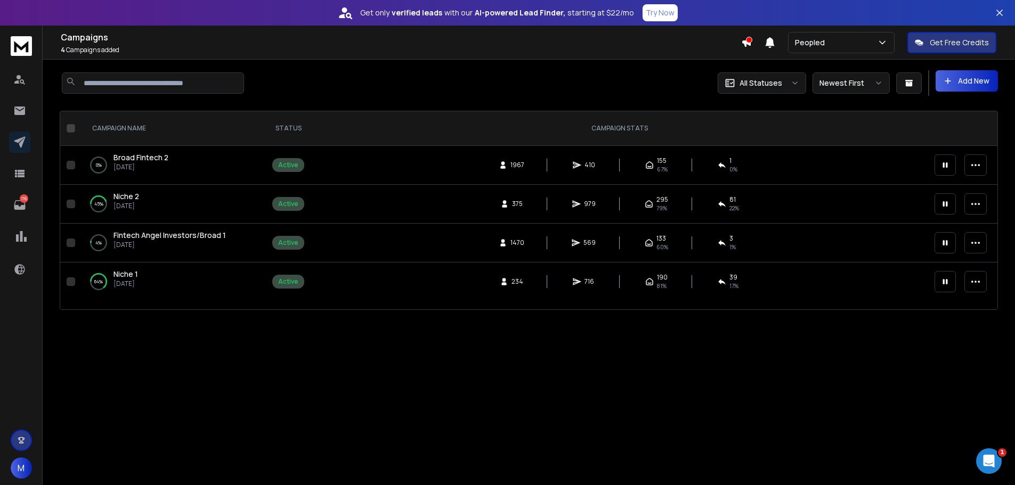
click at [382, 200] on div "375 979 295 79 % 81 22 %" at bounding box center [619, 204] width 605 height 17
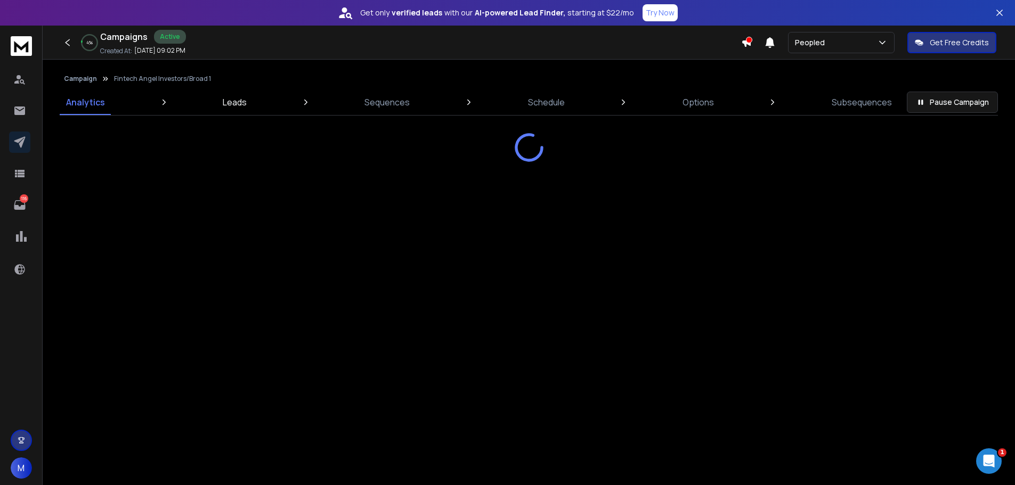
click at [224, 107] on p "Leads" at bounding box center [235, 102] width 24 height 13
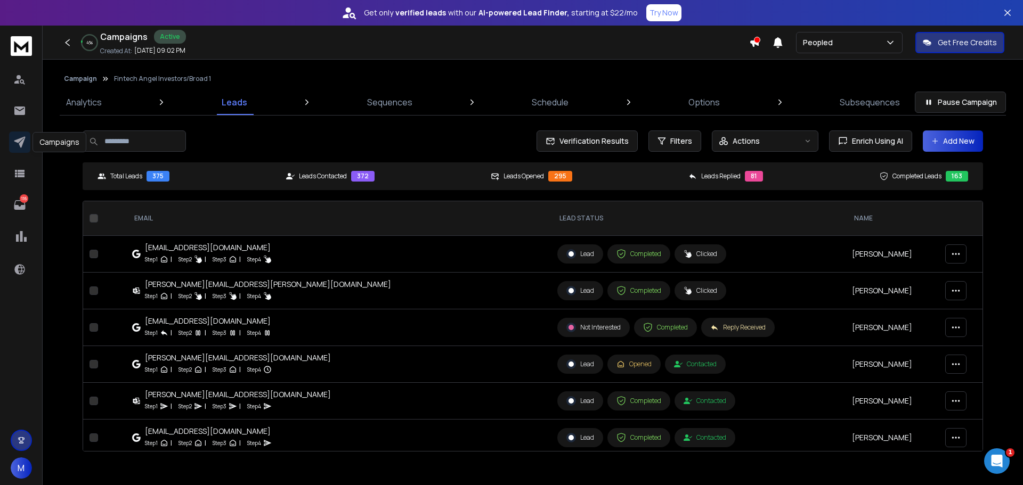
click at [22, 145] on icon at bounding box center [19, 142] width 13 height 13
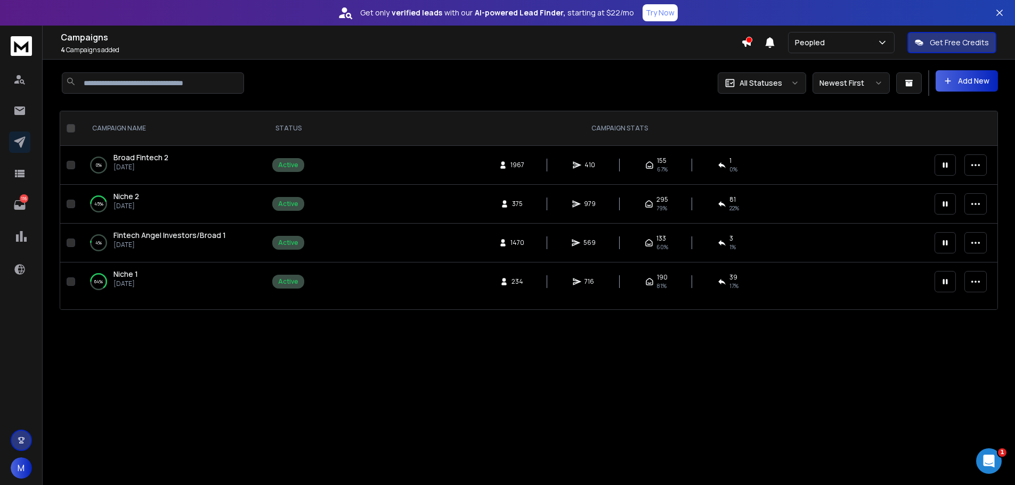
click at [343, 163] on div "1967 410 155 67 % 1 0 %" at bounding box center [619, 165] width 605 height 17
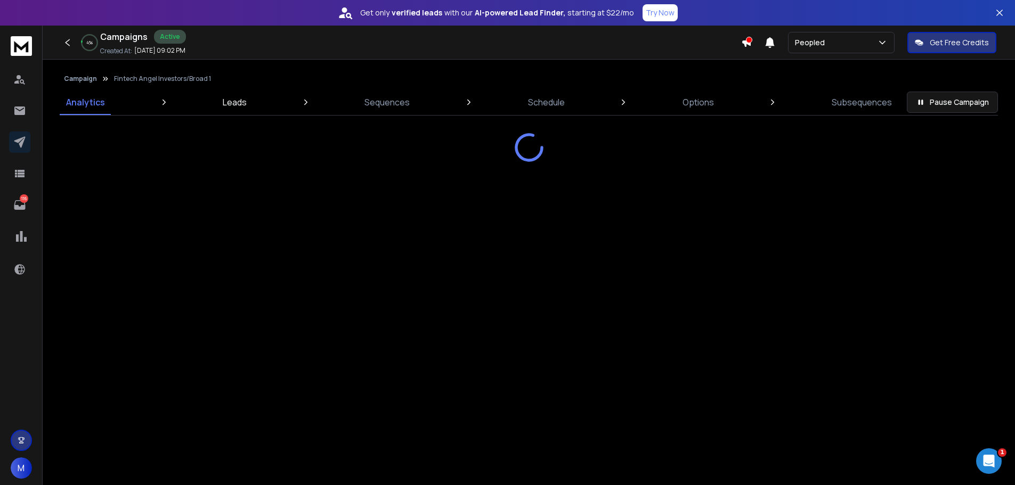
click at [239, 110] on link "Leads" at bounding box center [234, 103] width 37 height 26
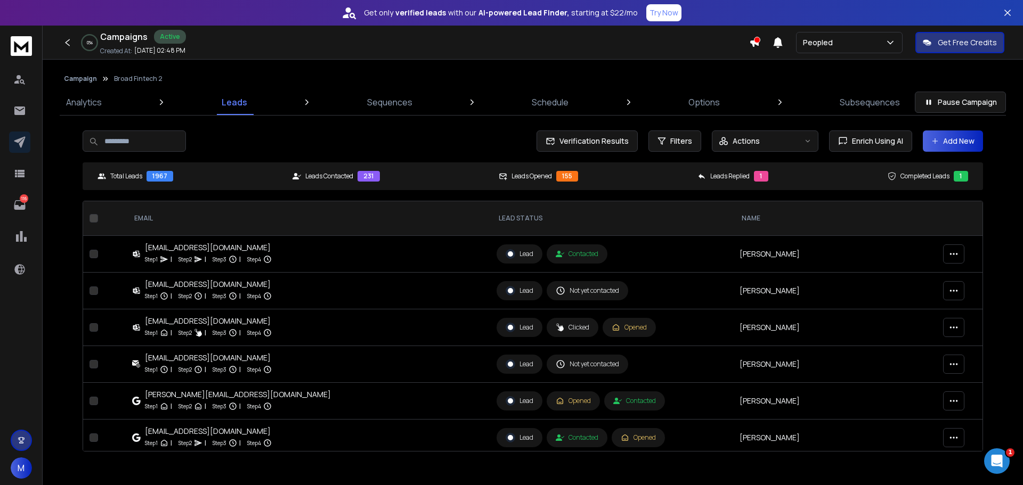
click at [453, 165] on div "Total Leads 1967 Leads Contacted 231 Leads Opened 155 Leads Replied 1 Completed…" at bounding box center [533, 177] width 900 height 28
click at [757, 143] on p "Actions" at bounding box center [746, 141] width 27 height 11
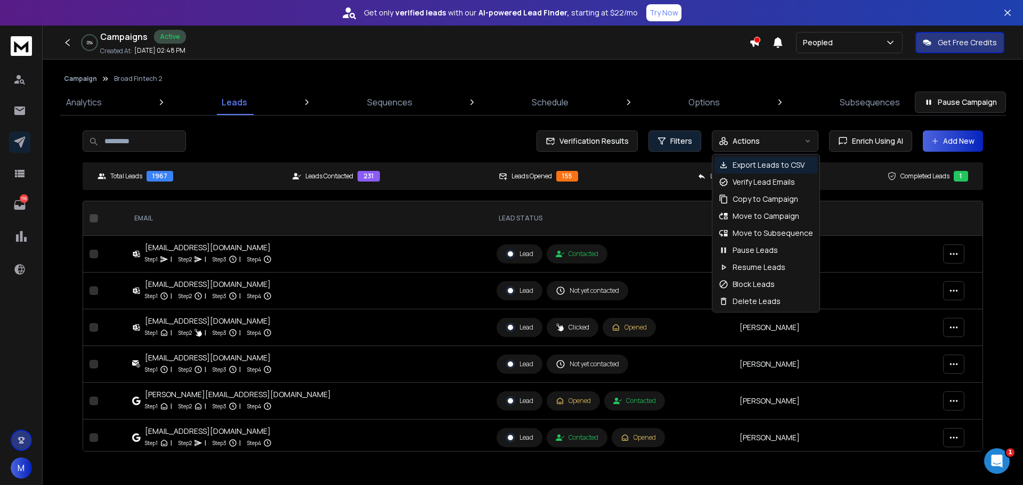
click at [688, 143] on span "Filters" at bounding box center [681, 141] width 22 height 11
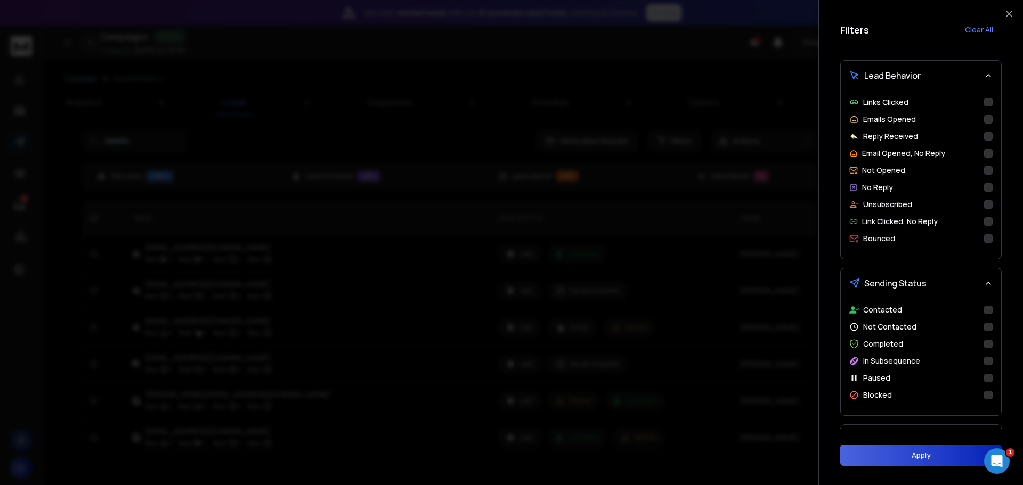
click at [984, 330] on button "Not Contacted" at bounding box center [988, 327] width 9 height 9
click at [937, 468] on div "Apply" at bounding box center [921, 455] width 178 height 35
click at [938, 456] on button "Apply" at bounding box center [920, 455] width 161 height 21
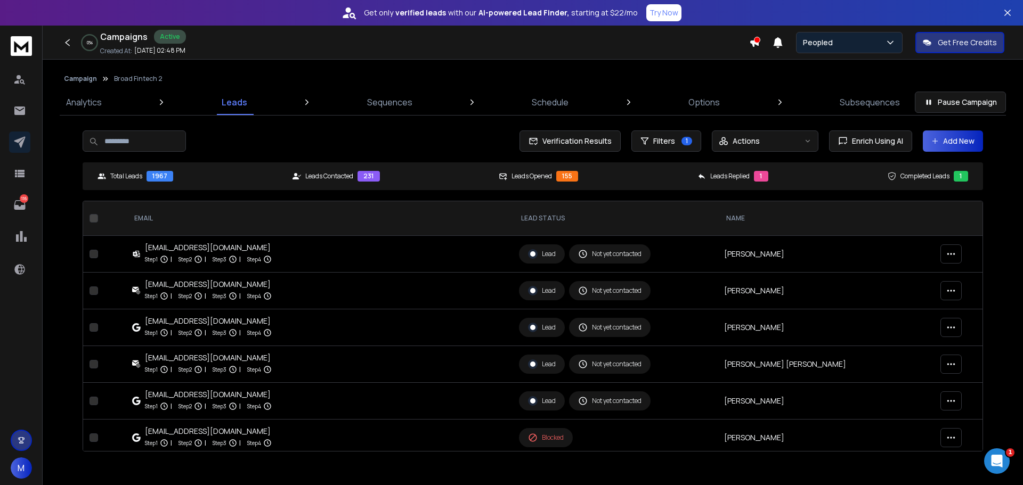
click at [881, 45] on div "Peopled" at bounding box center [849, 42] width 93 height 11
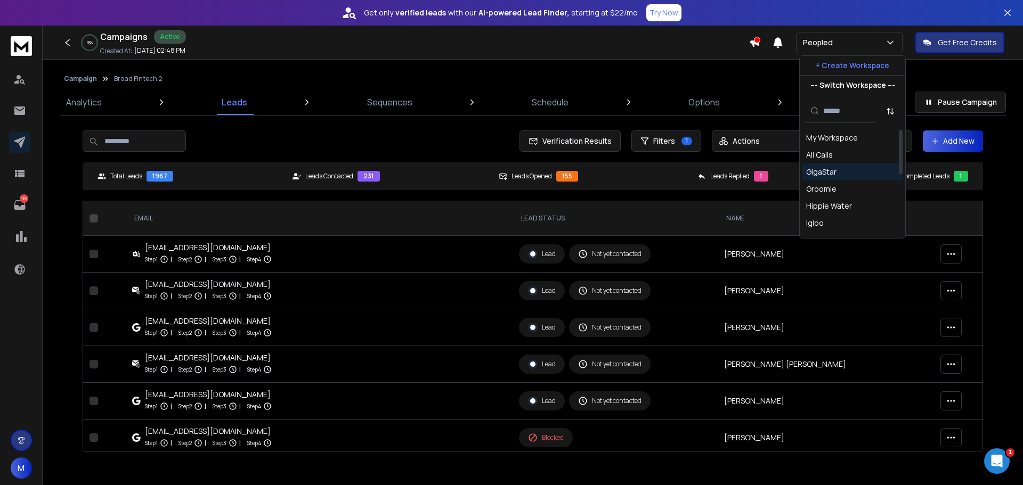
scroll to position [149, 0]
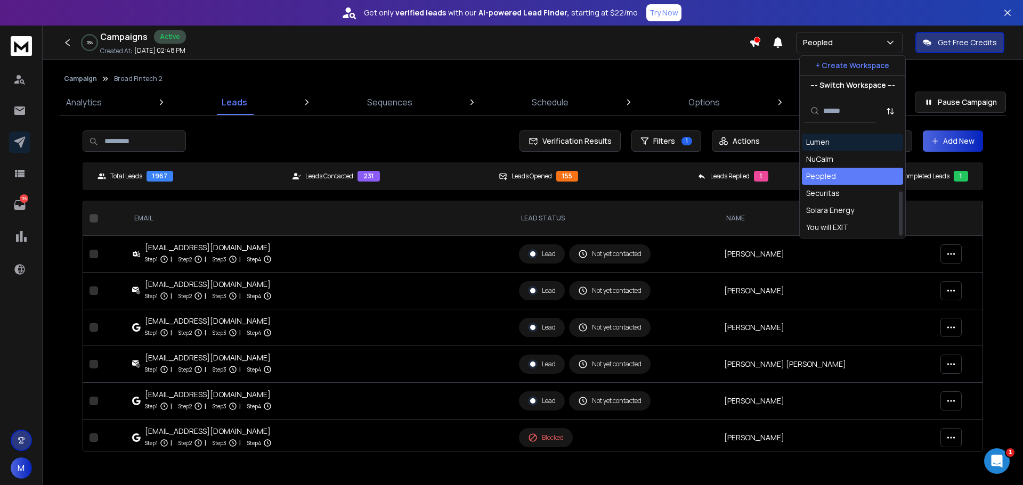
click at [853, 142] on div "Lumen" at bounding box center [852, 142] width 101 height 17
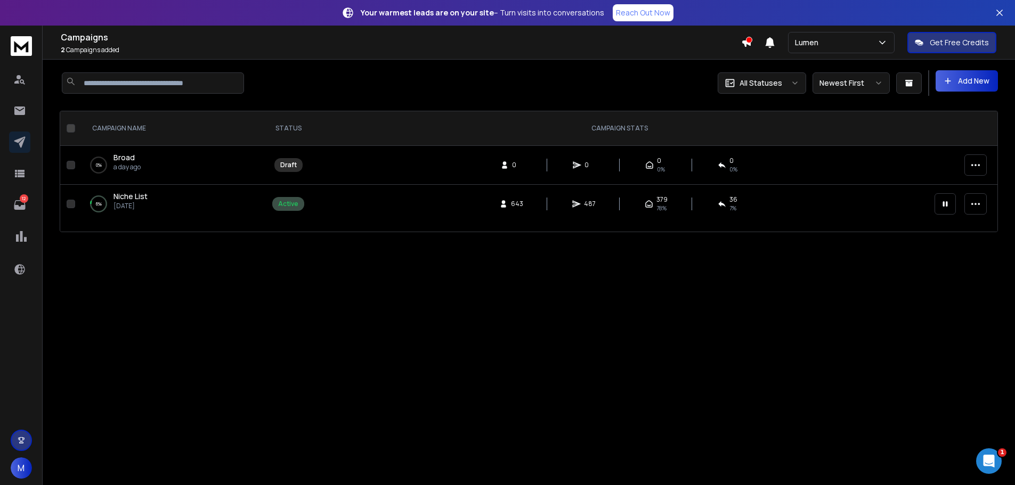
click at [396, 208] on div "643 487 379 78 % 36 7 %" at bounding box center [619, 204] width 605 height 17
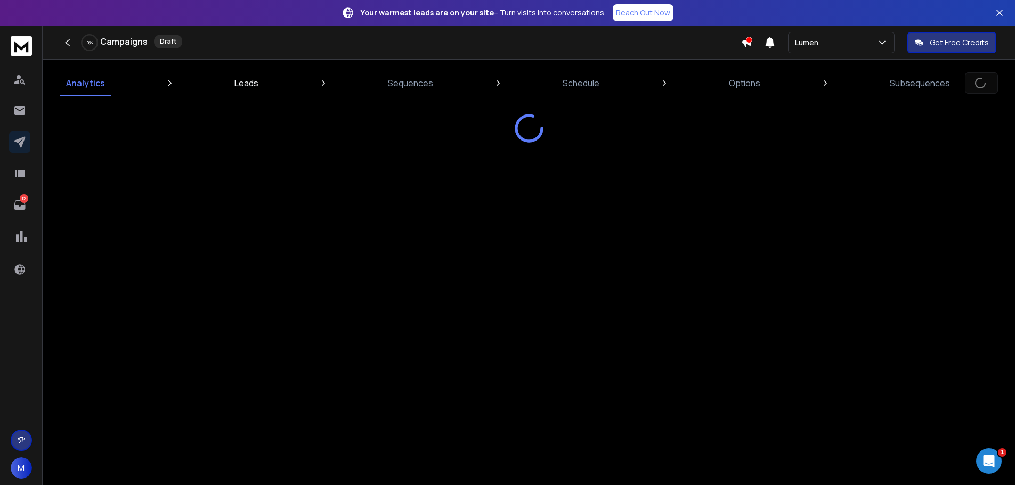
click at [246, 85] on p "Leads" at bounding box center [246, 83] width 24 height 13
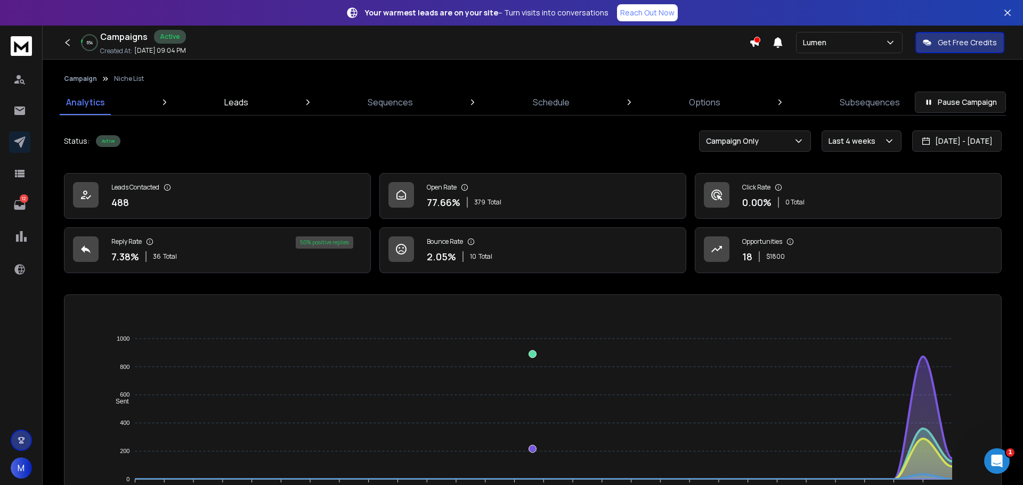
click at [248, 102] on link "Leads" at bounding box center [236, 103] width 37 height 26
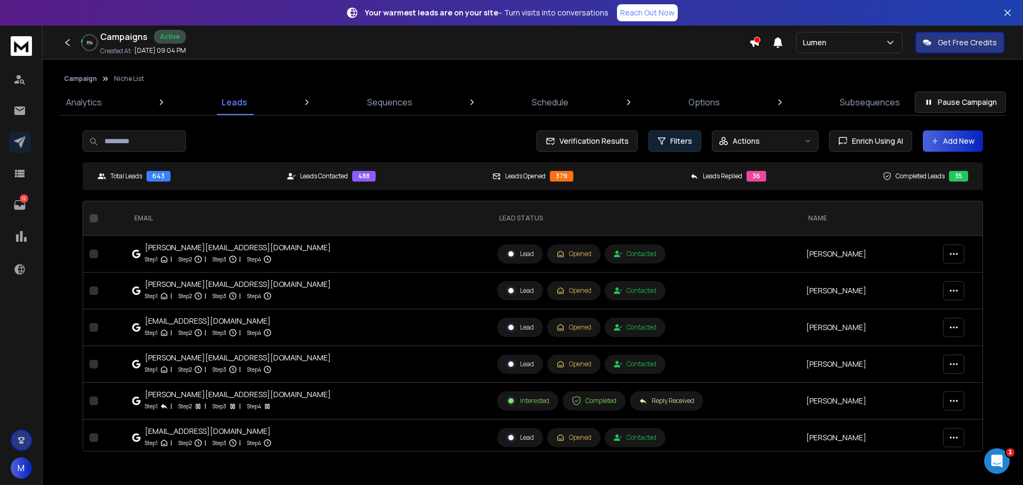
click at [675, 139] on span "Filters" at bounding box center [681, 141] width 22 height 11
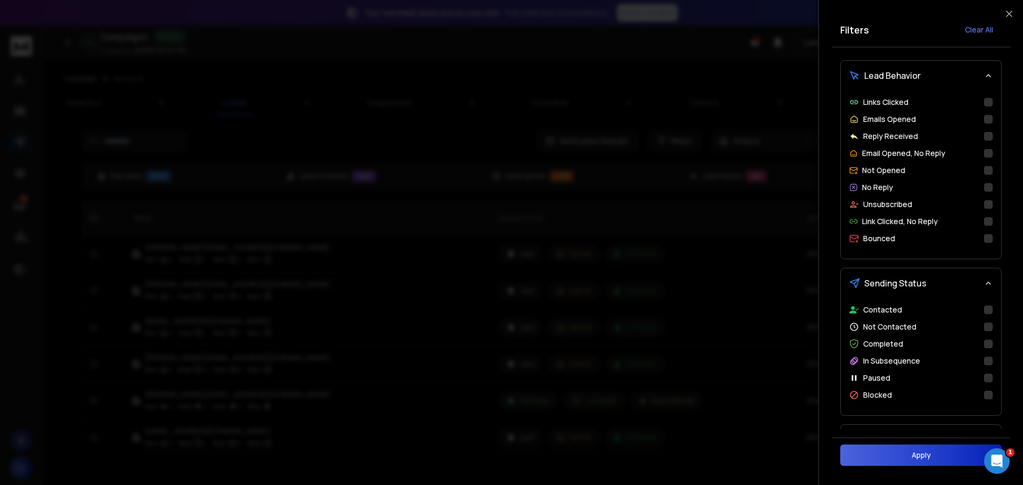
click at [908, 328] on p "Not Contacted" at bounding box center [889, 327] width 53 height 11
click at [984, 328] on button "Not Contacted" at bounding box center [988, 327] width 9 height 9
click at [920, 460] on button "Apply" at bounding box center [920, 455] width 161 height 21
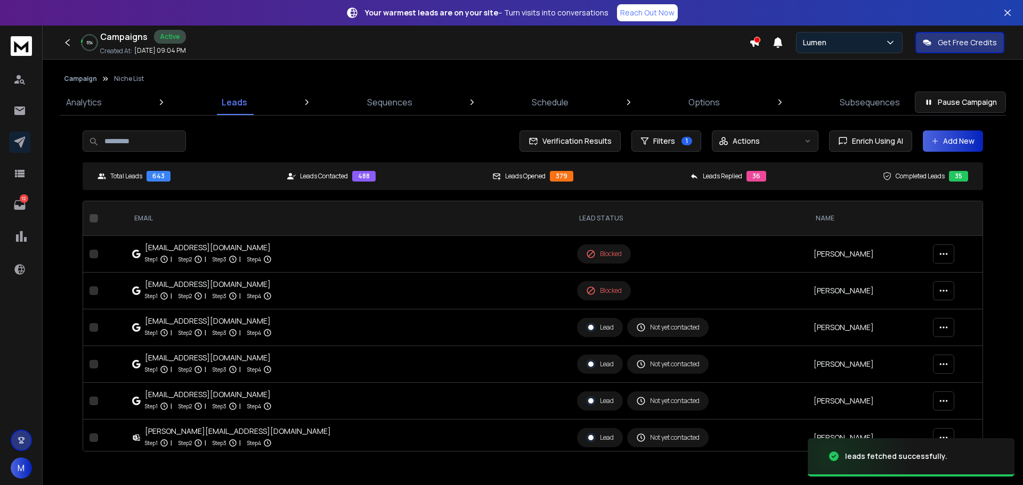
click at [866, 48] on button "Lumen" at bounding box center [849, 42] width 107 height 21
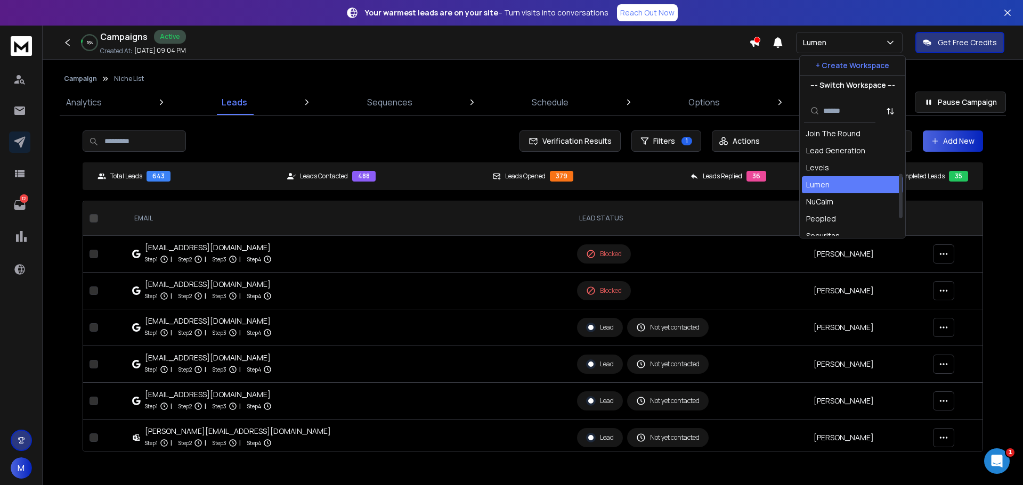
scroll to position [149, 0]
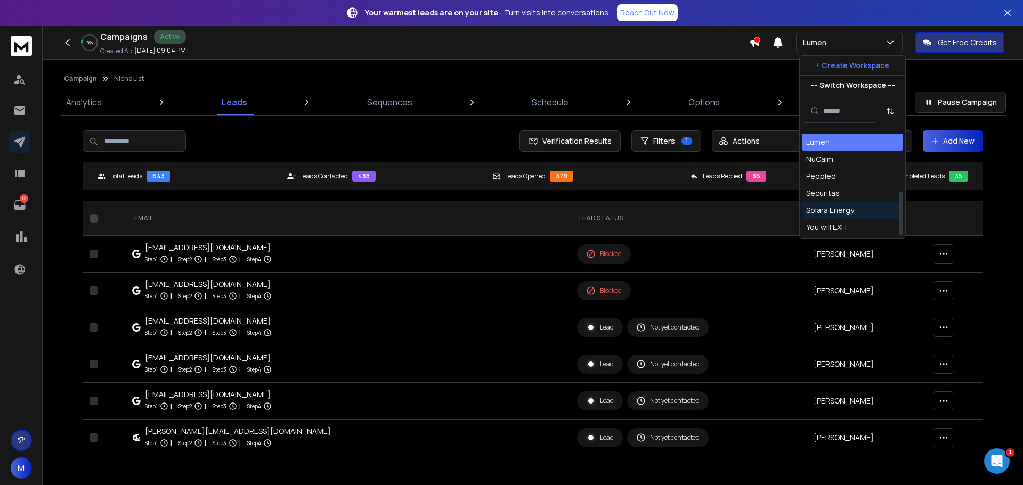
click at [839, 214] on div "Solara Energy" at bounding box center [830, 210] width 48 height 11
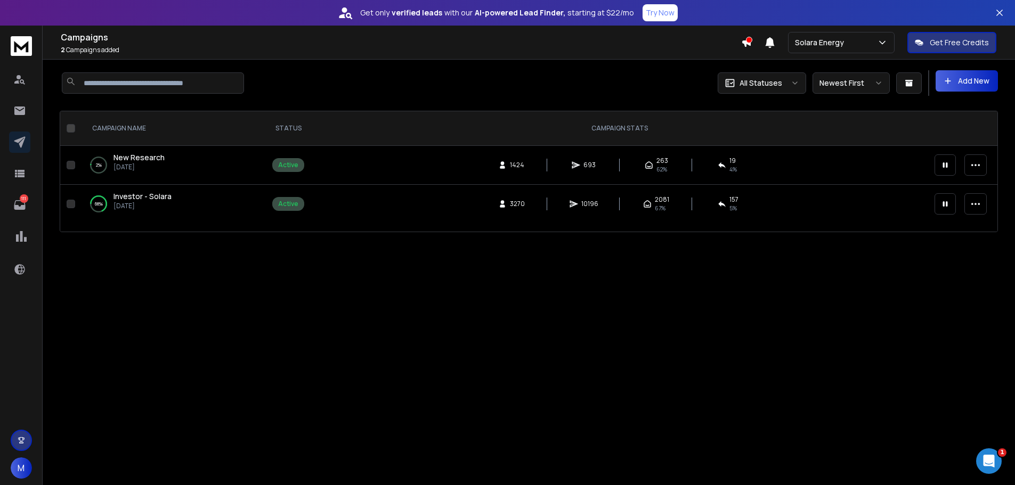
click at [432, 205] on div "3270 10196 2081 67 % 157 5 %" at bounding box center [619, 204] width 605 height 17
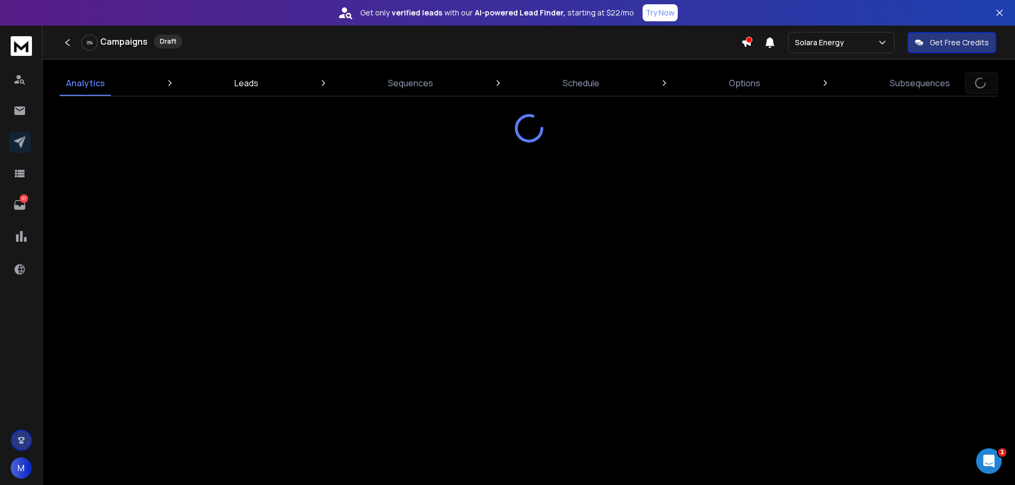
click at [237, 87] on p "Leads" at bounding box center [246, 83] width 24 height 13
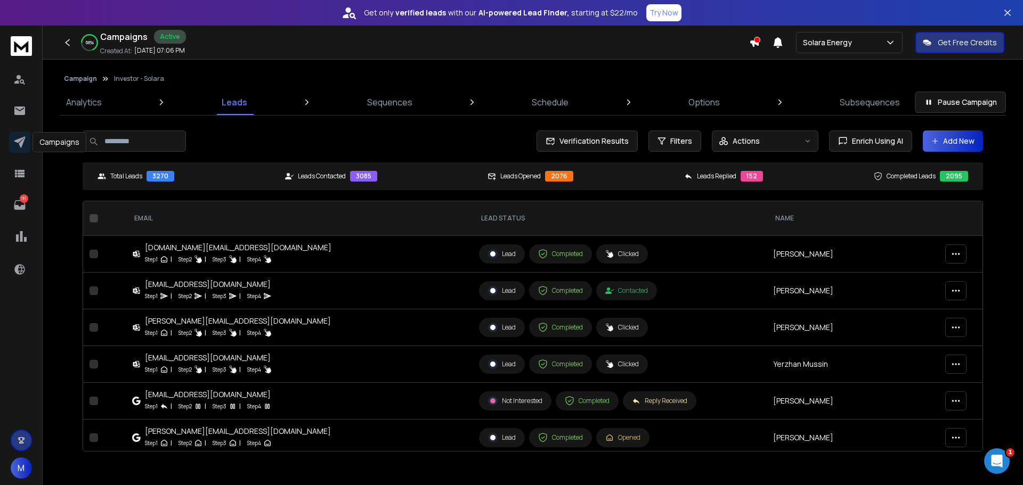
click at [19, 144] on icon at bounding box center [19, 141] width 11 height 11
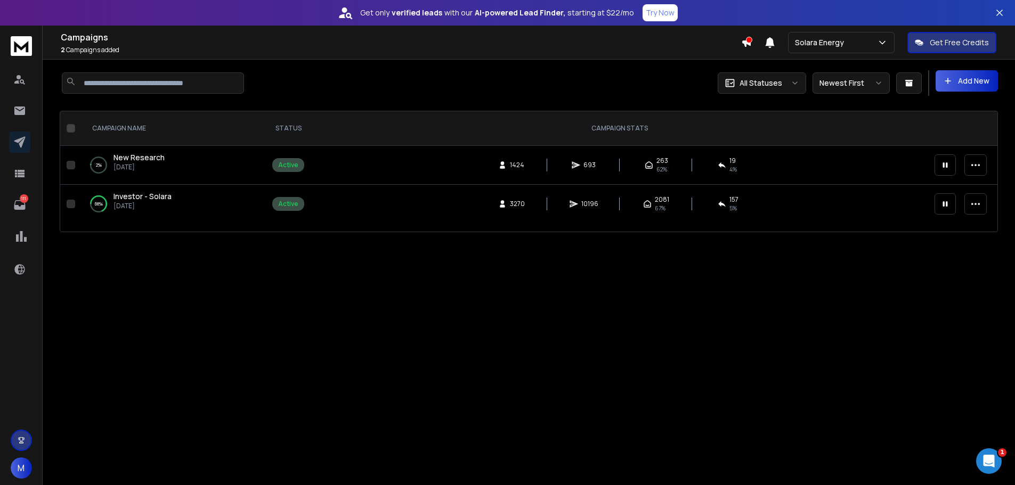
click at [435, 207] on div "3270 10196 2081 67 % 157 5 %" at bounding box center [619, 204] width 605 height 17
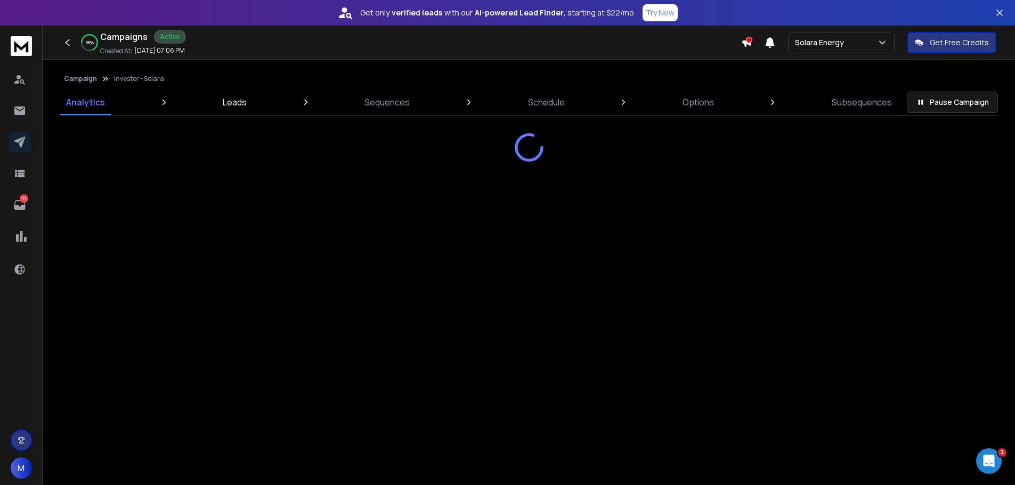
click at [230, 108] on p "Leads" at bounding box center [235, 102] width 24 height 13
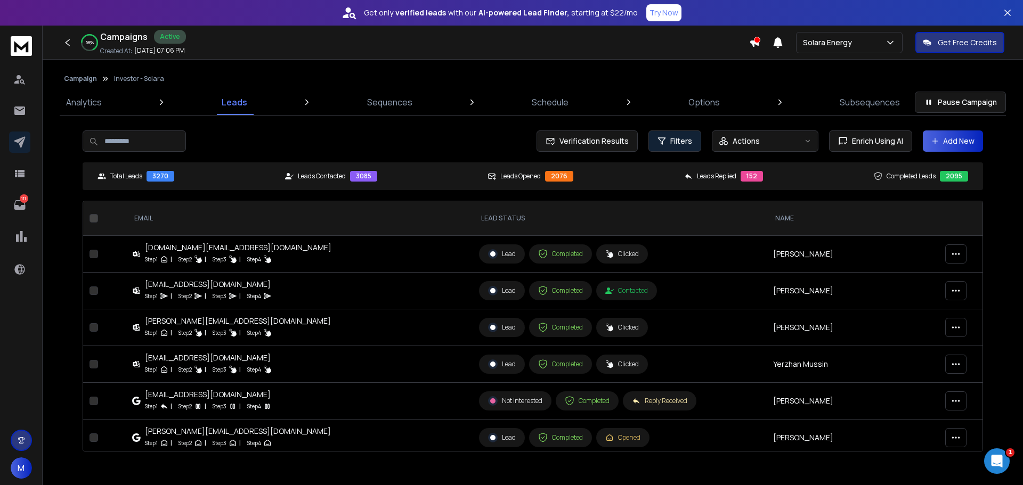
click at [683, 137] on span "Filters" at bounding box center [681, 141] width 22 height 11
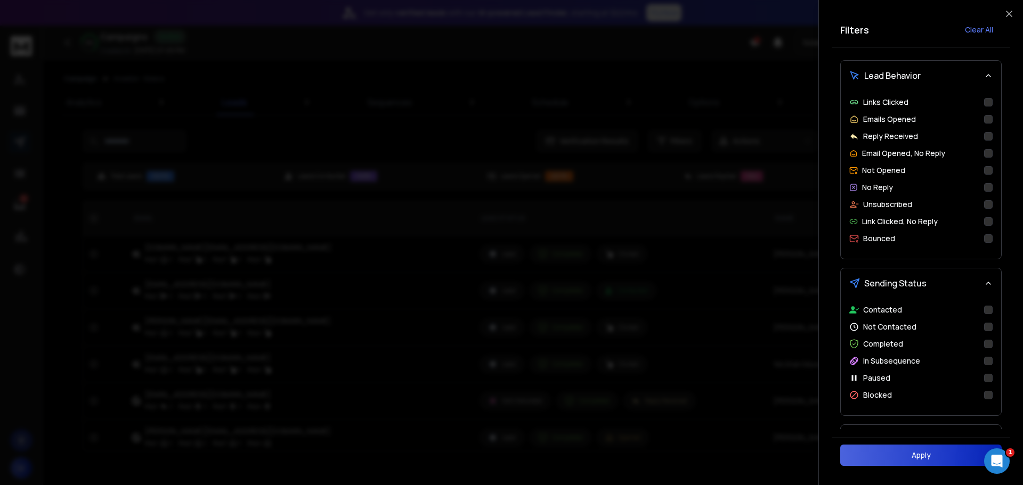
scroll to position [107, 0]
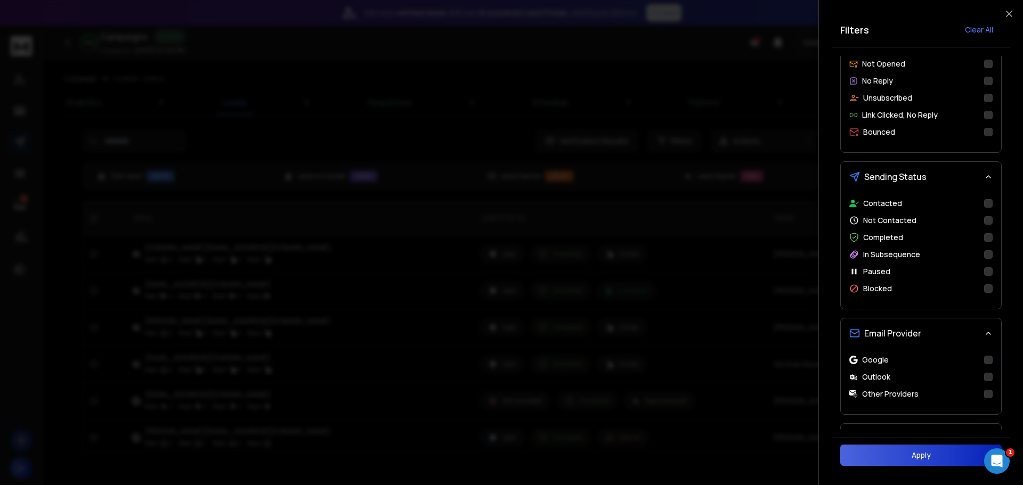
click at [984, 220] on button "Not Contacted" at bounding box center [988, 220] width 9 height 9
click at [936, 457] on button "Apply" at bounding box center [920, 455] width 161 height 21
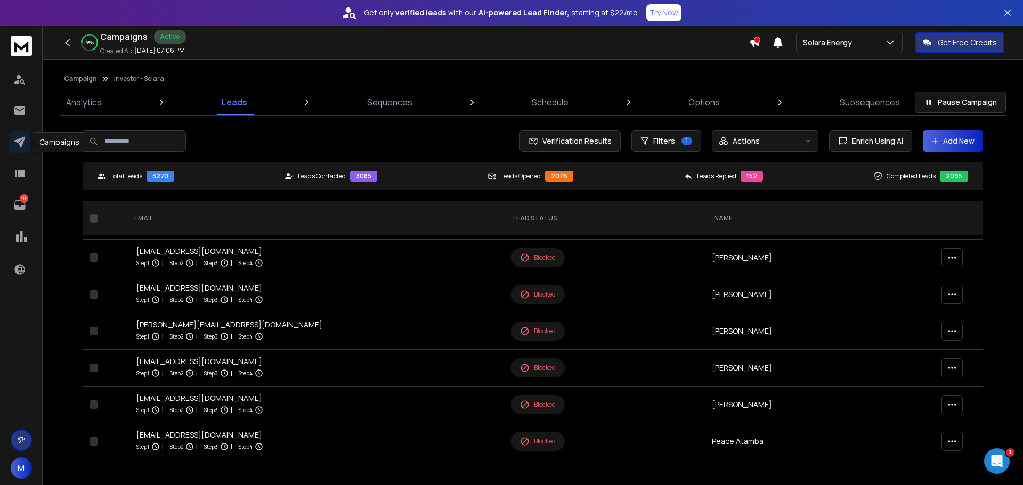
click at [23, 145] on icon at bounding box center [19, 142] width 13 height 13
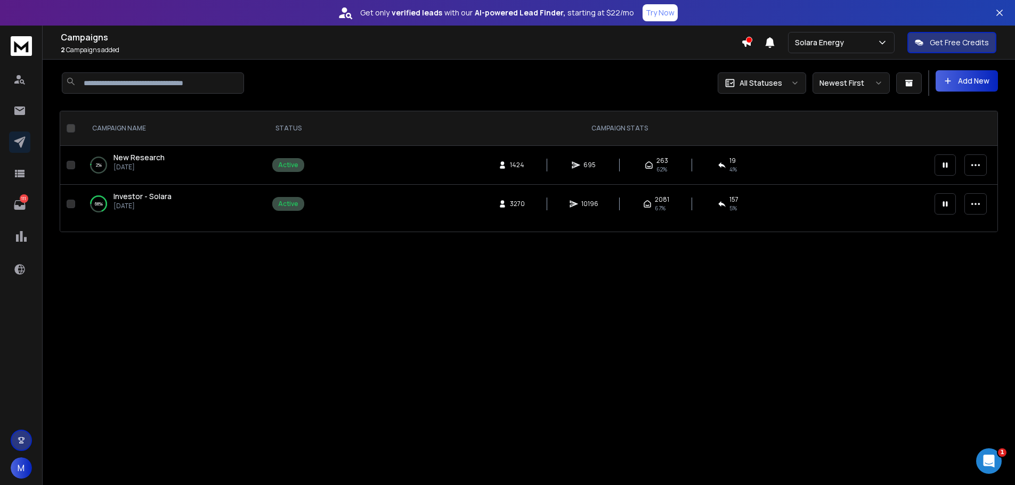
click at [258, 162] on td "2 % New Research 6 days ago" at bounding box center [172, 165] width 186 height 39
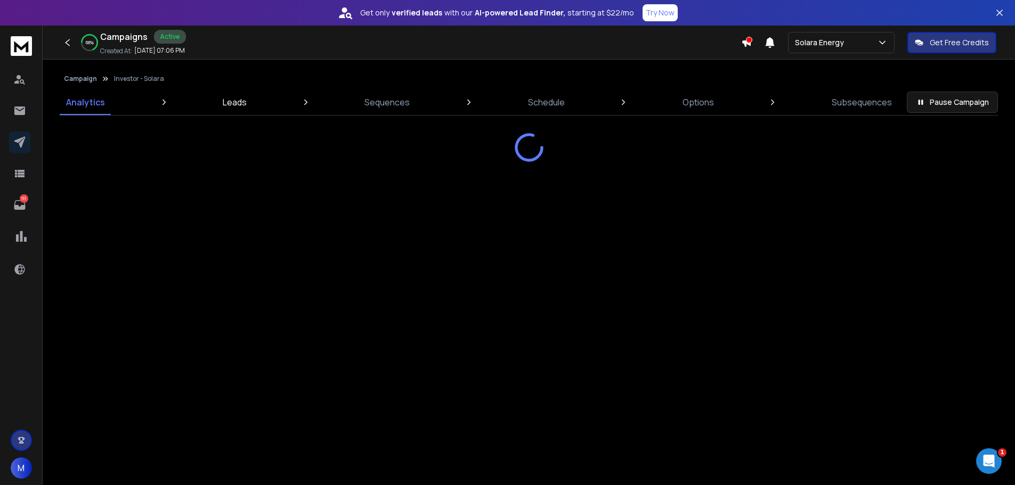
click at [241, 109] on link "Leads" at bounding box center [234, 103] width 37 height 26
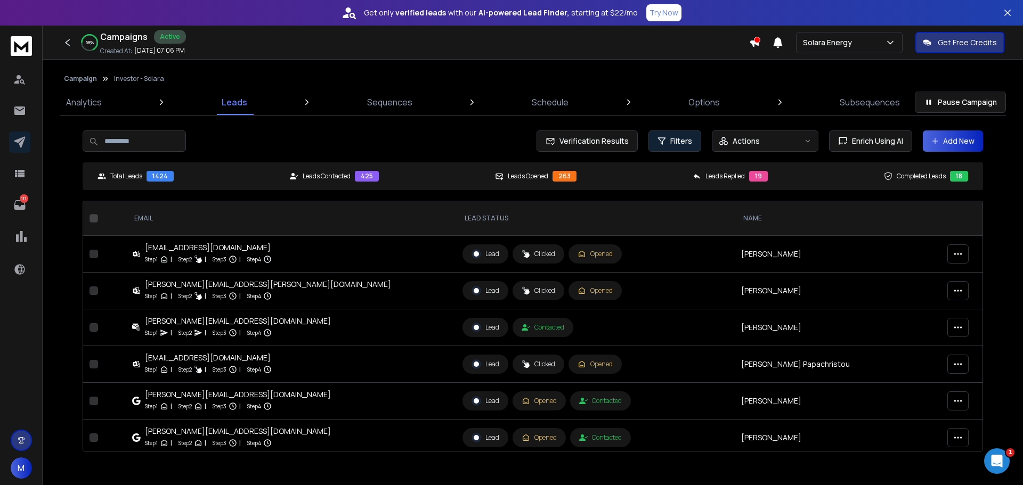
click at [667, 142] on button "Filters" at bounding box center [674, 141] width 53 height 21
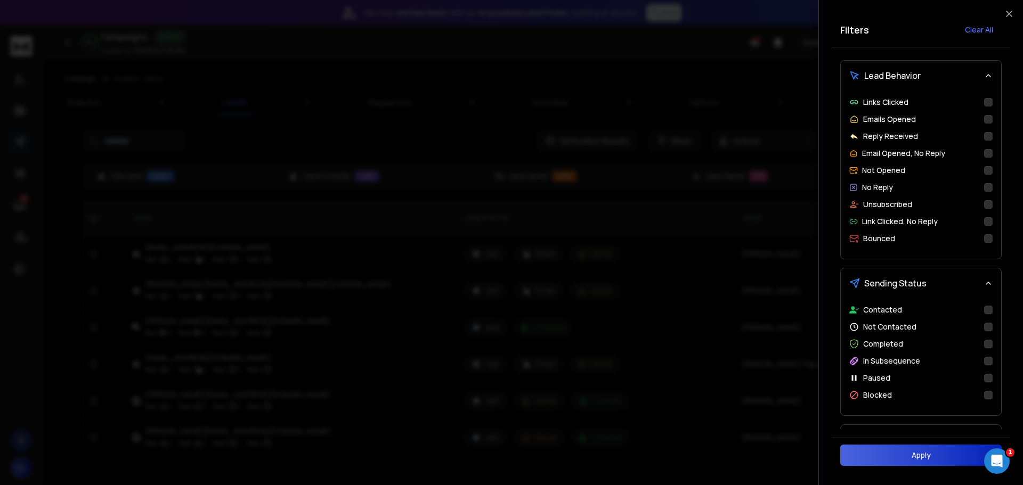
click at [934, 324] on div "Not Contacted" at bounding box center [920, 327] width 143 height 11
click at [986, 328] on div "Contacted Not Contacted Completed In Subsequence Paused Blocked" at bounding box center [921, 360] width 160 height 111
click at [984, 326] on button "Not Contacted" at bounding box center [988, 327] width 9 height 9
click at [945, 456] on button "Apply" at bounding box center [920, 455] width 161 height 21
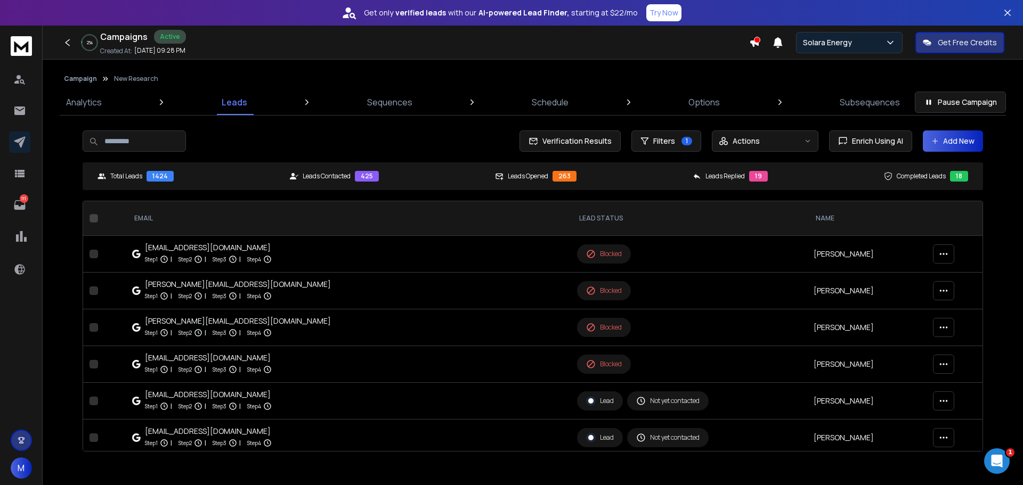
click at [826, 47] on p "Solara Energy" at bounding box center [829, 42] width 53 height 11
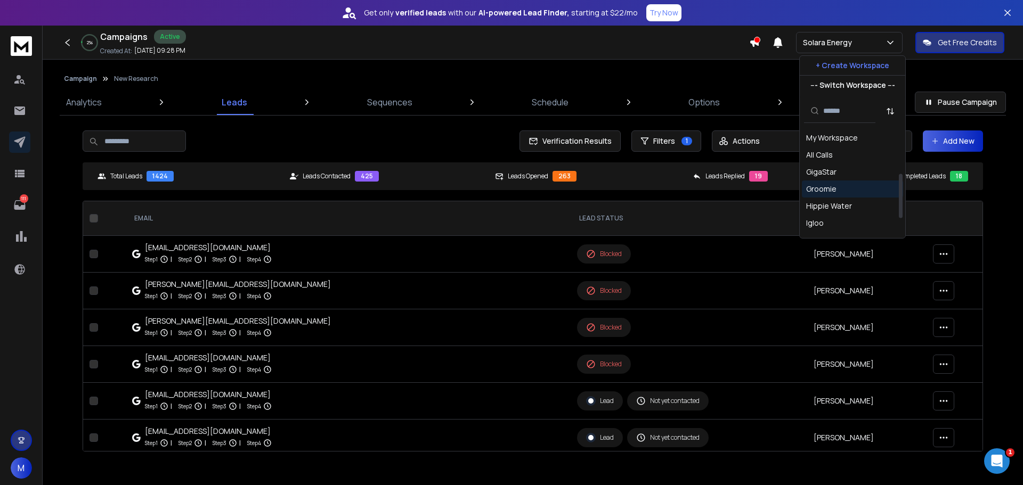
scroll to position [149, 0]
click at [842, 196] on div "Securitas" at bounding box center [852, 193] width 101 height 17
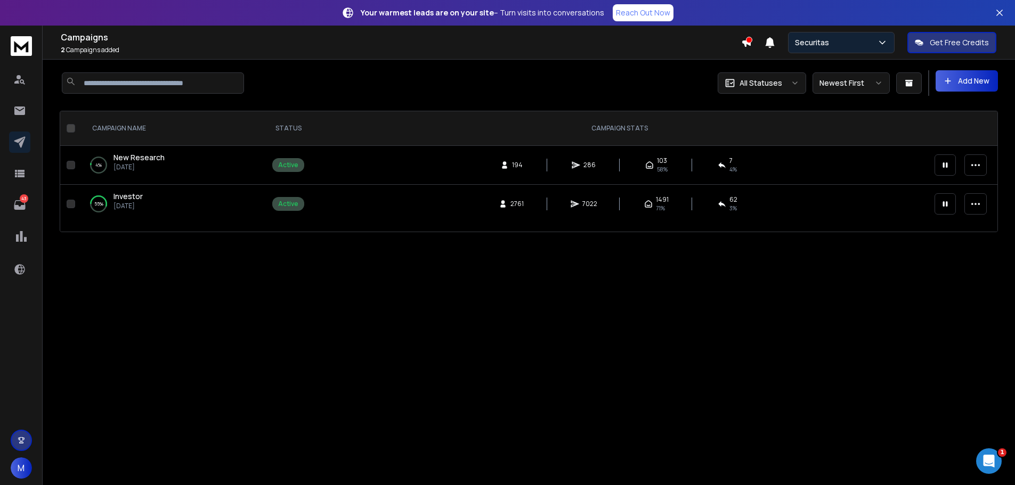
click at [849, 43] on div "Securitas" at bounding box center [841, 42] width 93 height 11
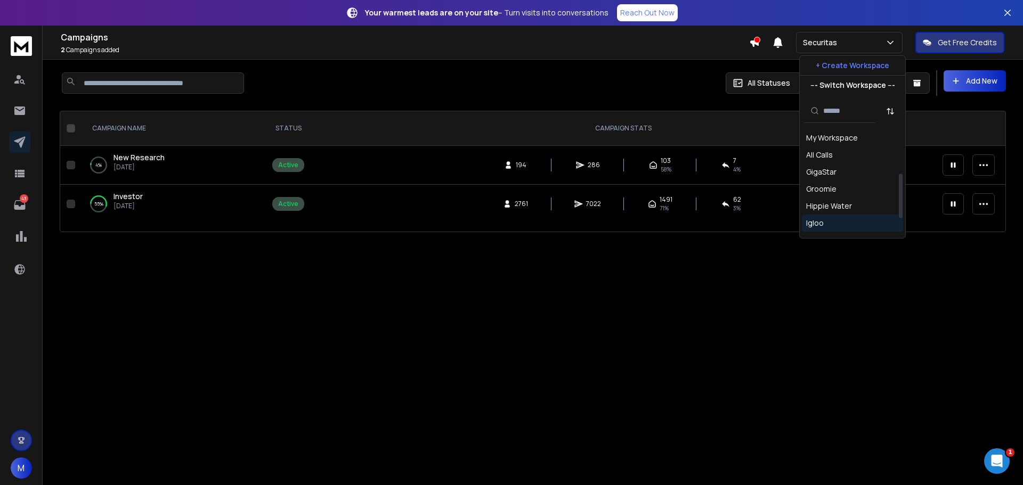
scroll to position [149, 0]
click at [592, 301] on div "Campaigns 2 Campaigns Added All Statuses Newest First Add New CAMPAIGN NAME STA…" at bounding box center [533, 312] width 946 height 485
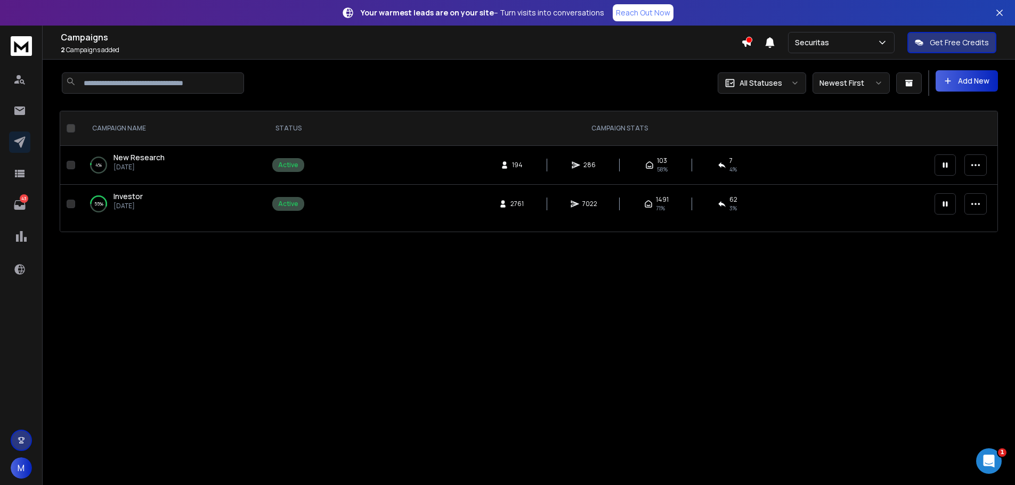
click at [446, 166] on div "194 286 103 58 % 7 4 %" at bounding box center [619, 165] width 605 height 17
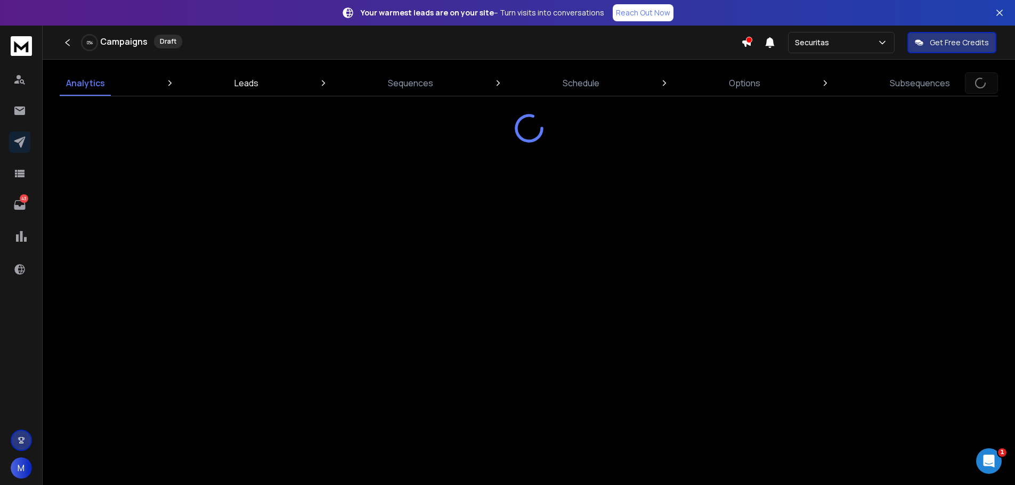
click at [238, 91] on link "Leads" at bounding box center [246, 83] width 37 height 26
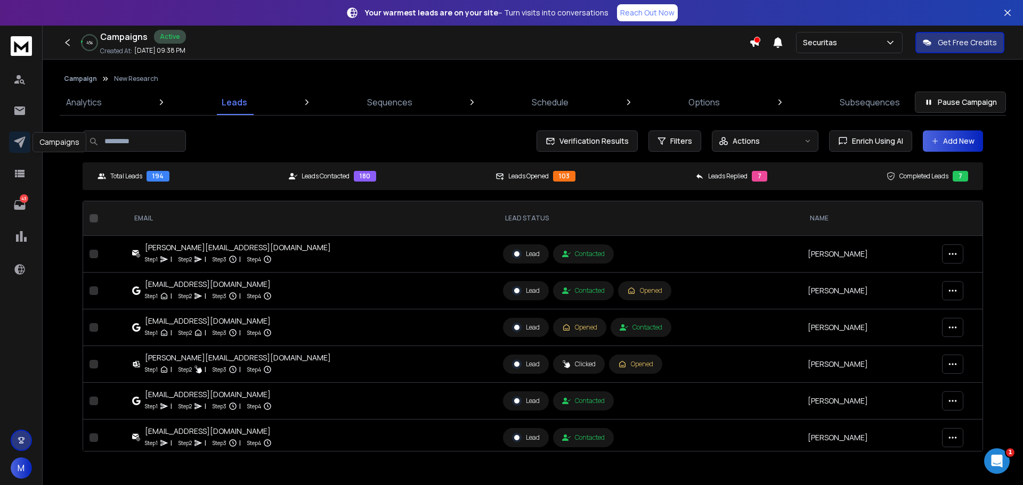
click at [13, 142] on icon at bounding box center [19, 142] width 13 height 13
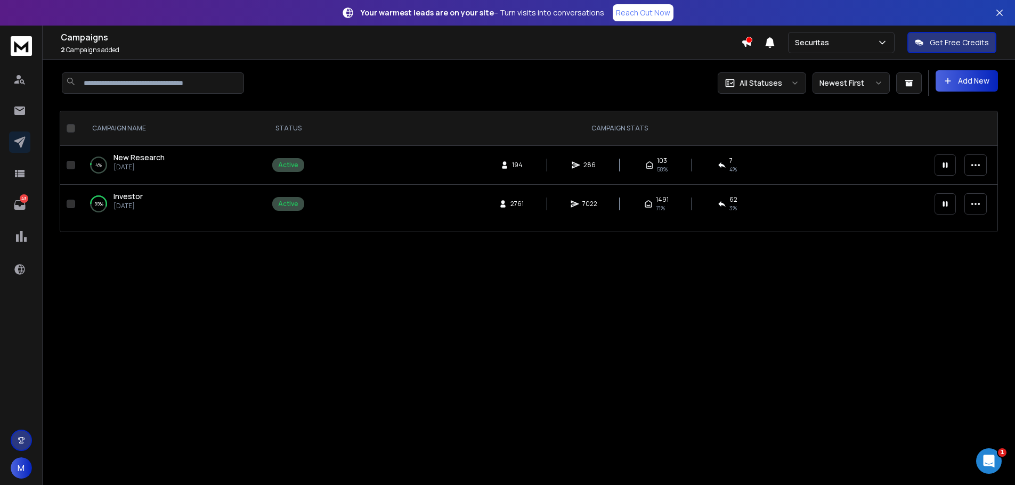
click at [354, 213] on td "2761 7022 1491 71 % 62 3 %" at bounding box center [620, 204] width 618 height 39
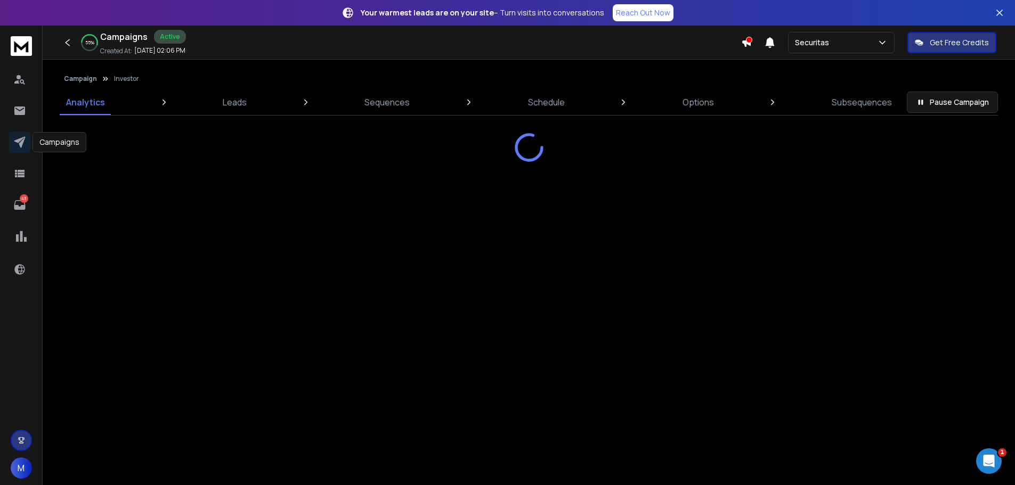
click at [14, 142] on icon at bounding box center [19, 142] width 13 height 13
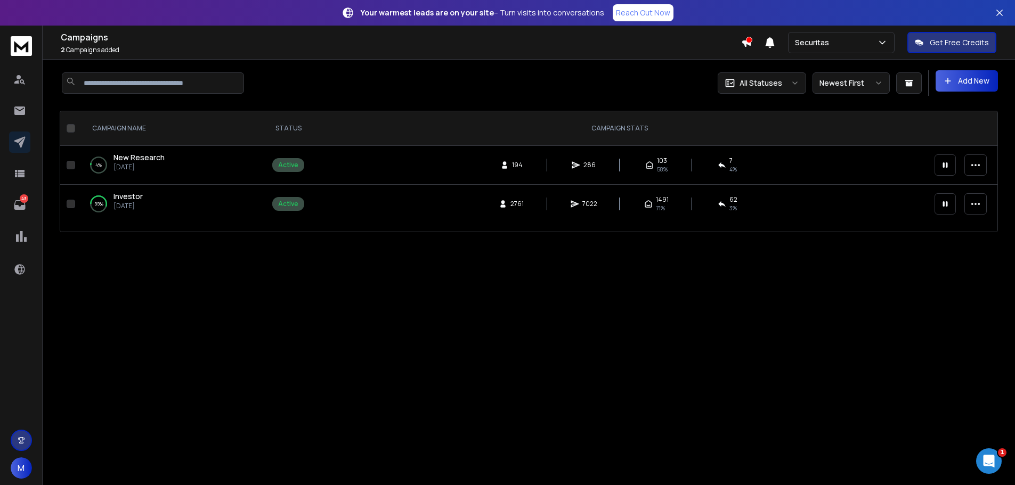
click at [367, 167] on div "194 286 103 58 % 7 4 %" at bounding box center [619, 165] width 605 height 17
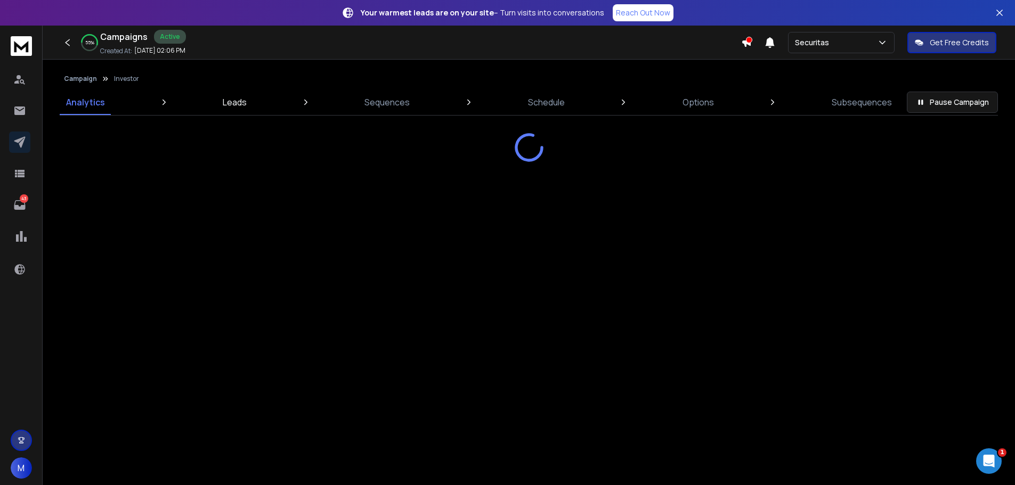
click at [223, 105] on p "Leads" at bounding box center [235, 102] width 24 height 13
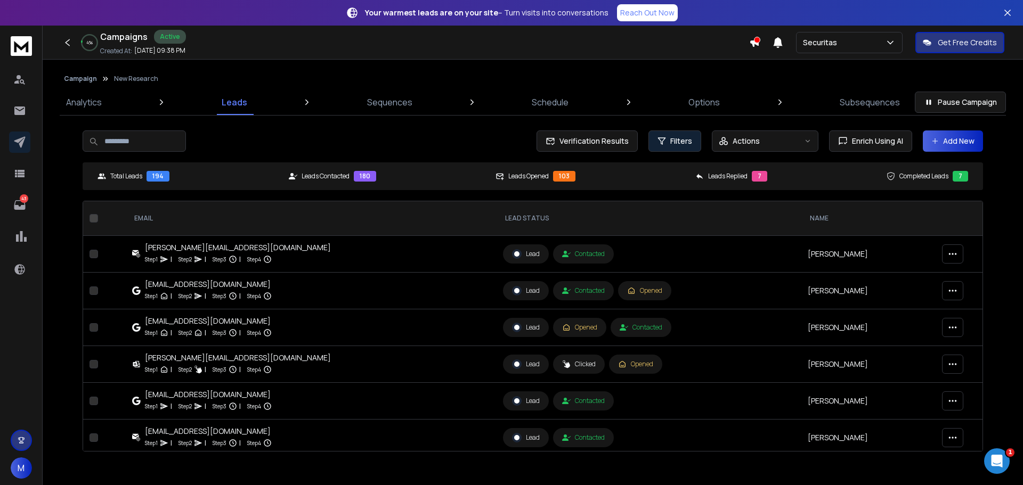
click at [689, 142] on span "Filters" at bounding box center [681, 141] width 22 height 11
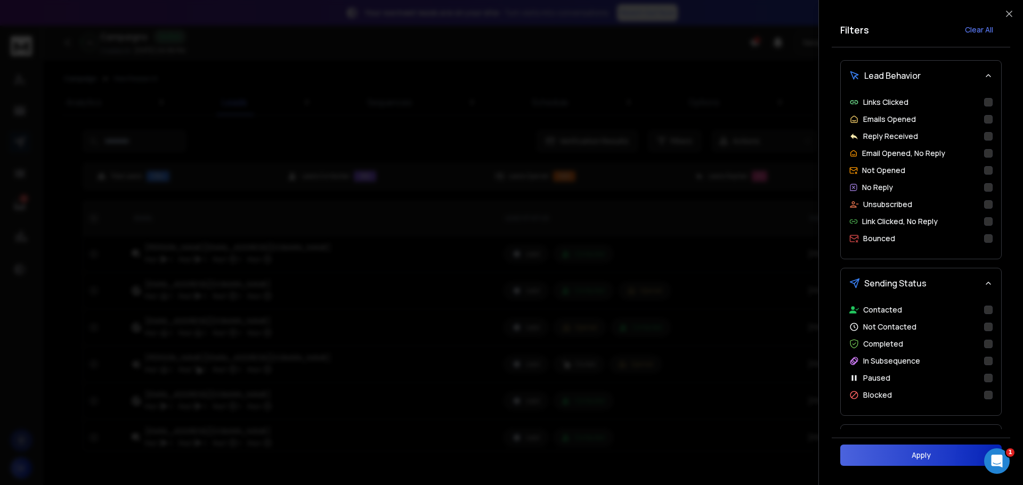
click at [933, 326] on div "Not Contacted" at bounding box center [920, 327] width 143 height 11
click at [984, 324] on button "Not Contacted" at bounding box center [988, 327] width 9 height 9
click at [947, 461] on button "Apply" at bounding box center [920, 455] width 161 height 21
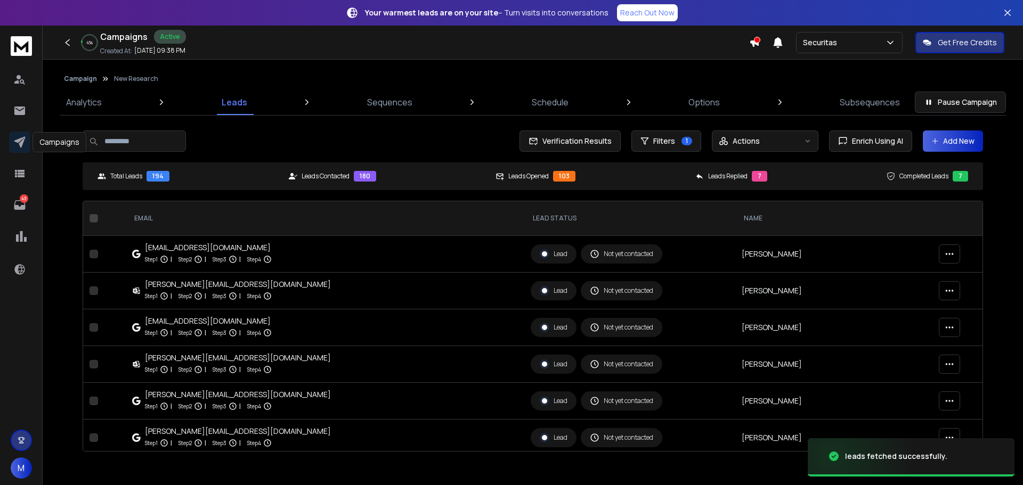
click at [26, 143] on link at bounding box center [19, 142] width 21 height 21
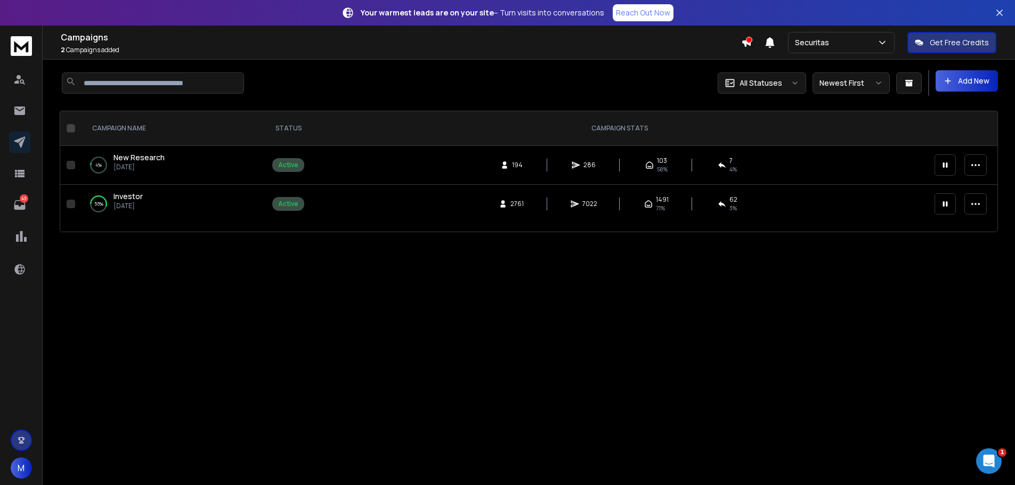
click at [366, 213] on td "2761 7022 1491 71 % 62 3 %" at bounding box center [620, 204] width 618 height 39
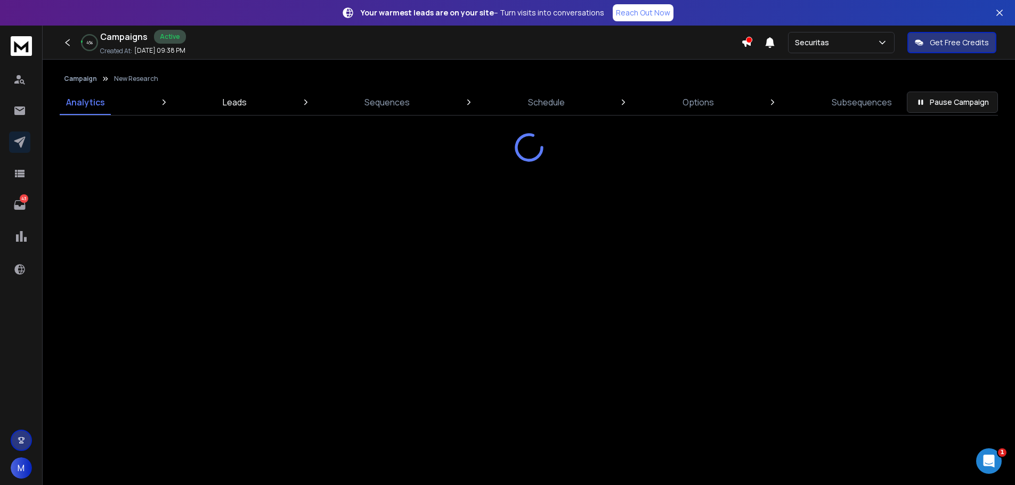
click at [238, 102] on p "Leads" at bounding box center [235, 102] width 24 height 13
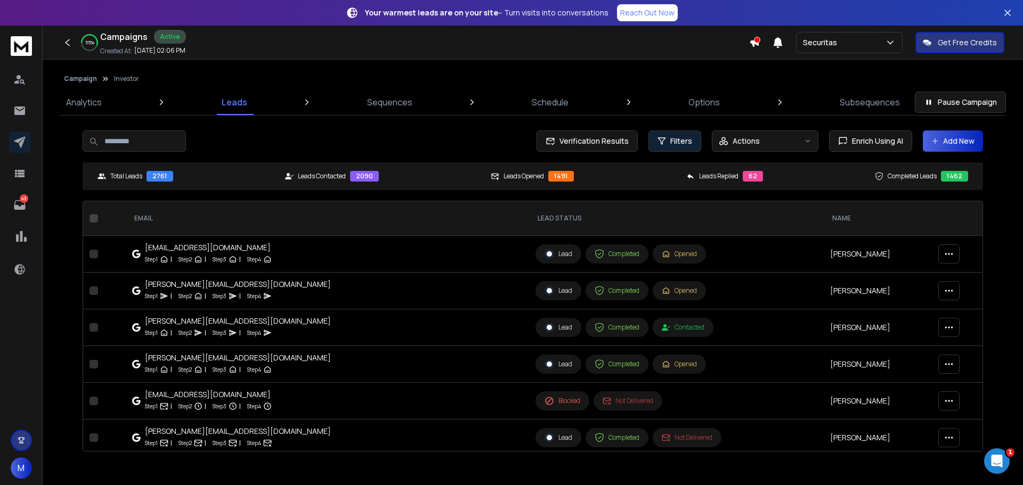
click at [662, 139] on icon "button" at bounding box center [661, 141] width 9 height 9
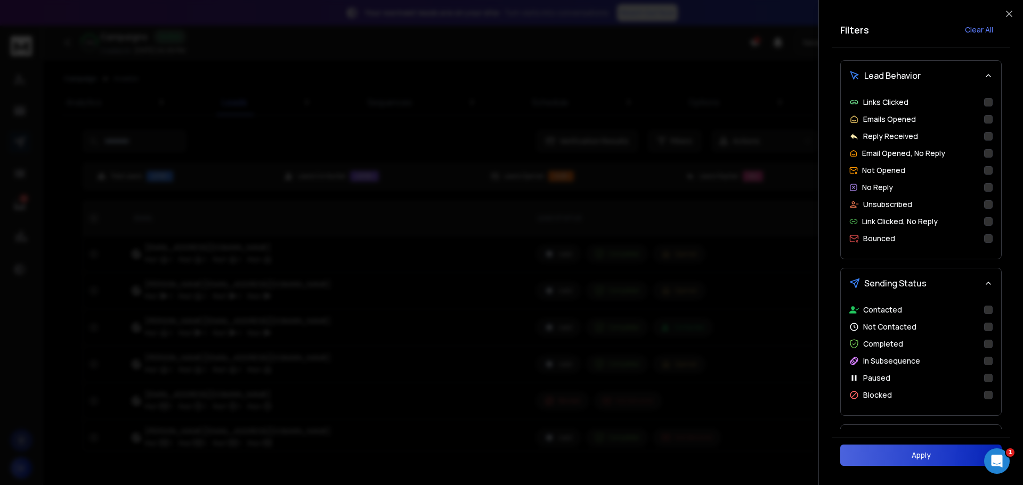
scroll to position [53, 0]
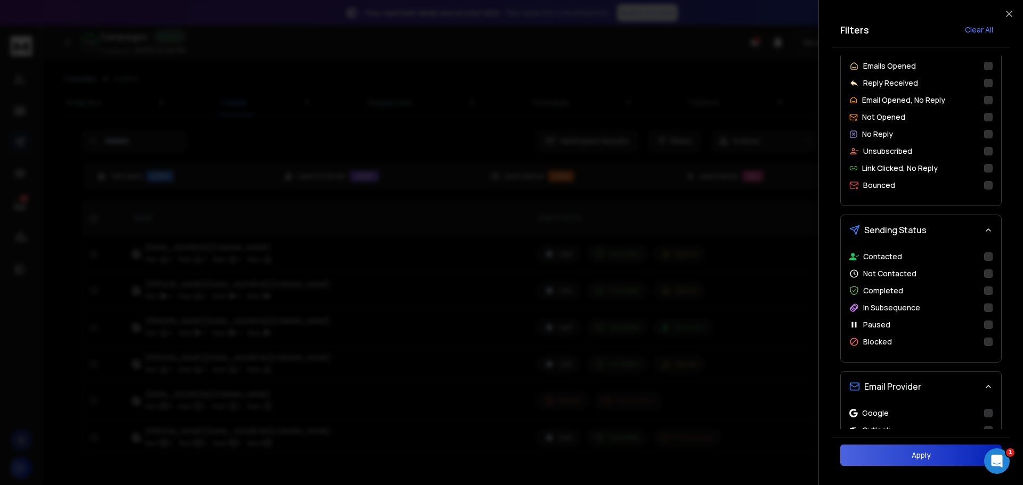
click at [907, 271] on p "Not Contacted" at bounding box center [889, 274] width 53 height 11
click at [984, 271] on button "Not Contacted" at bounding box center [988, 274] width 9 height 9
click at [922, 458] on button "Apply" at bounding box center [920, 455] width 161 height 21
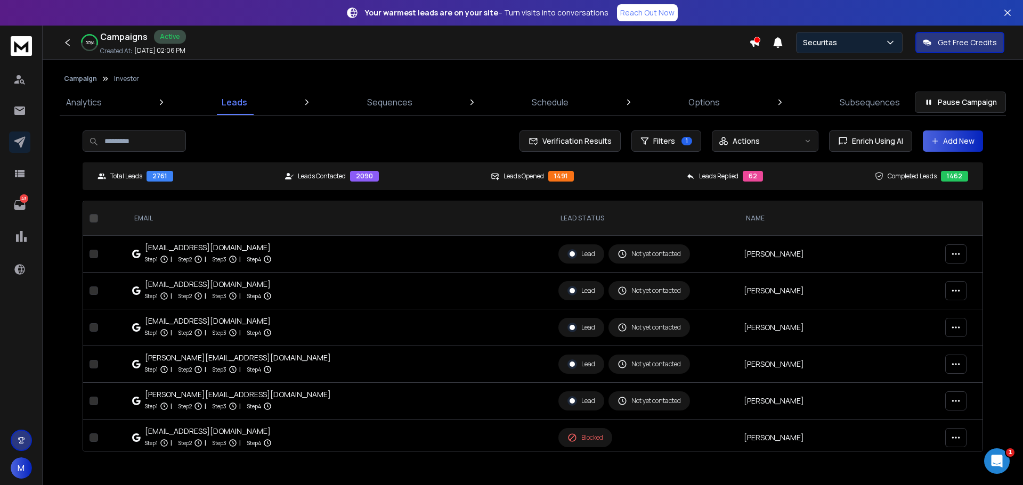
click at [854, 43] on div "Securitas" at bounding box center [849, 42] width 93 height 11
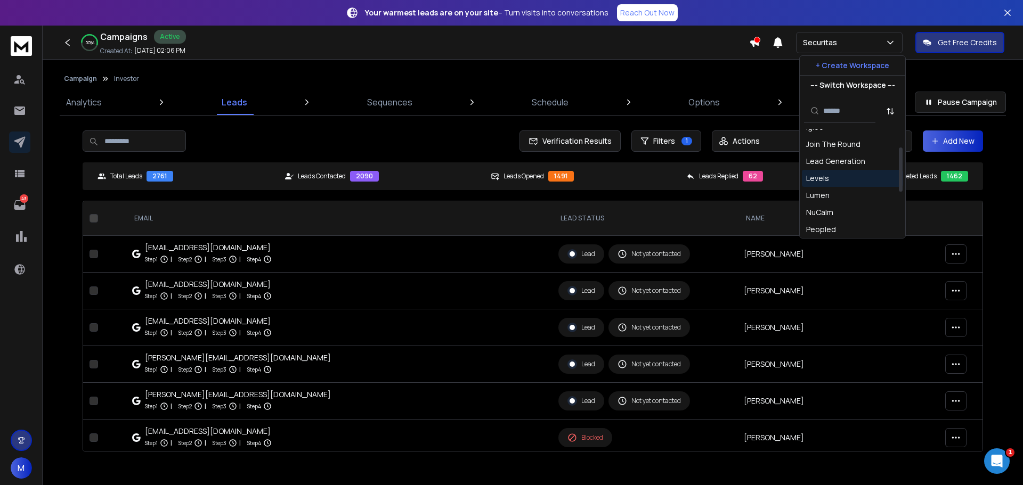
scroll to position [43, 0]
click at [840, 181] on div "Igloo" at bounding box center [852, 180] width 101 height 17
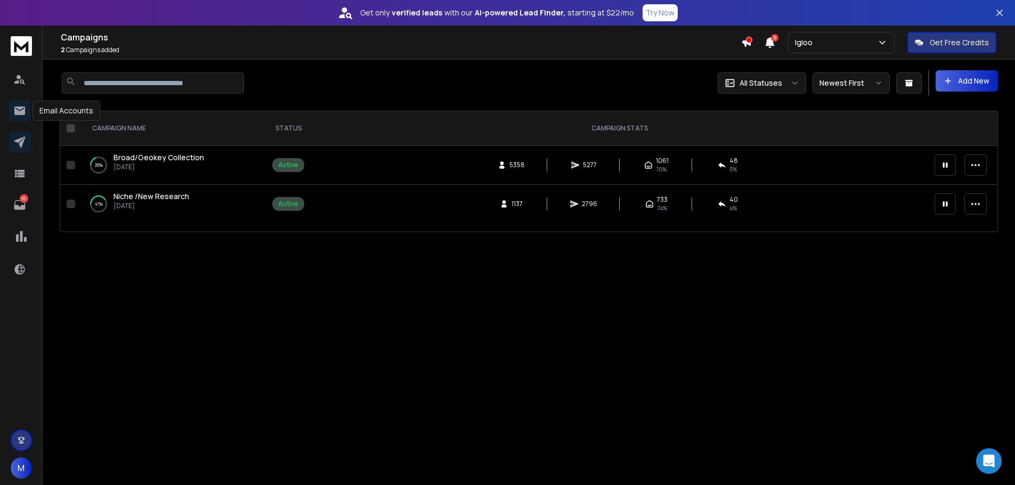
click at [21, 111] on icon at bounding box center [19, 111] width 11 height 9
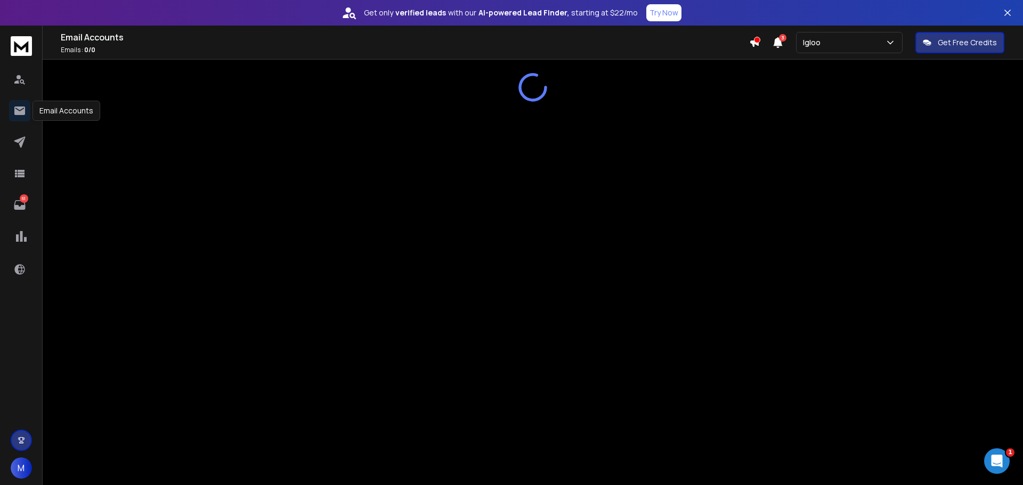
click at [15, 111] on icon at bounding box center [19, 111] width 11 height 9
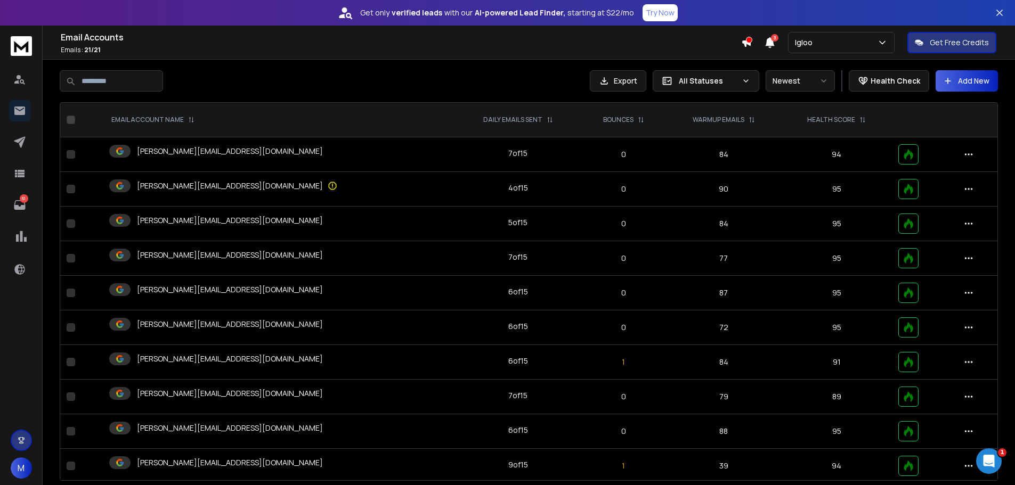
click at [329, 190] on icon at bounding box center [333, 186] width 8 height 8
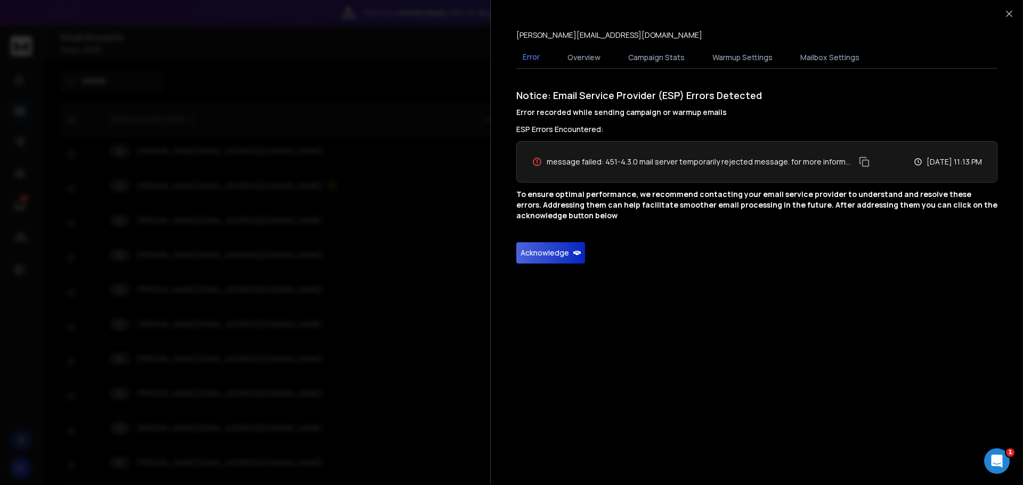
click at [555, 253] on button "Acknowledge" at bounding box center [550, 252] width 69 height 21
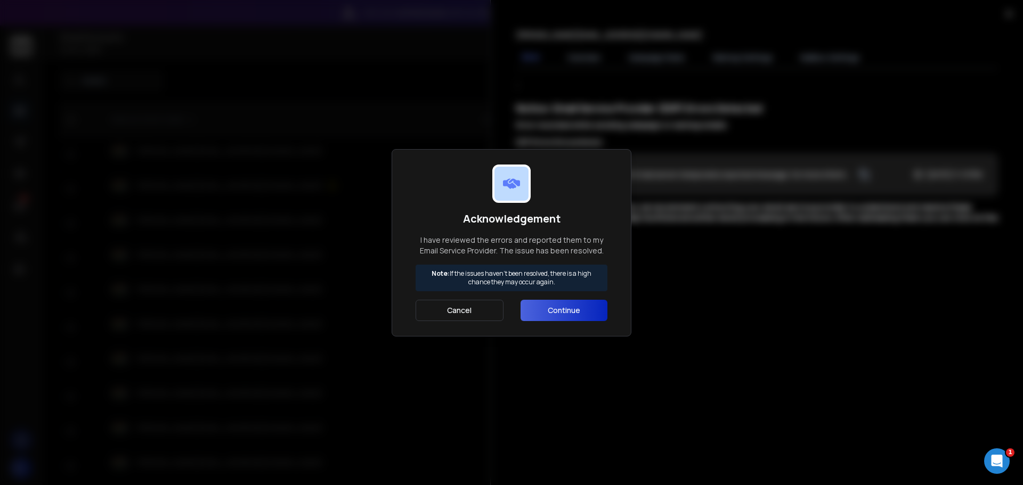
click at [573, 310] on button "Continue" at bounding box center [564, 310] width 87 height 21
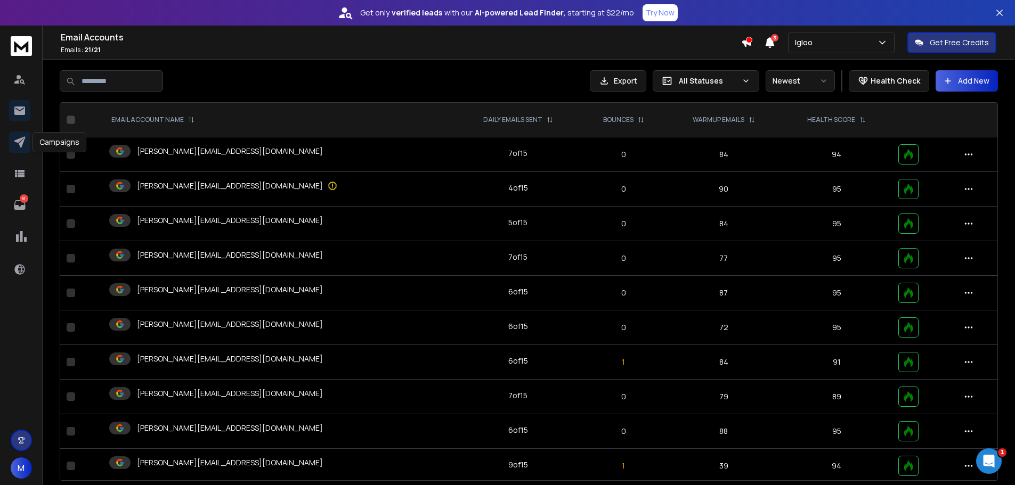
click at [15, 145] on icon at bounding box center [19, 142] width 13 height 13
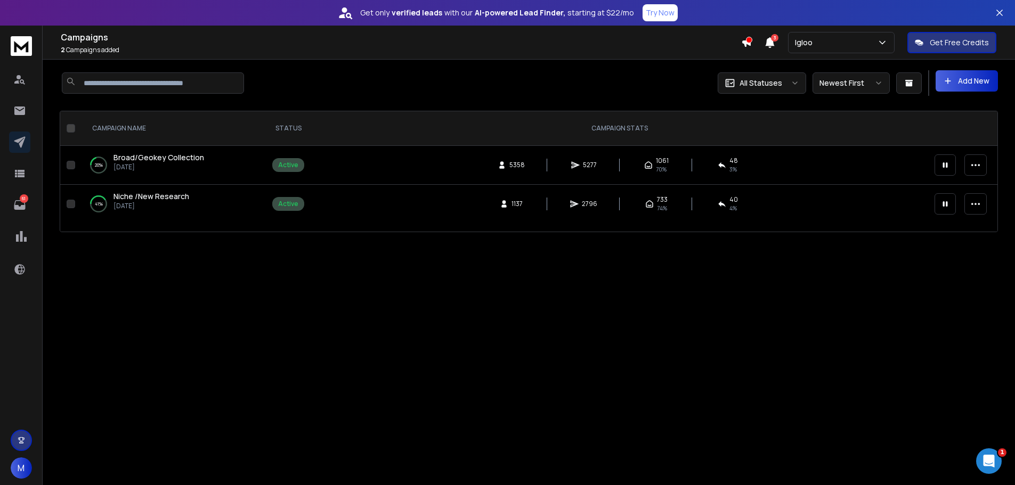
click at [390, 210] on div "1137 2796 733 74 % 40 4 %" at bounding box center [619, 204] width 605 height 17
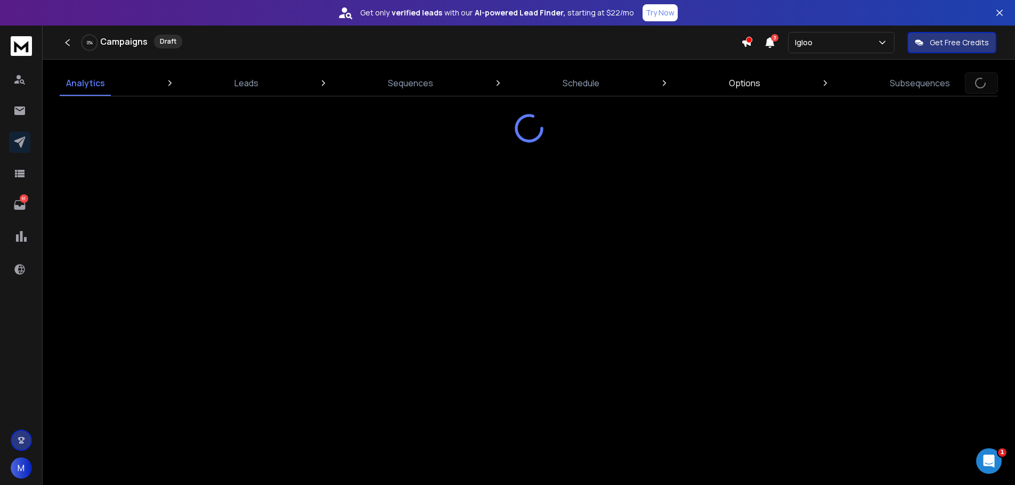
click at [738, 85] on p "Options" at bounding box center [744, 83] width 31 height 13
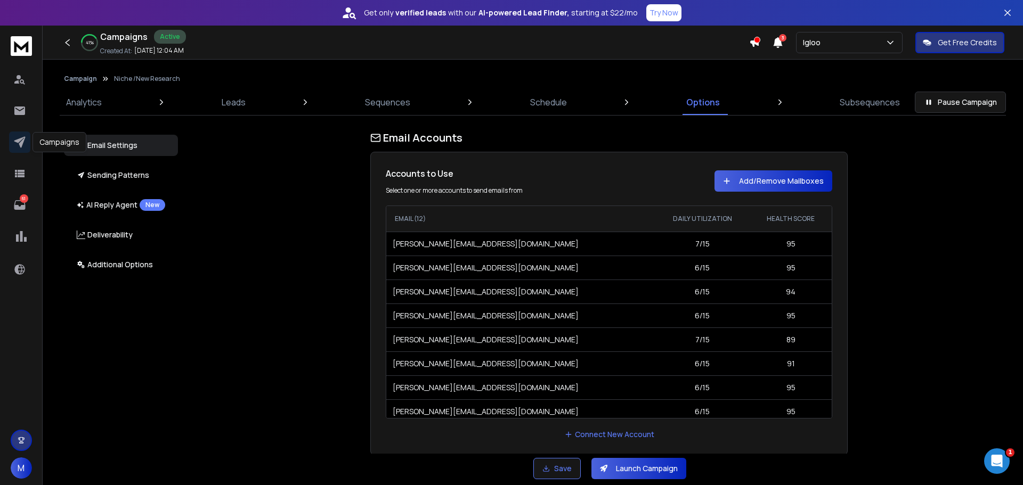
click at [24, 142] on icon at bounding box center [19, 142] width 13 height 13
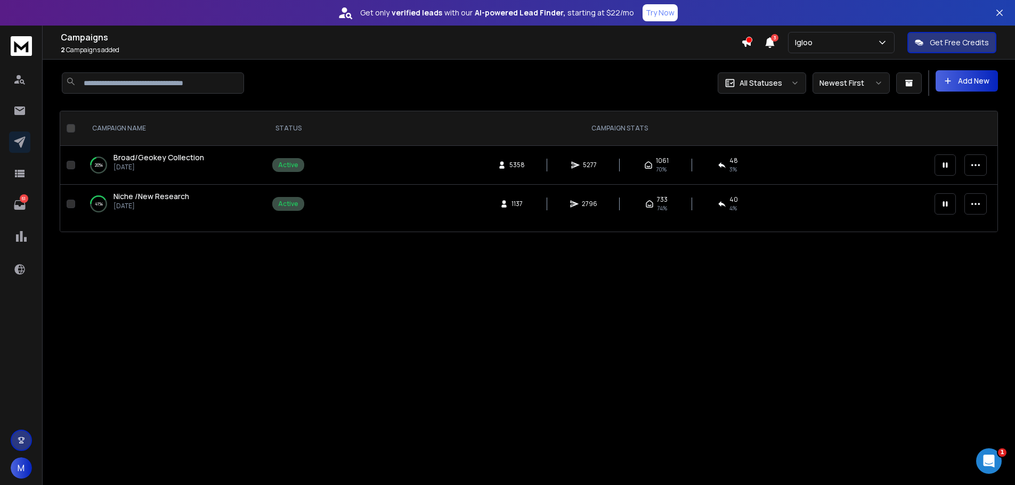
click at [431, 206] on div "1137 2796 733 74 % 40 4 %" at bounding box center [619, 204] width 605 height 17
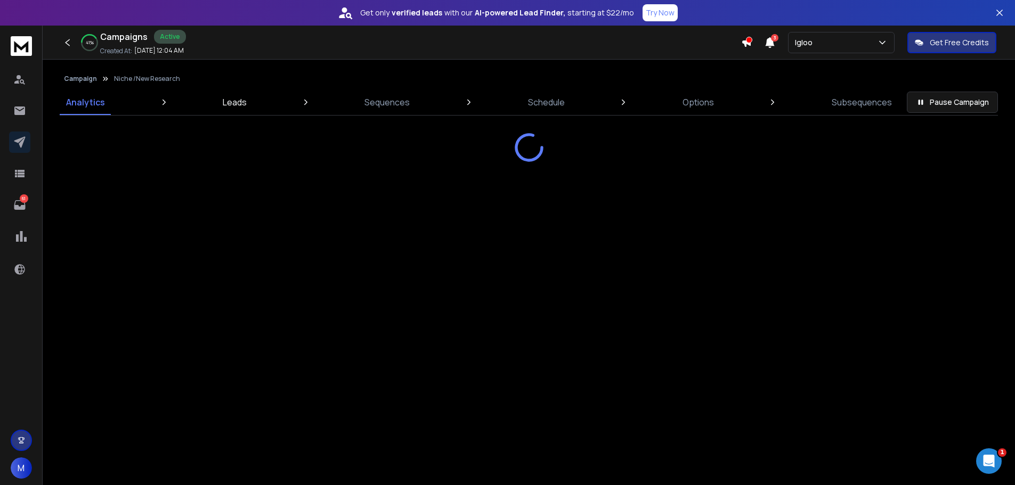
click at [248, 110] on link "Leads" at bounding box center [234, 103] width 37 height 26
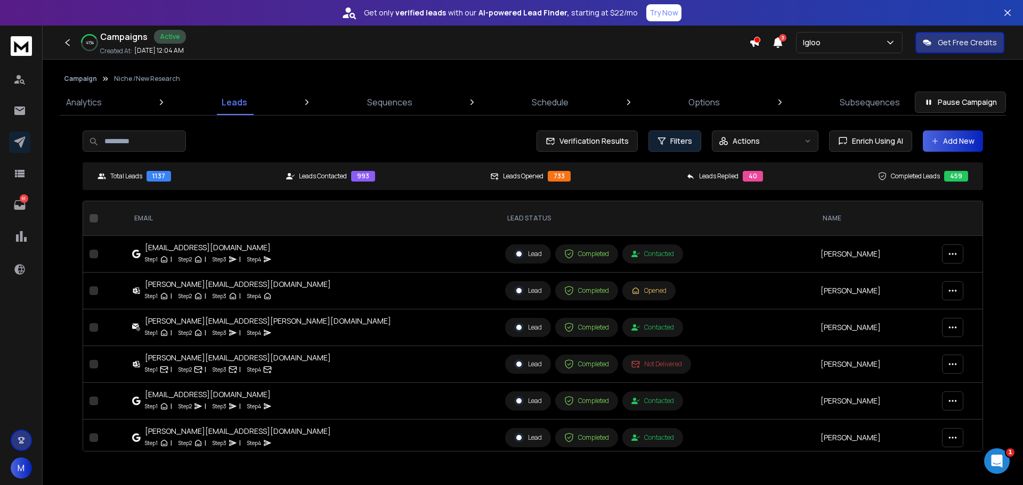
click at [681, 142] on span "Filters" at bounding box center [681, 141] width 22 height 11
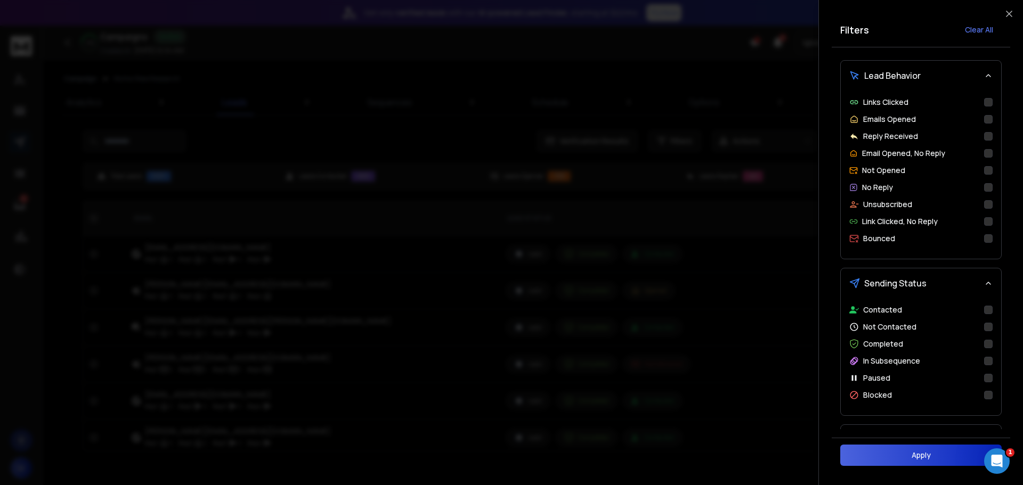
click at [986, 328] on div "Contacted Not Contacted Completed In Subsequence Paused Blocked" at bounding box center [921, 360] width 160 height 111
click at [984, 327] on button "Not Contacted" at bounding box center [988, 327] width 9 height 9
click at [933, 458] on button "Apply" at bounding box center [920, 455] width 161 height 21
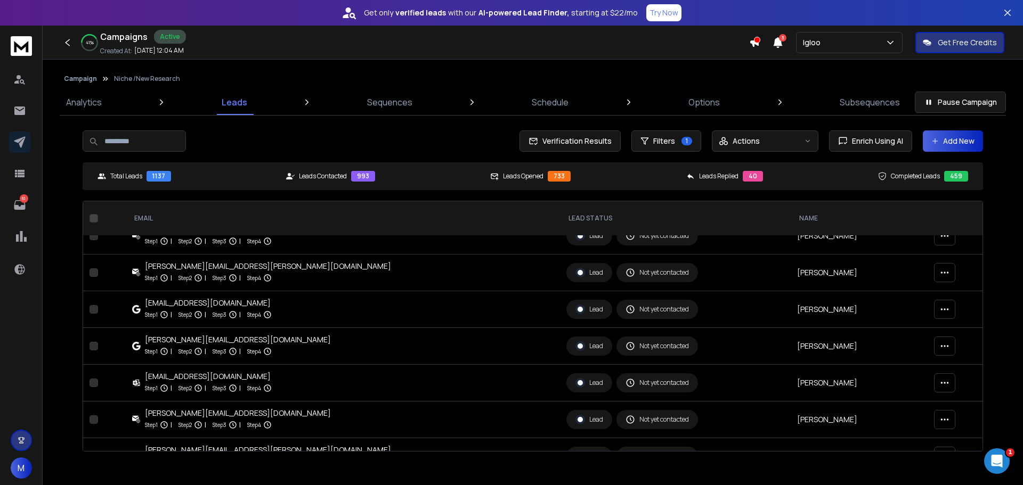
scroll to position [852, 0]
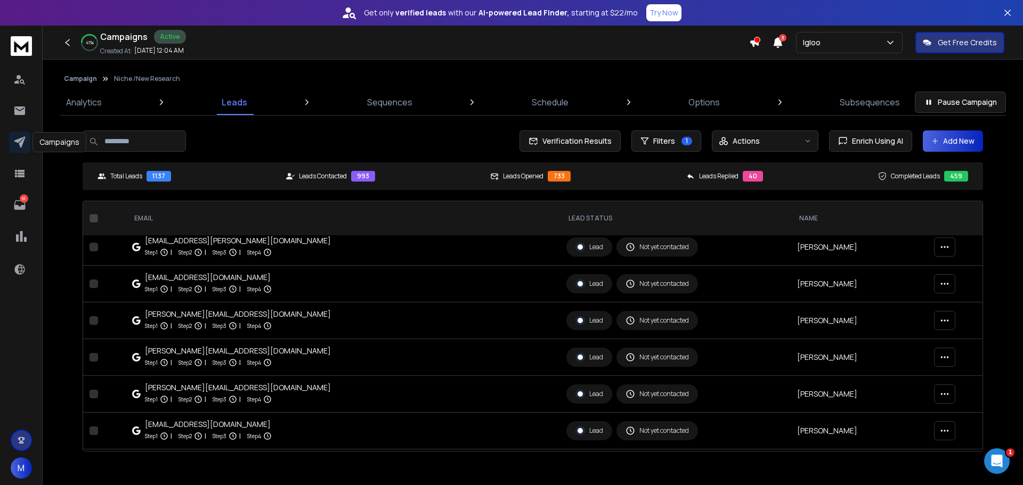
click at [14, 139] on icon at bounding box center [19, 142] width 13 height 13
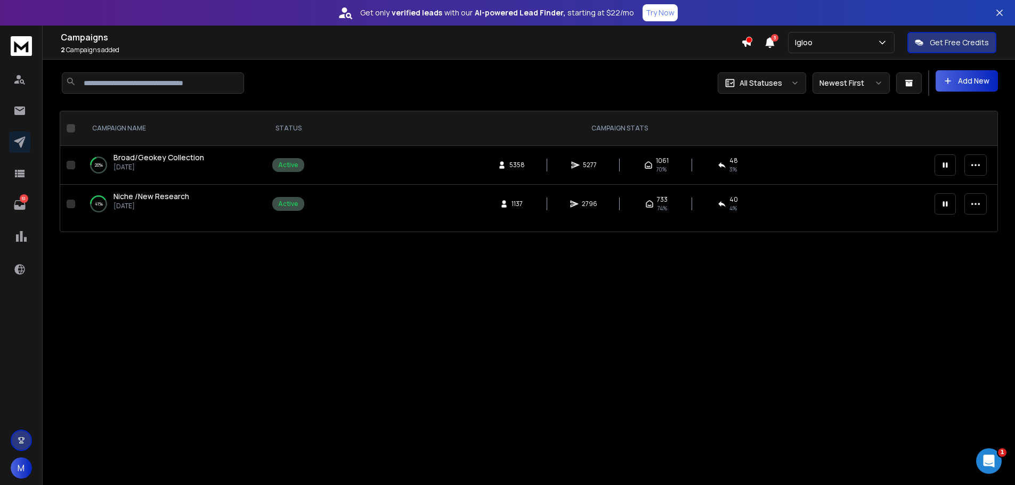
click at [344, 171] on div "5358 5277 1061 70 % 48 3 %" at bounding box center [619, 165] width 605 height 17
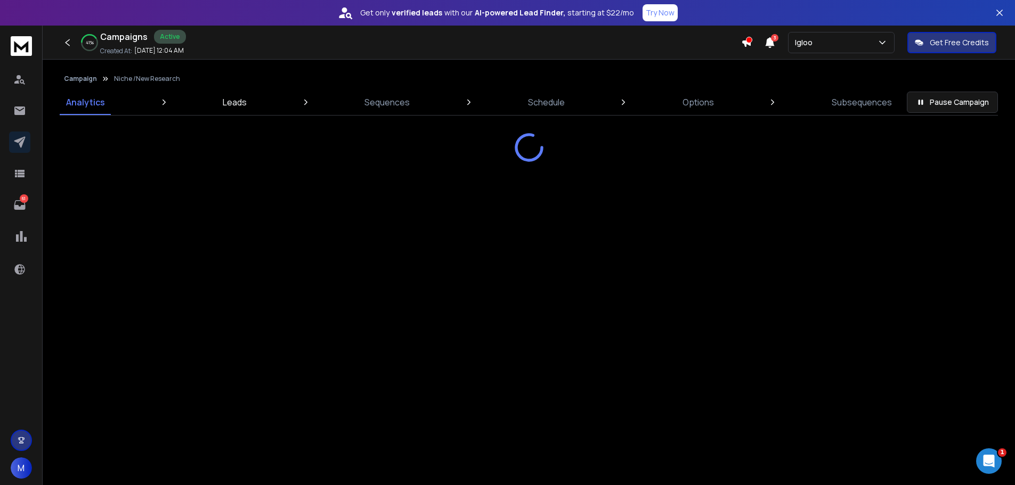
click at [241, 100] on p "Leads" at bounding box center [235, 102] width 24 height 13
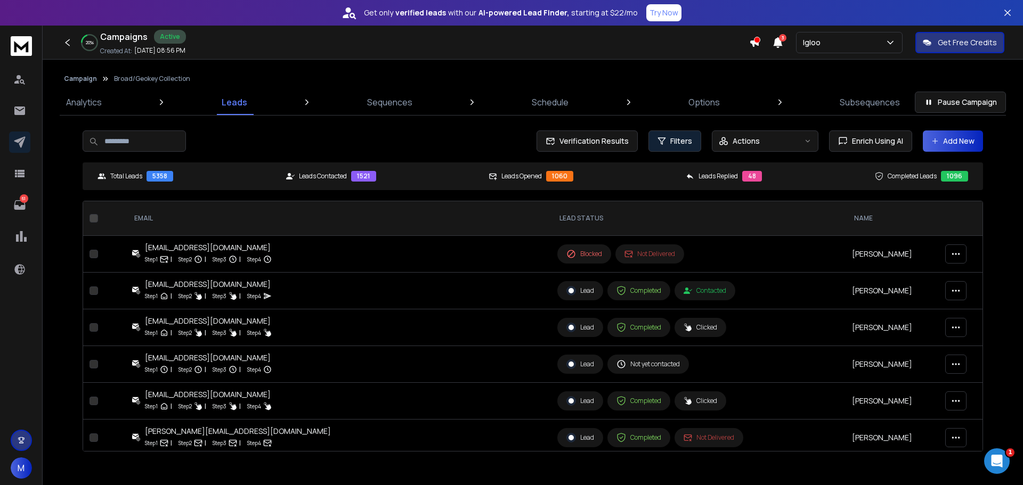
click at [670, 144] on button "Filters" at bounding box center [674, 141] width 53 height 21
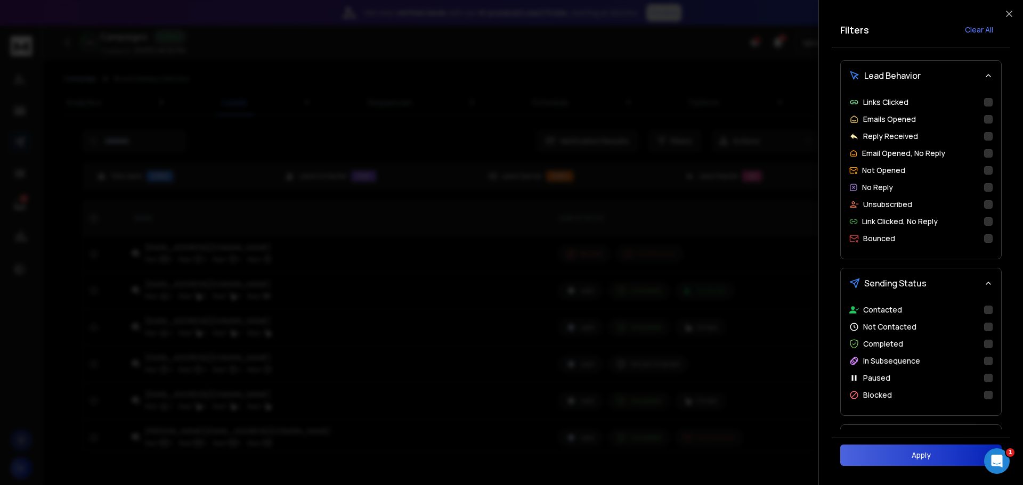
click at [915, 327] on p "Not Contacted" at bounding box center [889, 327] width 53 height 11
click at [984, 327] on button "Not Contacted" at bounding box center [988, 327] width 9 height 9
click at [920, 464] on button "Apply" at bounding box center [920, 455] width 161 height 21
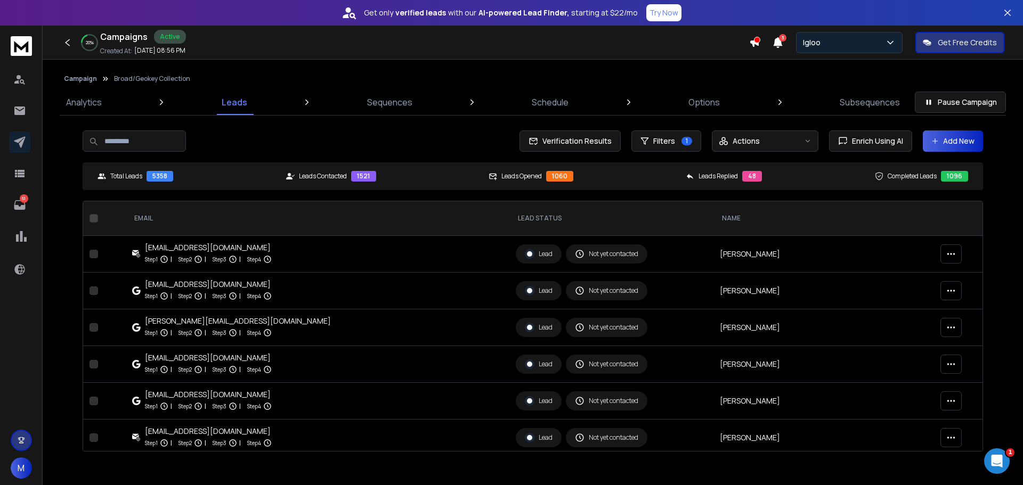
click at [845, 40] on div "Igloo" at bounding box center [849, 42] width 93 height 11
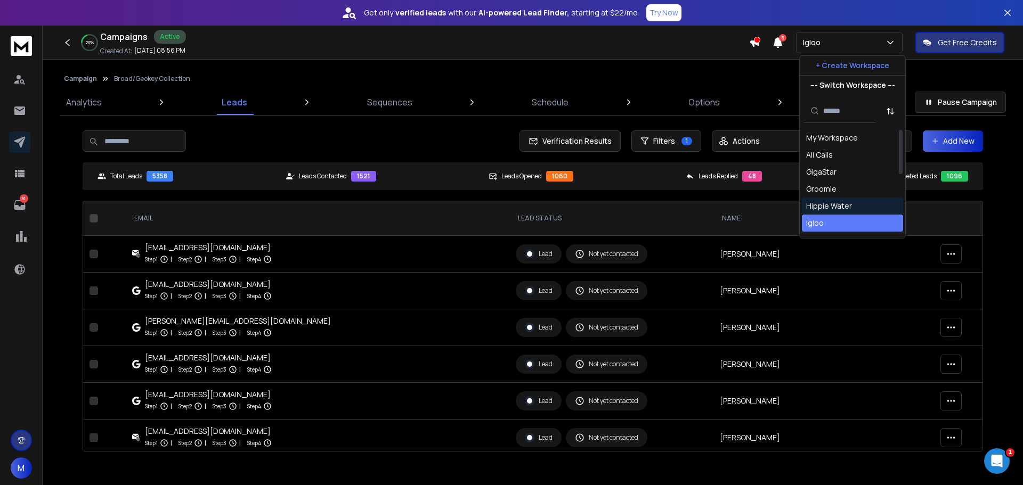
click at [847, 206] on div "Hippie Water" at bounding box center [829, 206] width 46 height 11
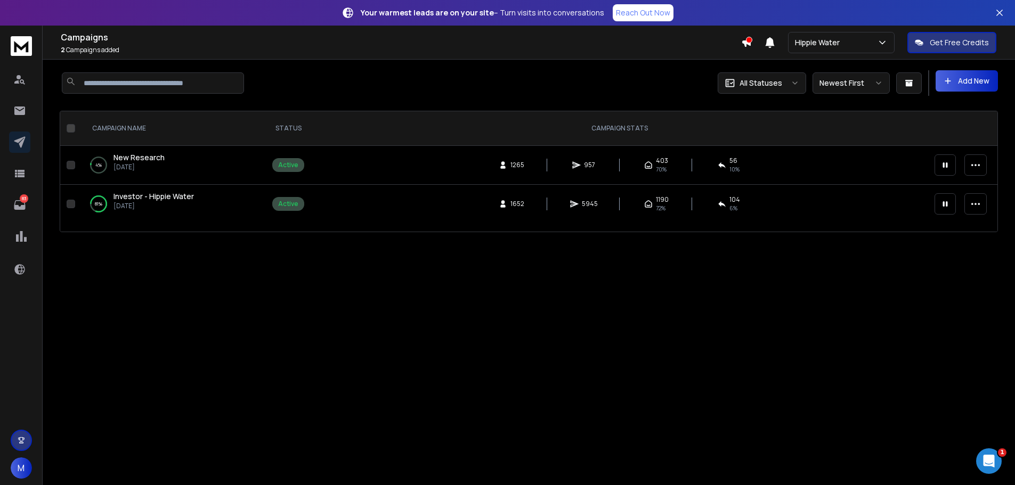
click at [434, 167] on div "1265 957 403 70 % 56 10 %" at bounding box center [619, 165] width 605 height 17
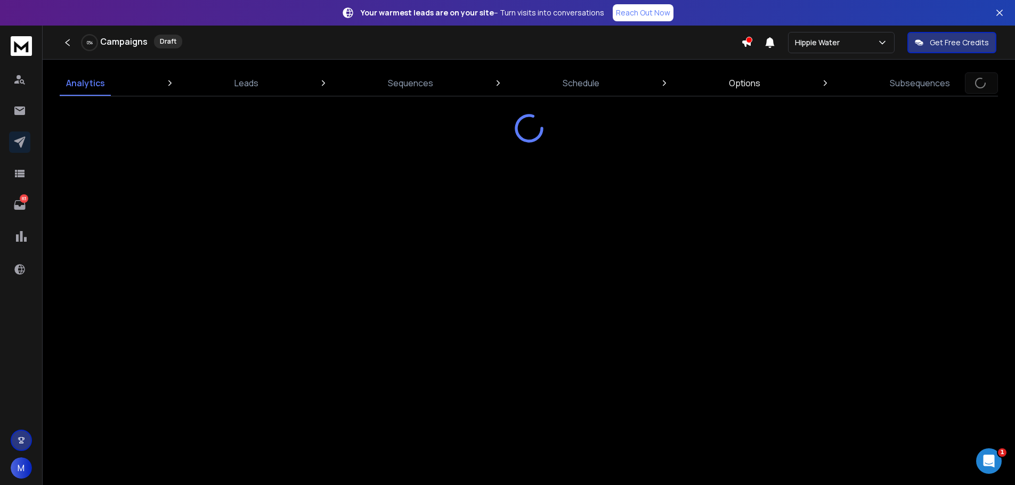
click at [740, 85] on p "Options" at bounding box center [744, 83] width 31 height 13
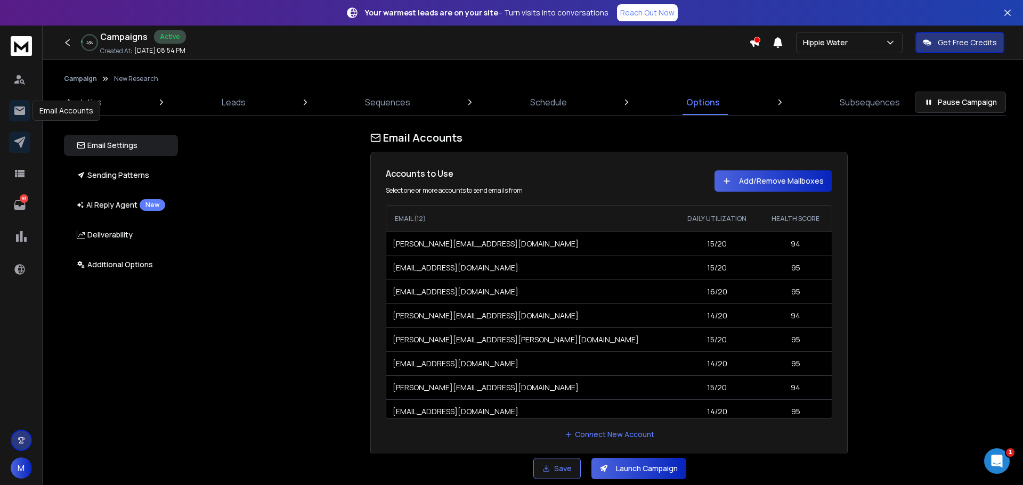
click at [24, 111] on icon at bounding box center [19, 111] width 11 height 9
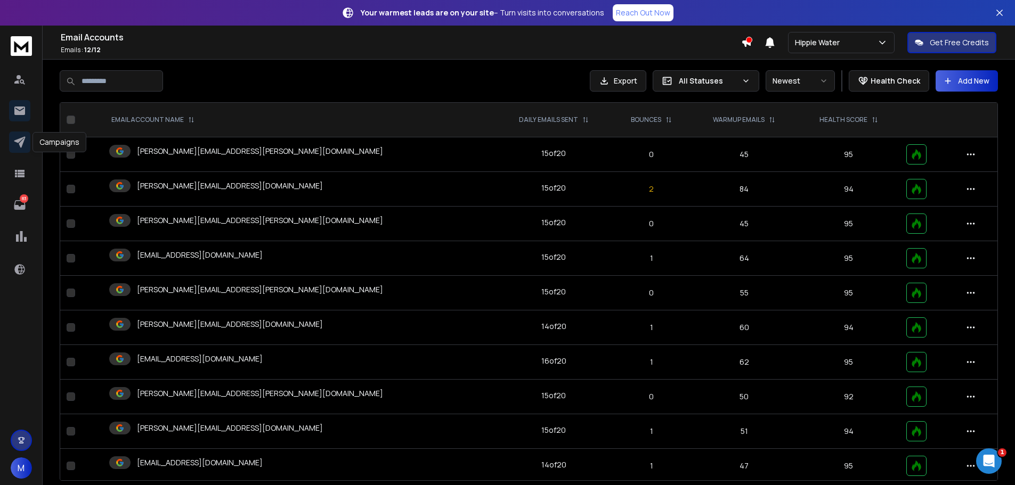
click at [22, 142] on icon at bounding box center [19, 141] width 11 height 11
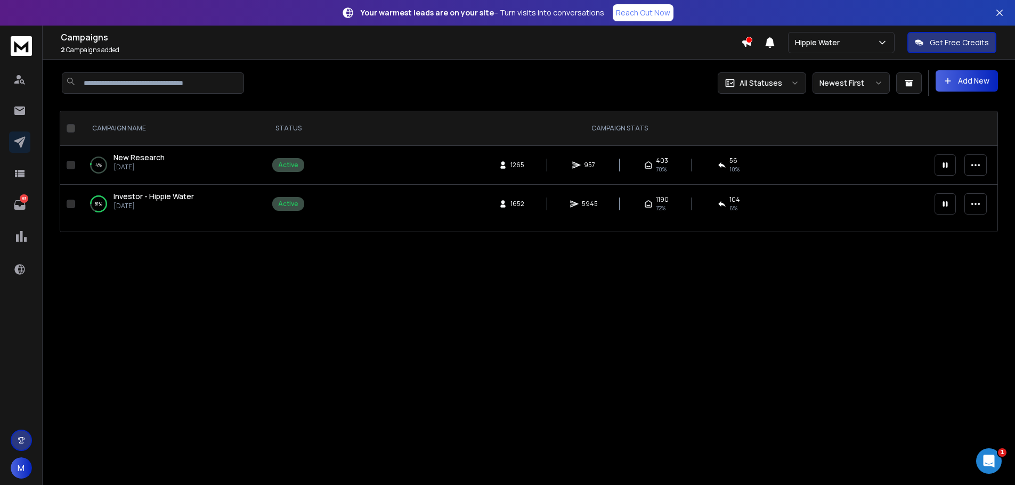
click at [465, 205] on div "1652 5945 1190 72 % 104 6 %" at bounding box center [619, 204] width 605 height 17
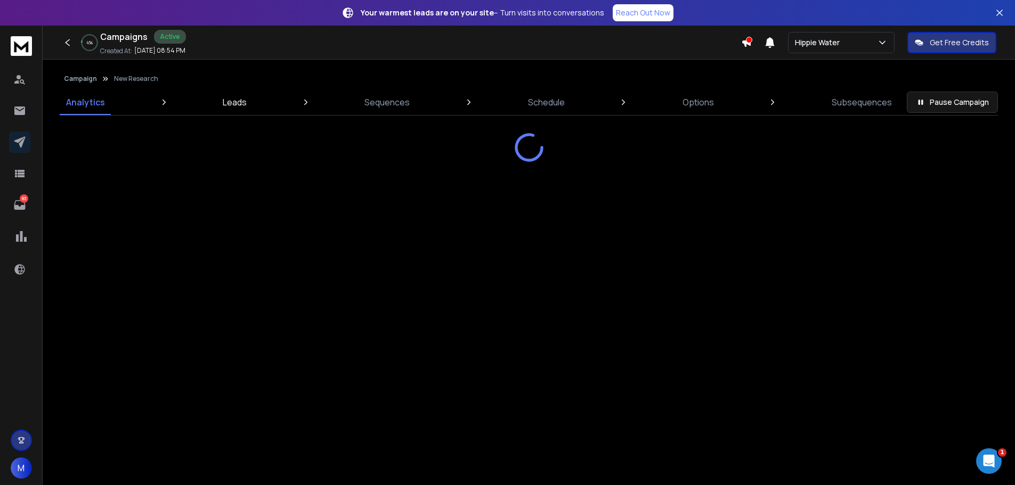
click at [241, 106] on p "Leads" at bounding box center [235, 102] width 24 height 13
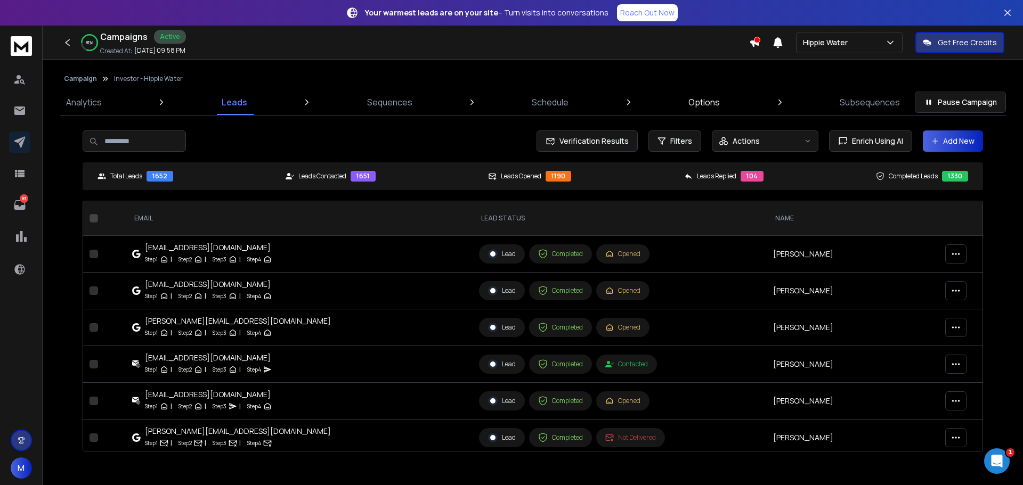
click at [709, 103] on p "Options" at bounding box center [703, 102] width 31 height 13
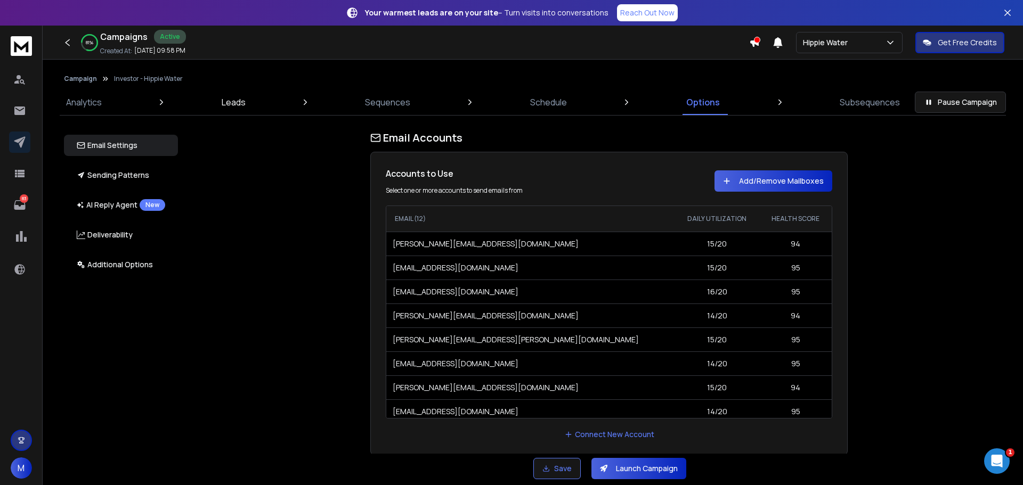
click at [239, 109] on link "Leads" at bounding box center [233, 103] width 37 height 26
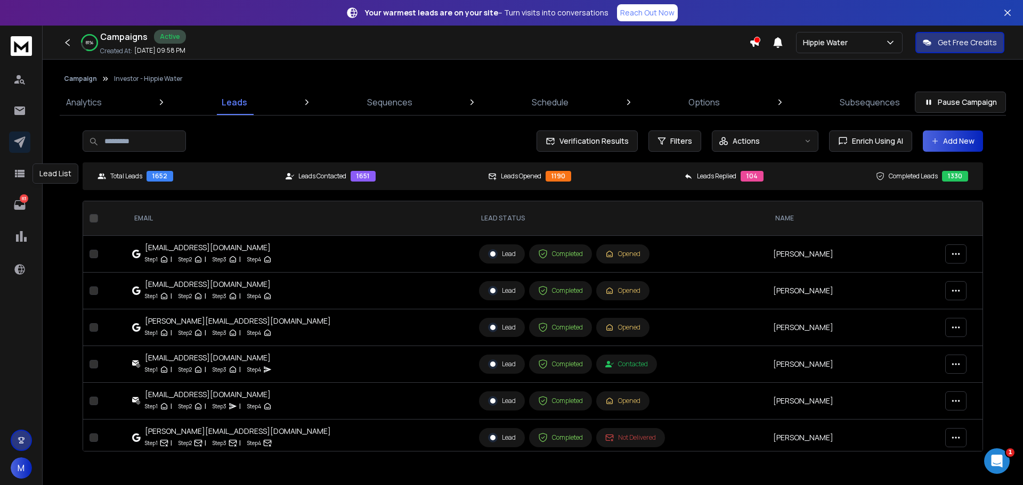
click at [19, 145] on icon at bounding box center [19, 142] width 13 height 13
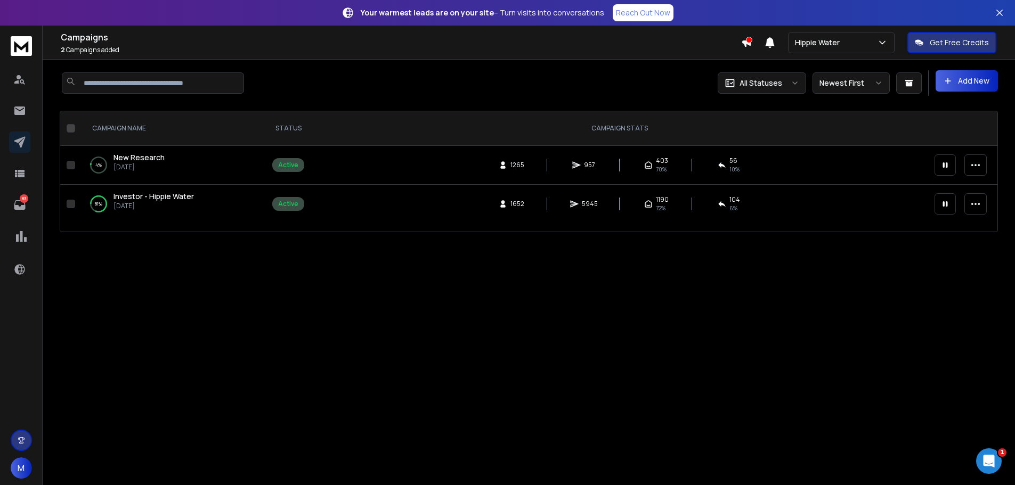
click at [456, 208] on div "1652 5945 1190 72 % 104 6 %" at bounding box center [619, 204] width 605 height 17
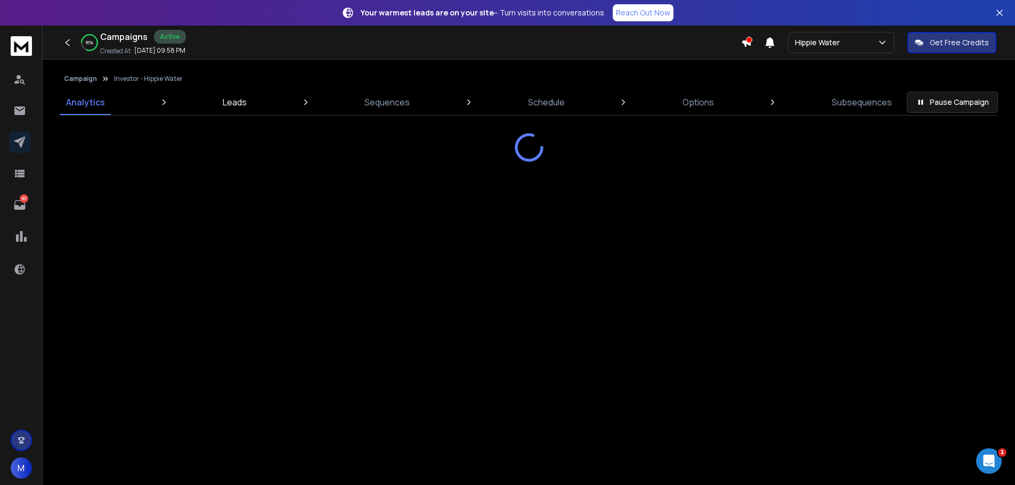
click at [248, 104] on link "Leads" at bounding box center [234, 103] width 37 height 26
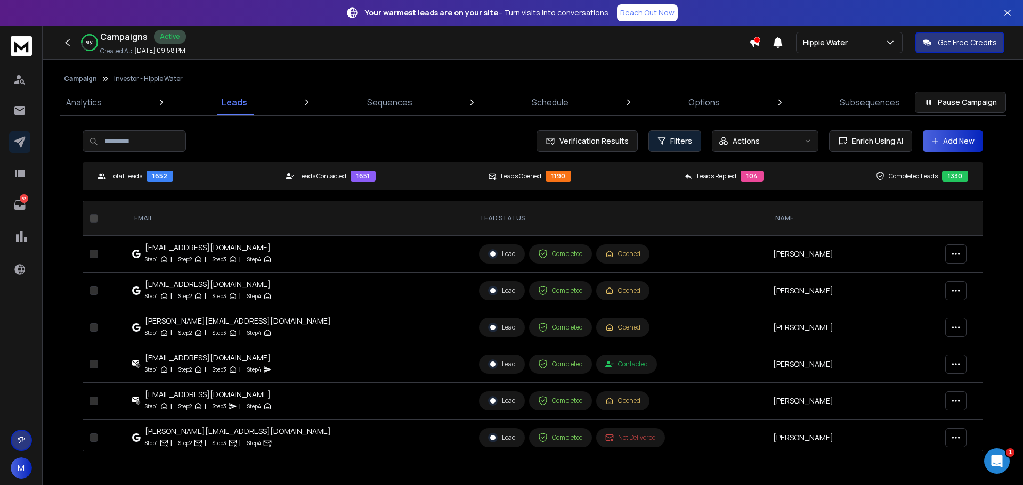
click at [681, 143] on span "Filters" at bounding box center [681, 141] width 22 height 11
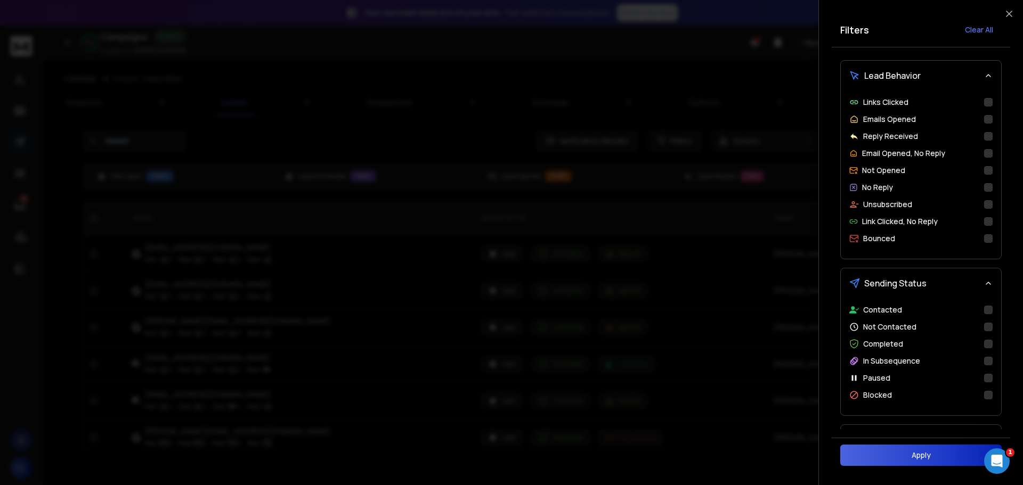
click at [918, 330] on div "Not Contacted" at bounding box center [920, 327] width 143 height 11
click at [976, 325] on div "Not Contacted" at bounding box center [920, 327] width 143 height 11
click at [984, 328] on button "Not Contacted" at bounding box center [988, 327] width 9 height 9
click at [928, 457] on button "Apply" at bounding box center [920, 455] width 161 height 21
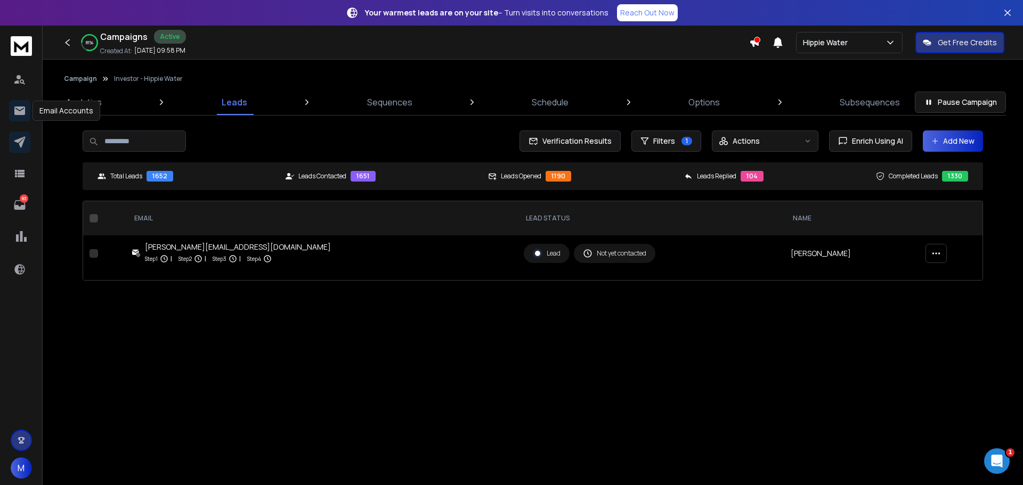
click at [26, 113] on link at bounding box center [19, 110] width 21 height 21
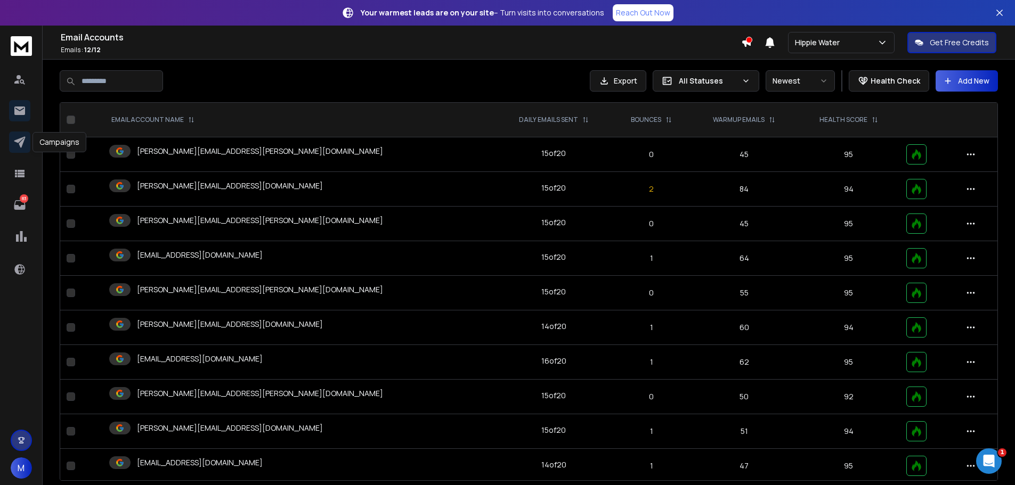
click at [22, 137] on icon at bounding box center [19, 142] width 13 height 13
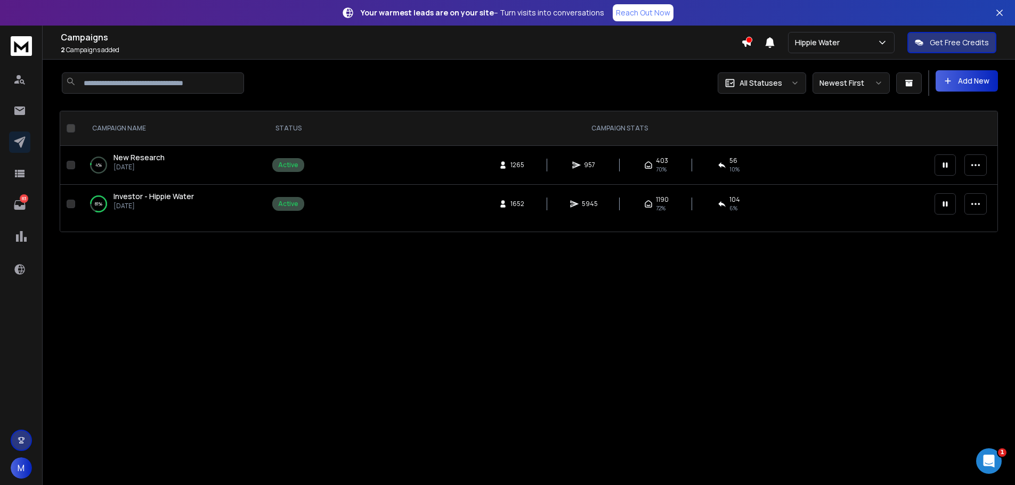
click at [352, 170] on div "1265 957 403 70 % 56 10 %" at bounding box center [619, 165] width 605 height 17
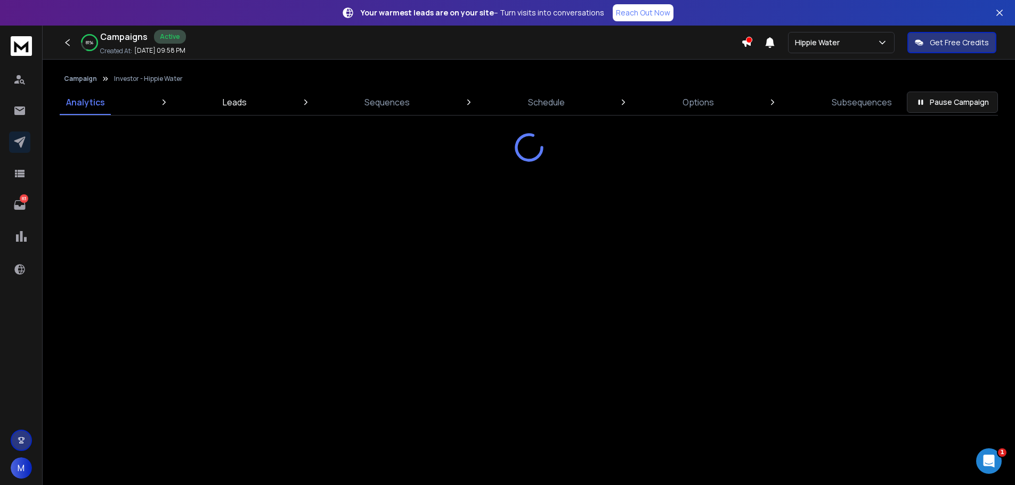
click at [242, 104] on p "Leads" at bounding box center [235, 102] width 24 height 13
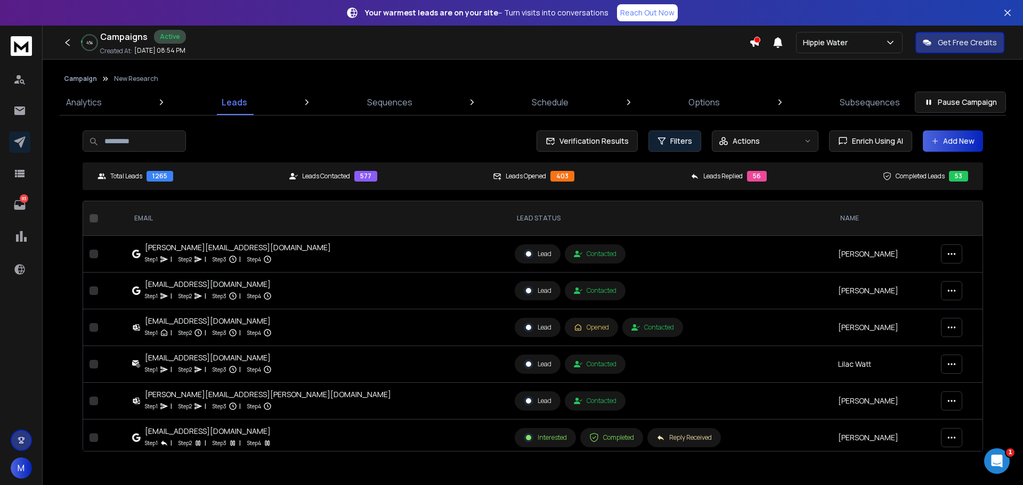
click at [677, 139] on span "Filters" at bounding box center [681, 141] width 22 height 11
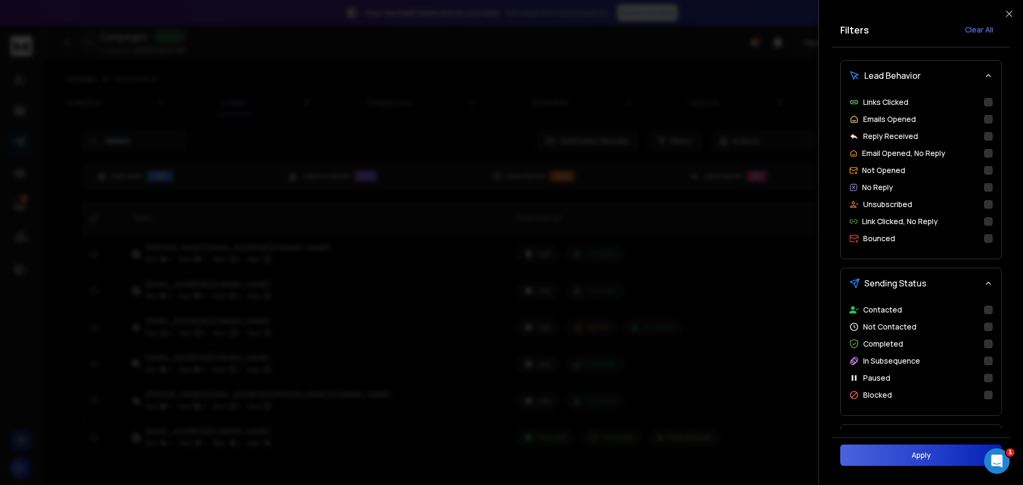
click at [908, 327] on p "Not Contacted" at bounding box center [889, 327] width 53 height 11
click at [984, 327] on button "Not Contacted" at bounding box center [988, 327] width 9 height 9
click at [919, 458] on button "Apply" at bounding box center [920, 455] width 161 height 21
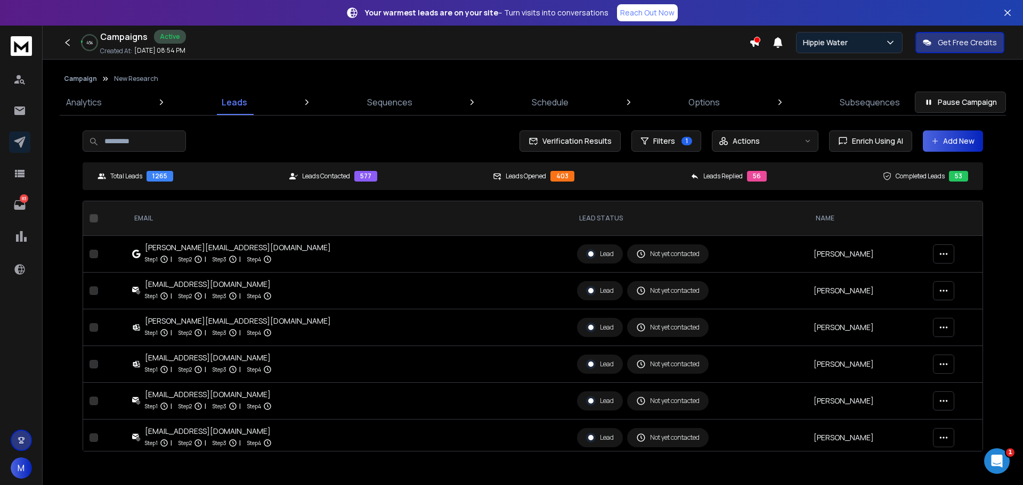
click at [875, 39] on div "Hippie Water" at bounding box center [849, 42] width 93 height 11
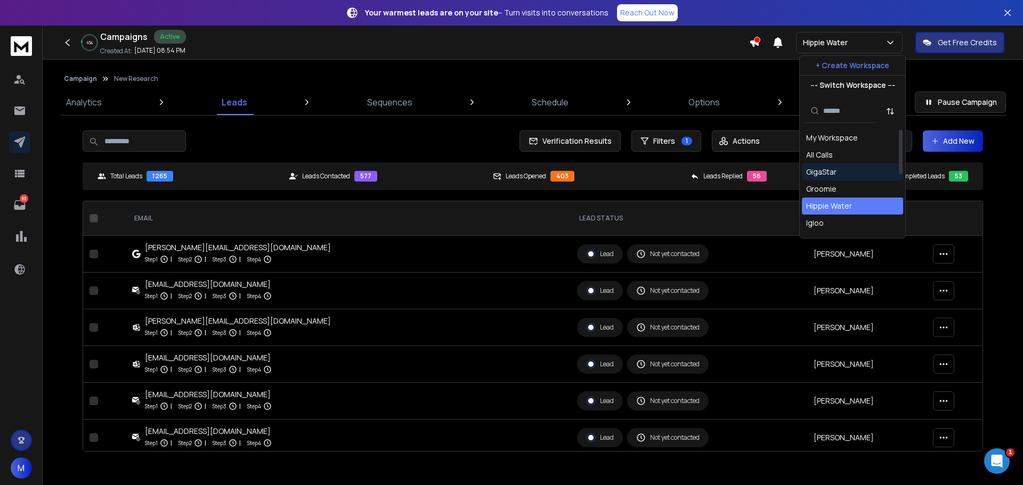
click at [844, 173] on div "GigaStar" at bounding box center [852, 172] width 101 height 17
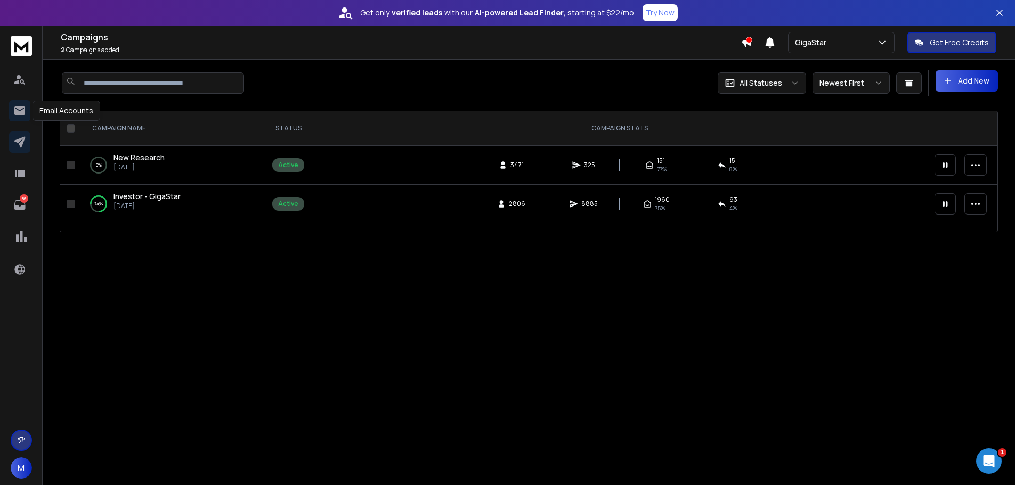
click at [27, 110] on link at bounding box center [19, 110] width 21 height 21
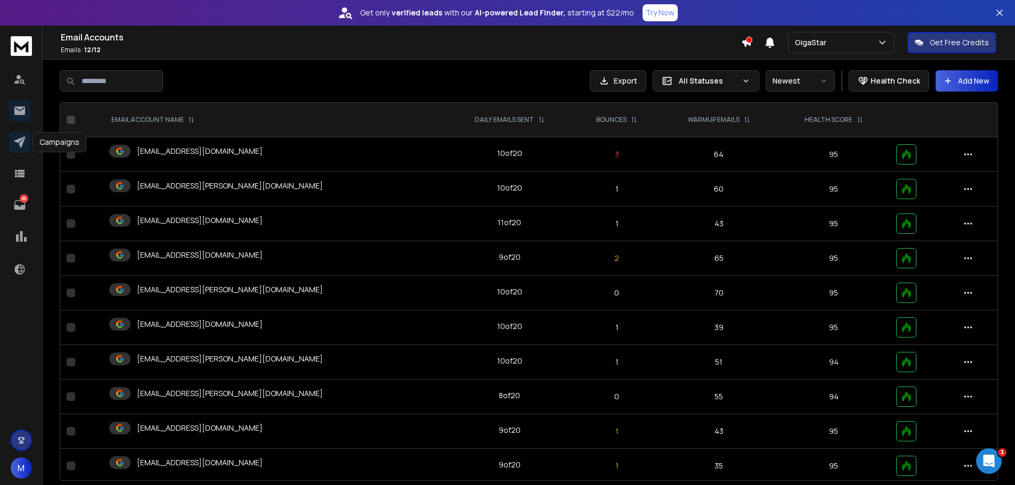
click at [16, 143] on icon at bounding box center [19, 142] width 13 height 13
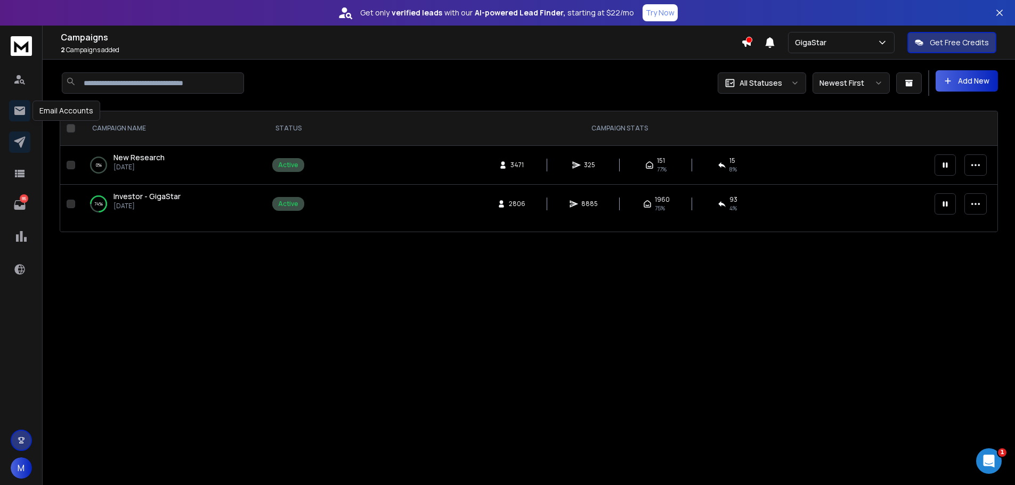
click at [20, 107] on icon at bounding box center [19, 111] width 11 height 9
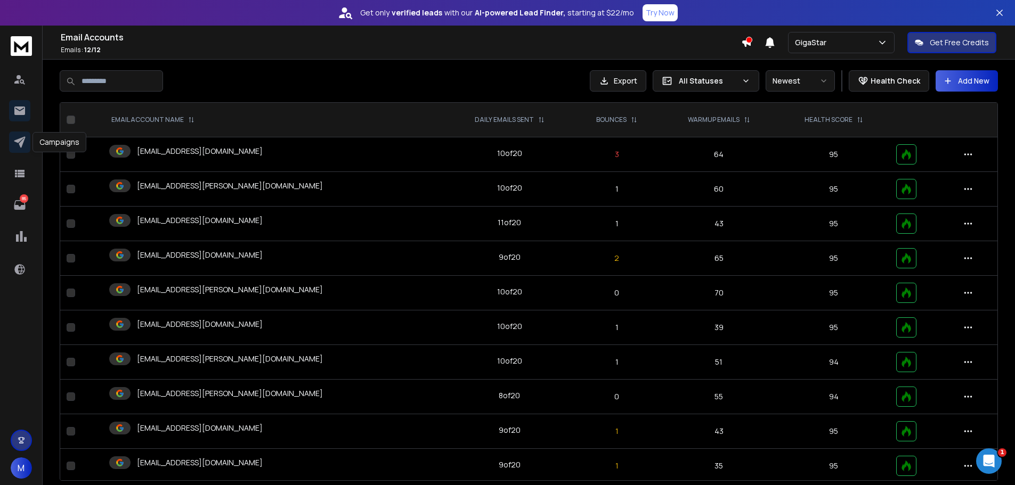
click at [22, 148] on icon at bounding box center [19, 142] width 13 height 13
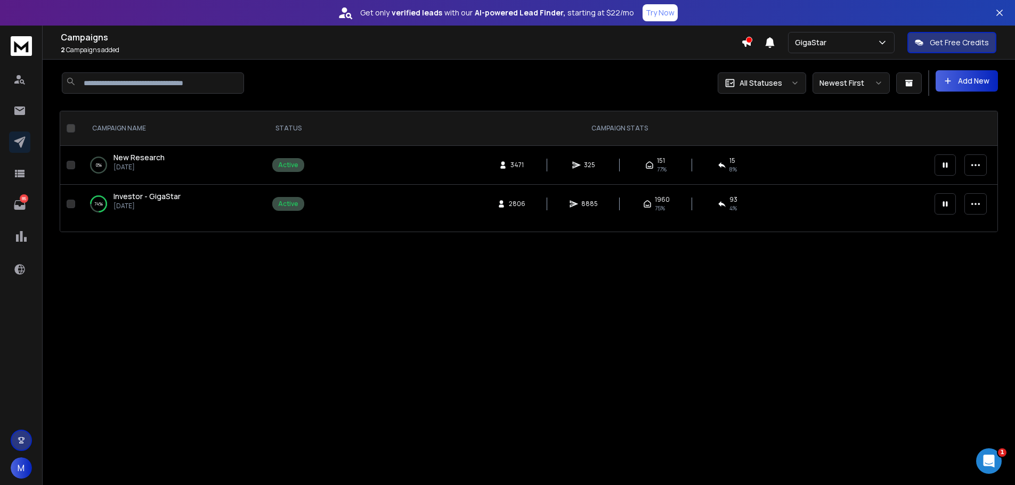
click at [400, 213] on td "2806 8885 1960 75 % 93 4 %" at bounding box center [620, 204] width 618 height 39
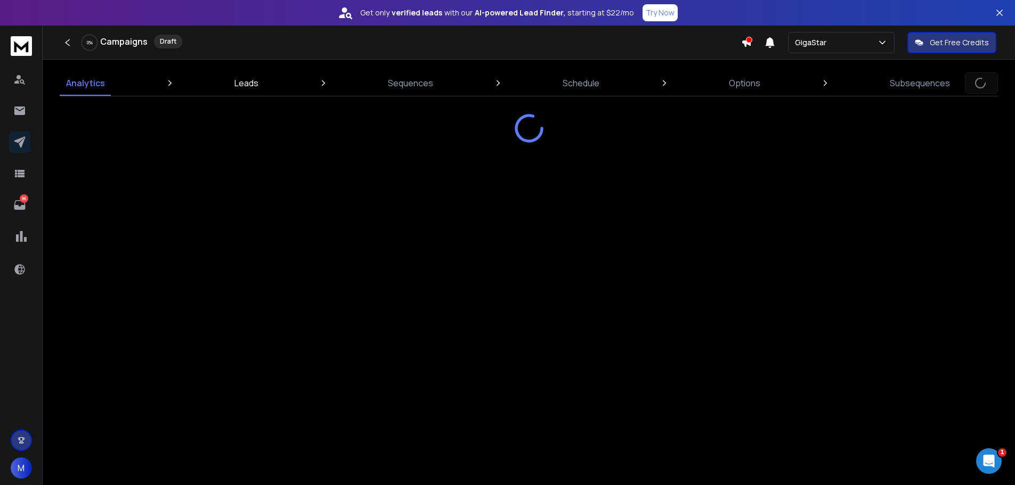
click at [243, 86] on p "Leads" at bounding box center [246, 83] width 24 height 13
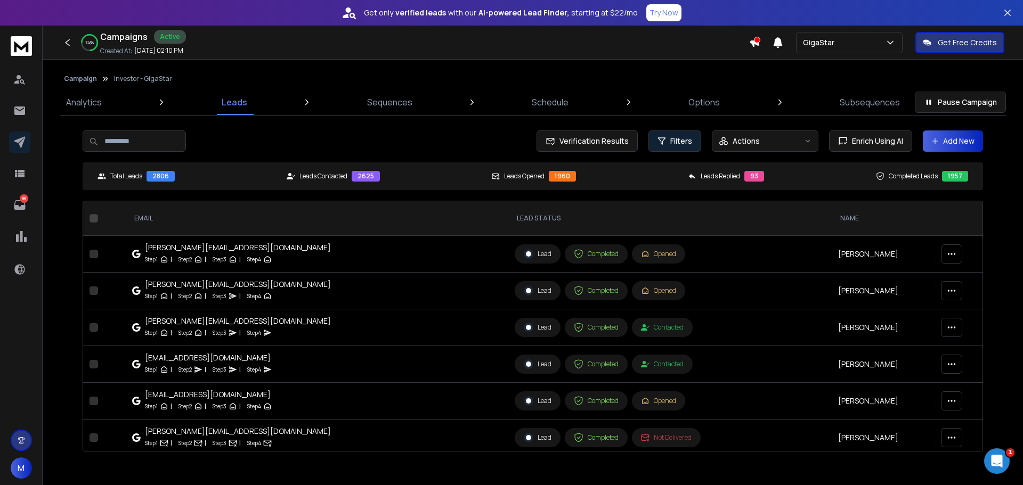
click at [667, 141] on button "Filters" at bounding box center [674, 141] width 53 height 21
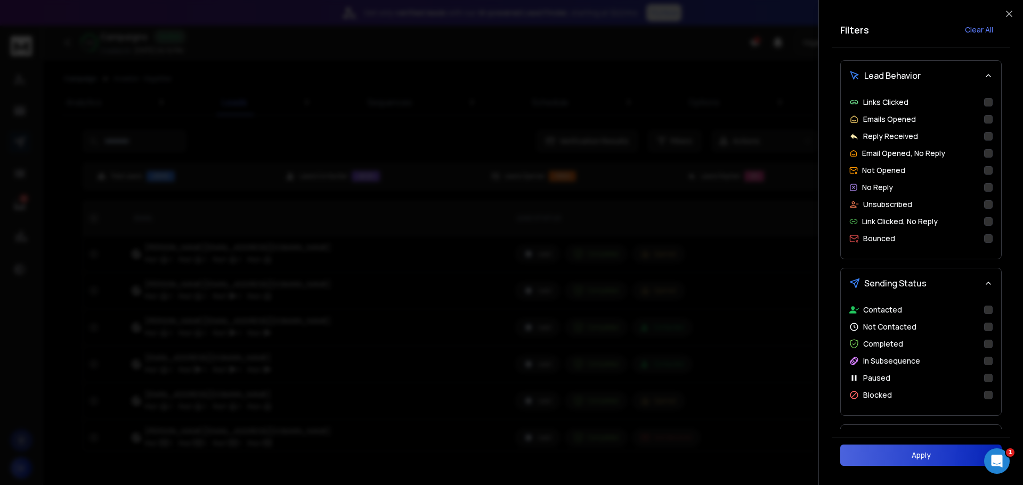
click at [982, 327] on div "Contacted Not Contacted Completed In Subsequence Paused Blocked" at bounding box center [921, 360] width 160 height 111
click at [984, 329] on button "Not Contacted" at bounding box center [988, 327] width 9 height 9
click at [918, 453] on button "Apply" at bounding box center [920, 455] width 161 height 21
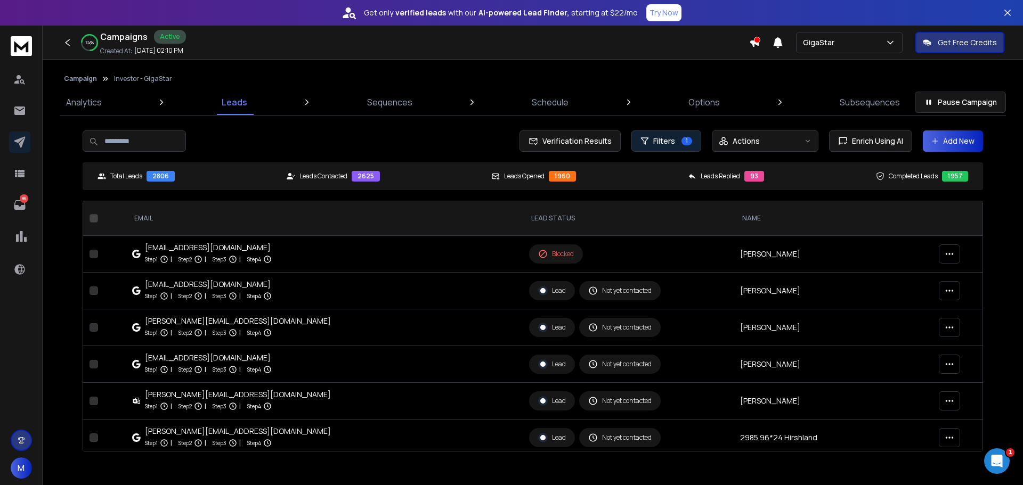
click at [665, 143] on span "Filters" at bounding box center [664, 141] width 22 height 11
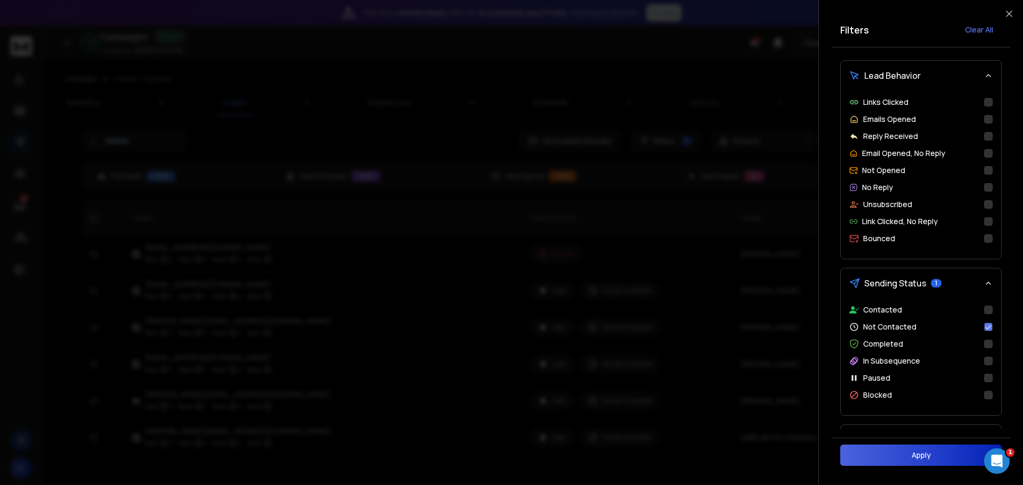
click at [530, 113] on div at bounding box center [511, 242] width 1023 height 485
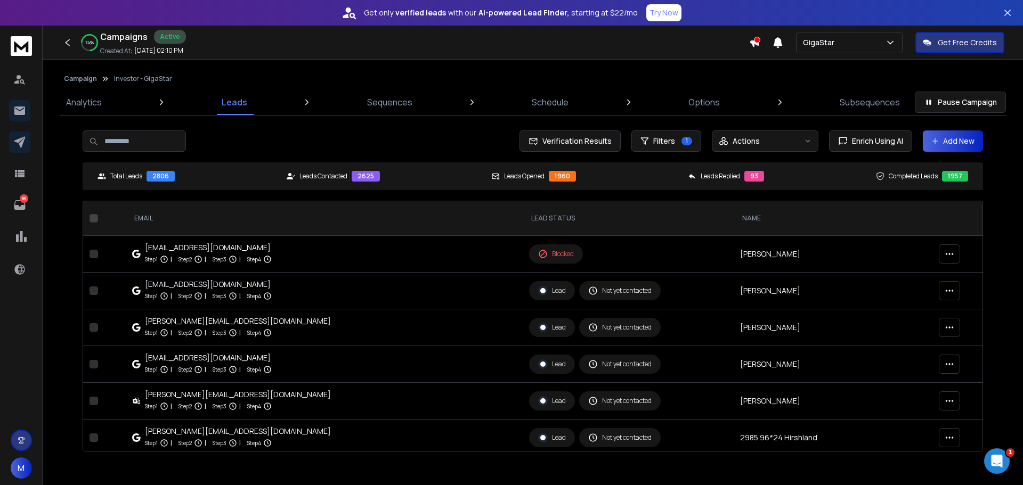
click at [21, 116] on icon at bounding box center [19, 110] width 13 height 13
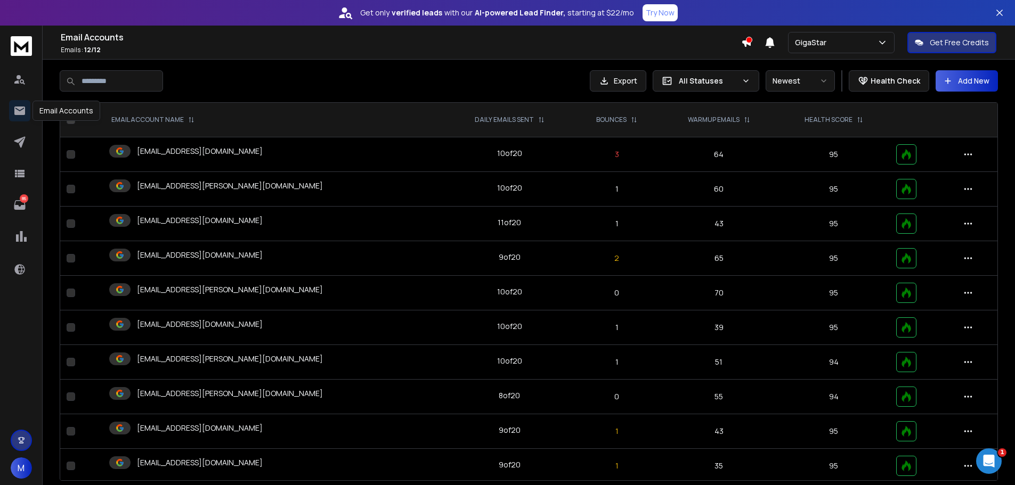
click at [23, 113] on icon at bounding box center [19, 111] width 11 height 9
click at [22, 141] on icon at bounding box center [19, 141] width 11 height 11
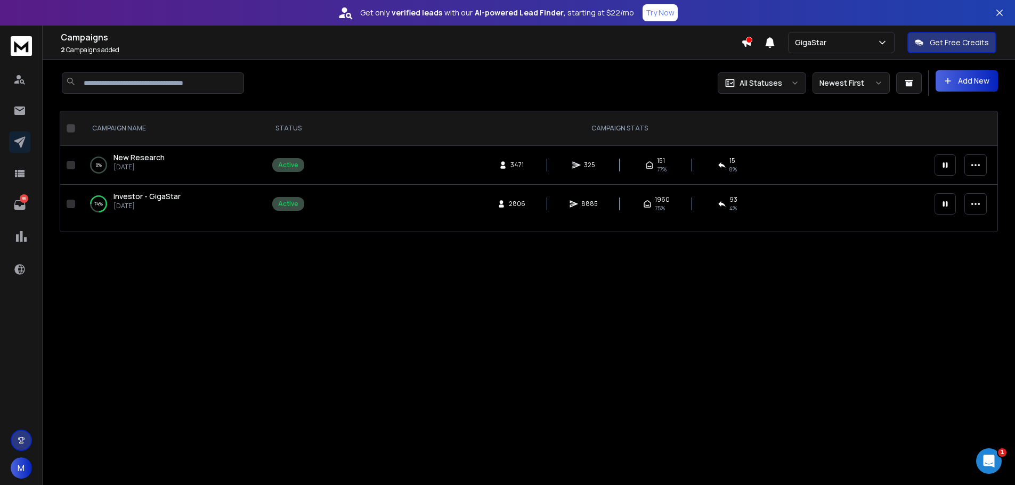
click at [336, 176] on td "3471 325 151 77 % 15 8 %" at bounding box center [620, 165] width 618 height 39
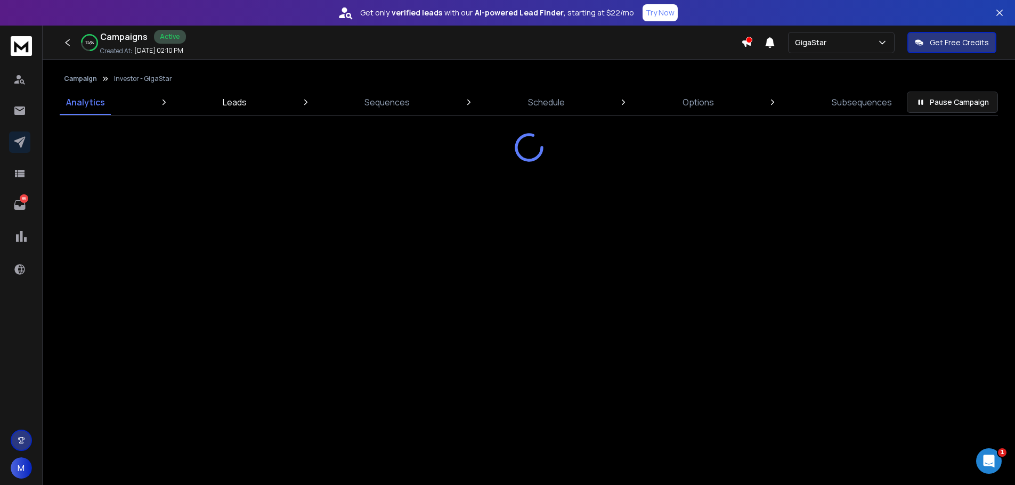
click at [241, 102] on p "Leads" at bounding box center [235, 102] width 24 height 13
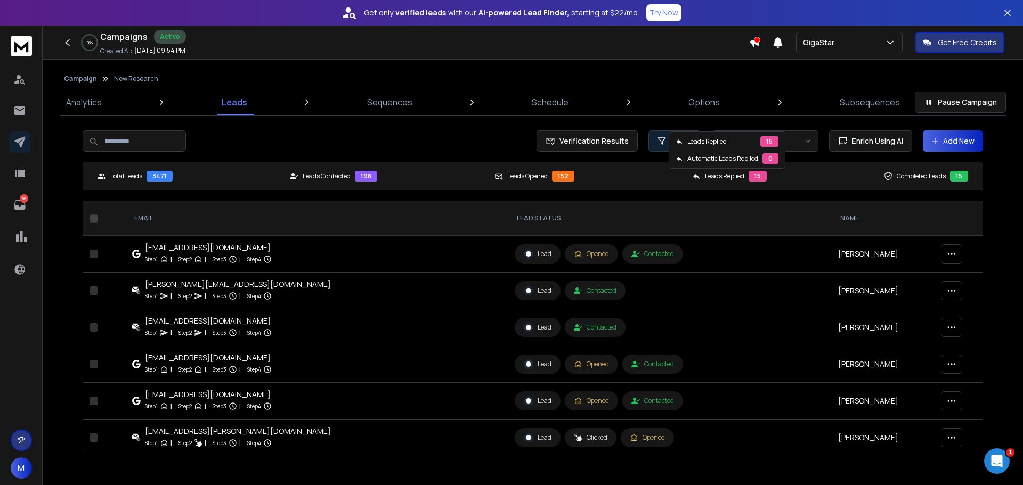
click at [662, 139] on icon "button" at bounding box center [661, 141] width 9 height 9
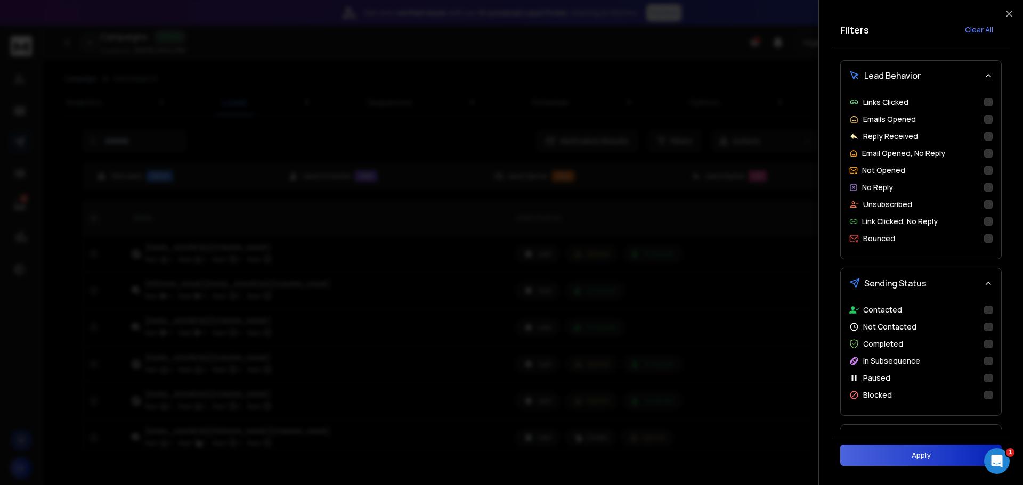
click at [892, 323] on p "Not Contacted" at bounding box center [889, 327] width 53 height 11
click at [984, 323] on button "Not Contacted" at bounding box center [988, 327] width 9 height 9
click at [920, 455] on button "Apply" at bounding box center [920, 455] width 161 height 21
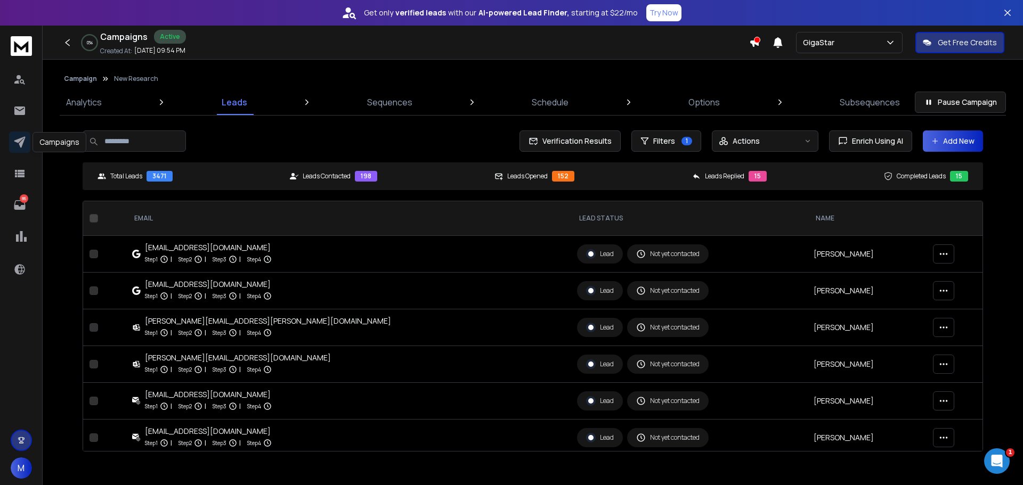
click at [18, 140] on icon at bounding box center [19, 141] width 11 height 11
